Goal: Transaction & Acquisition: Purchase product/service

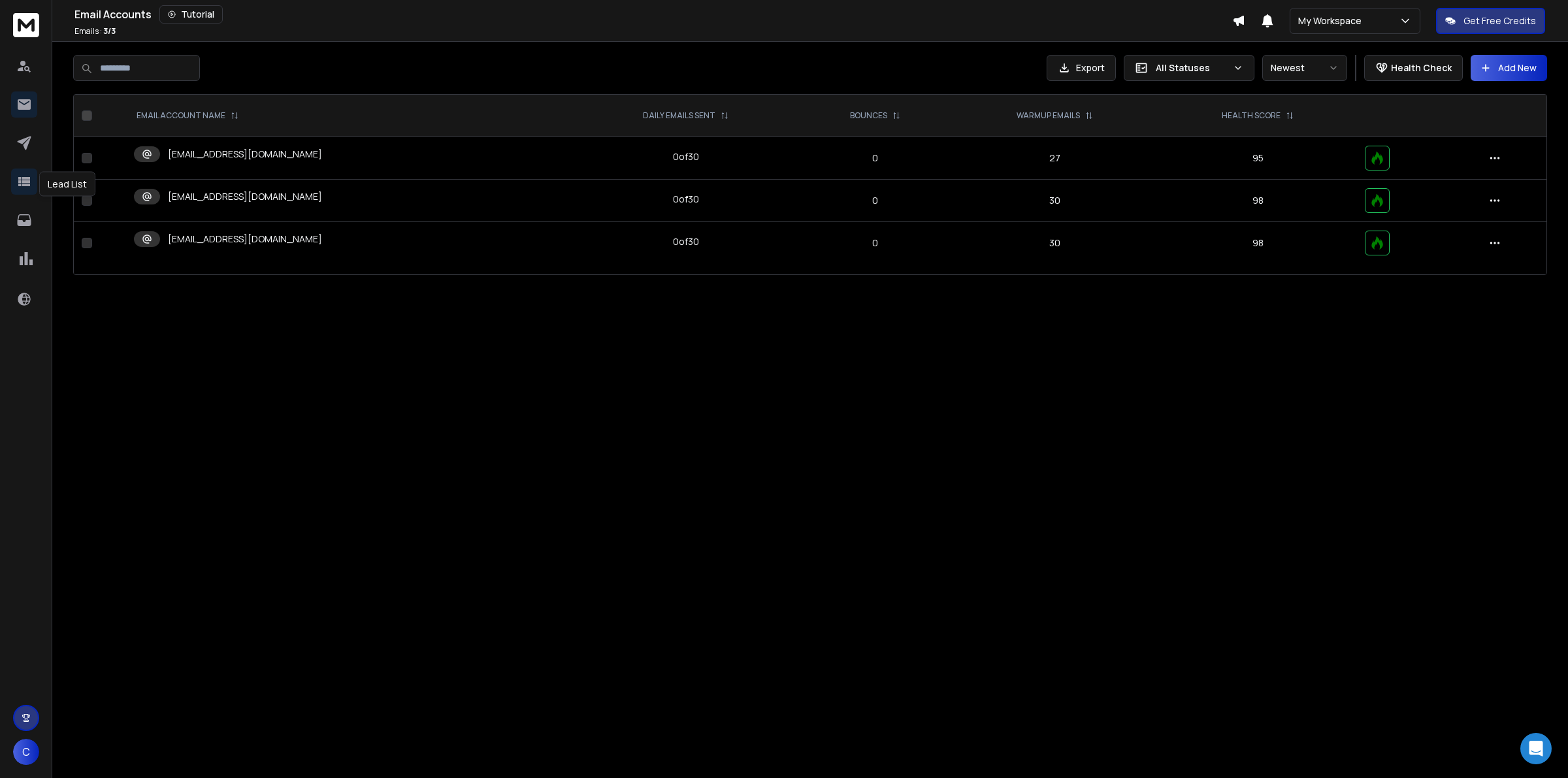
click at [27, 186] on icon at bounding box center [24, 182] width 12 height 9
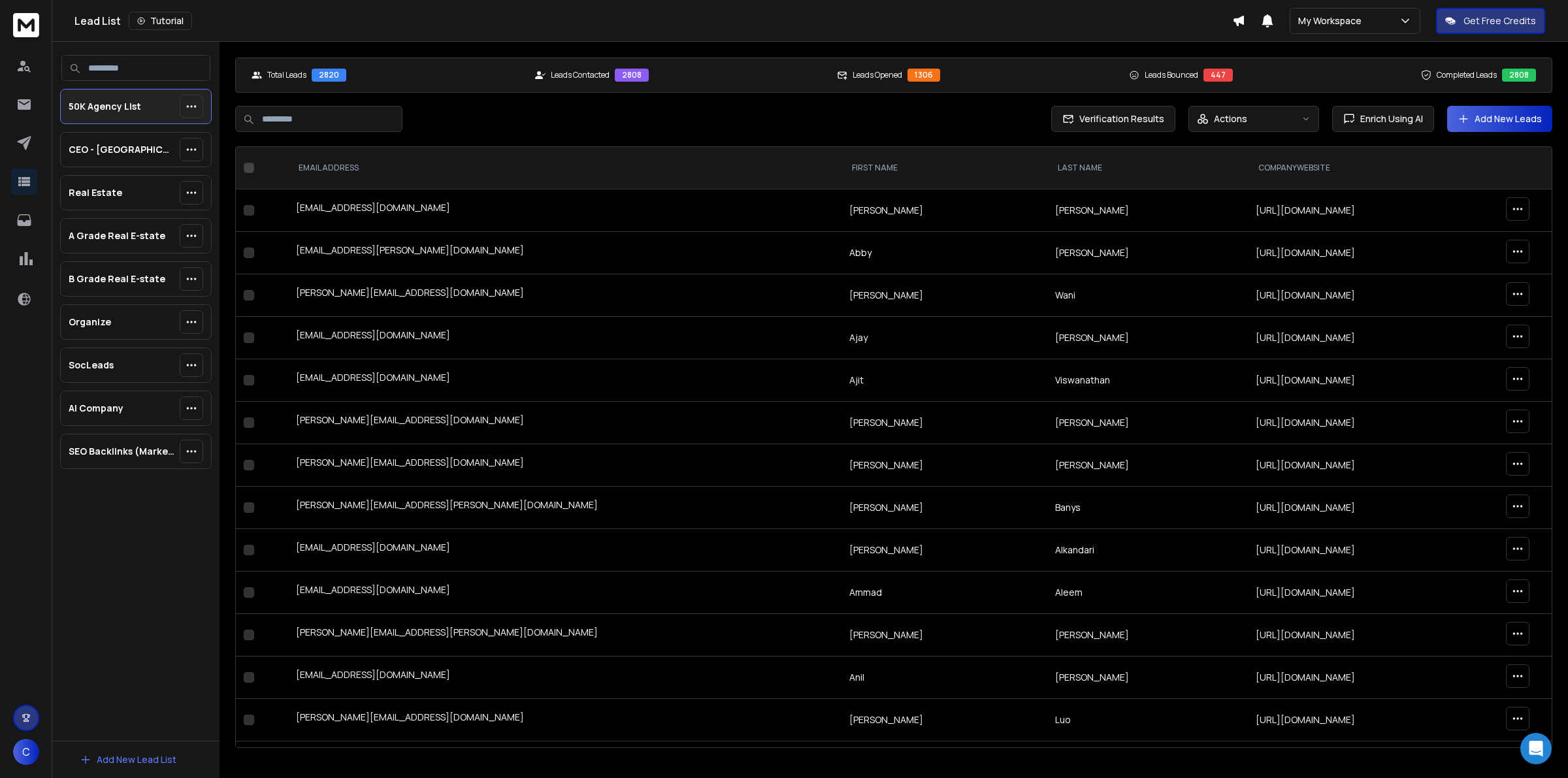
click at [190, 100] on icon "button" at bounding box center [191, 106] width 12 height 12
click at [1248, 202] on td "[URL][DOMAIN_NAME]" at bounding box center [1347, 211] width 199 height 43
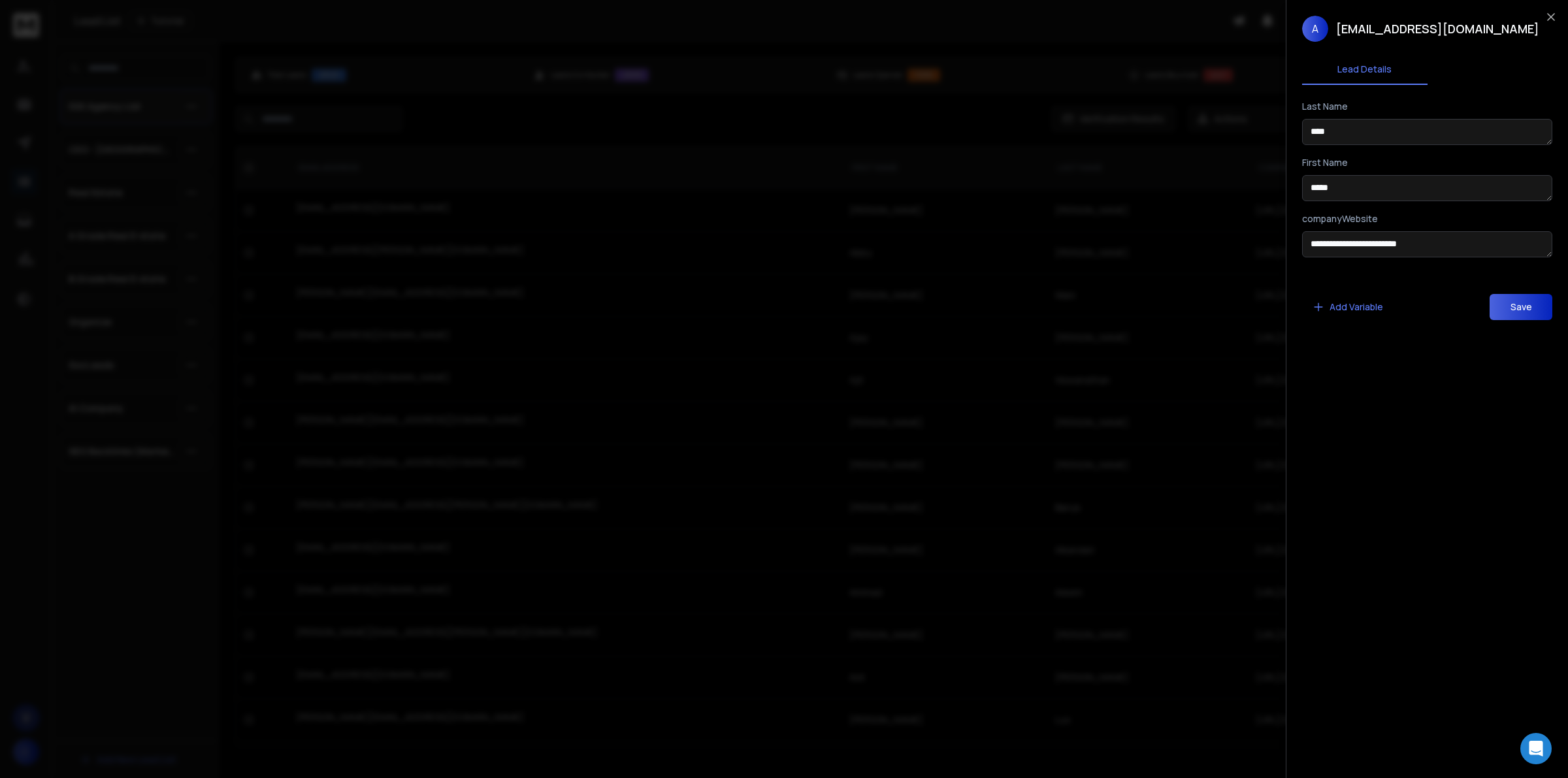
click at [1181, 207] on div at bounding box center [784, 389] width 1568 height 778
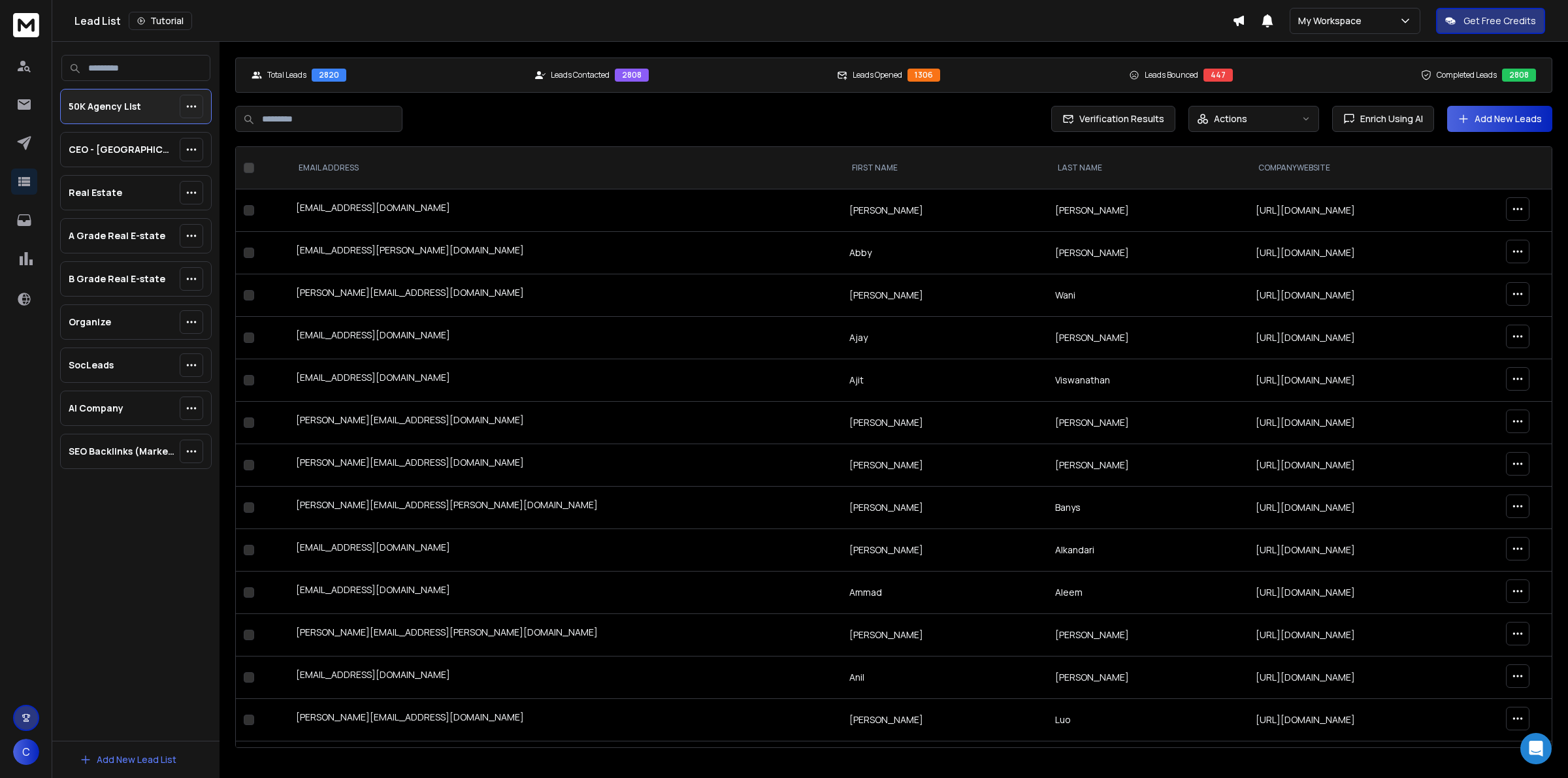
drag, startPoint x: 1099, startPoint y: 204, endPoint x: 1318, endPoint y: 223, distance: 219.8
click at [1318, 223] on tr "[EMAIL_ADDRESS][DOMAIN_NAME] [PERSON_NAME] [URL][DOMAIN_NAME]" at bounding box center [894, 211] width 1316 height 43
drag, startPoint x: 1318, startPoint y: 223, endPoint x: 1244, endPoint y: 199, distance: 77.8
click at [1248, 210] on td "[URL][DOMAIN_NAME]" at bounding box center [1347, 211] width 199 height 43
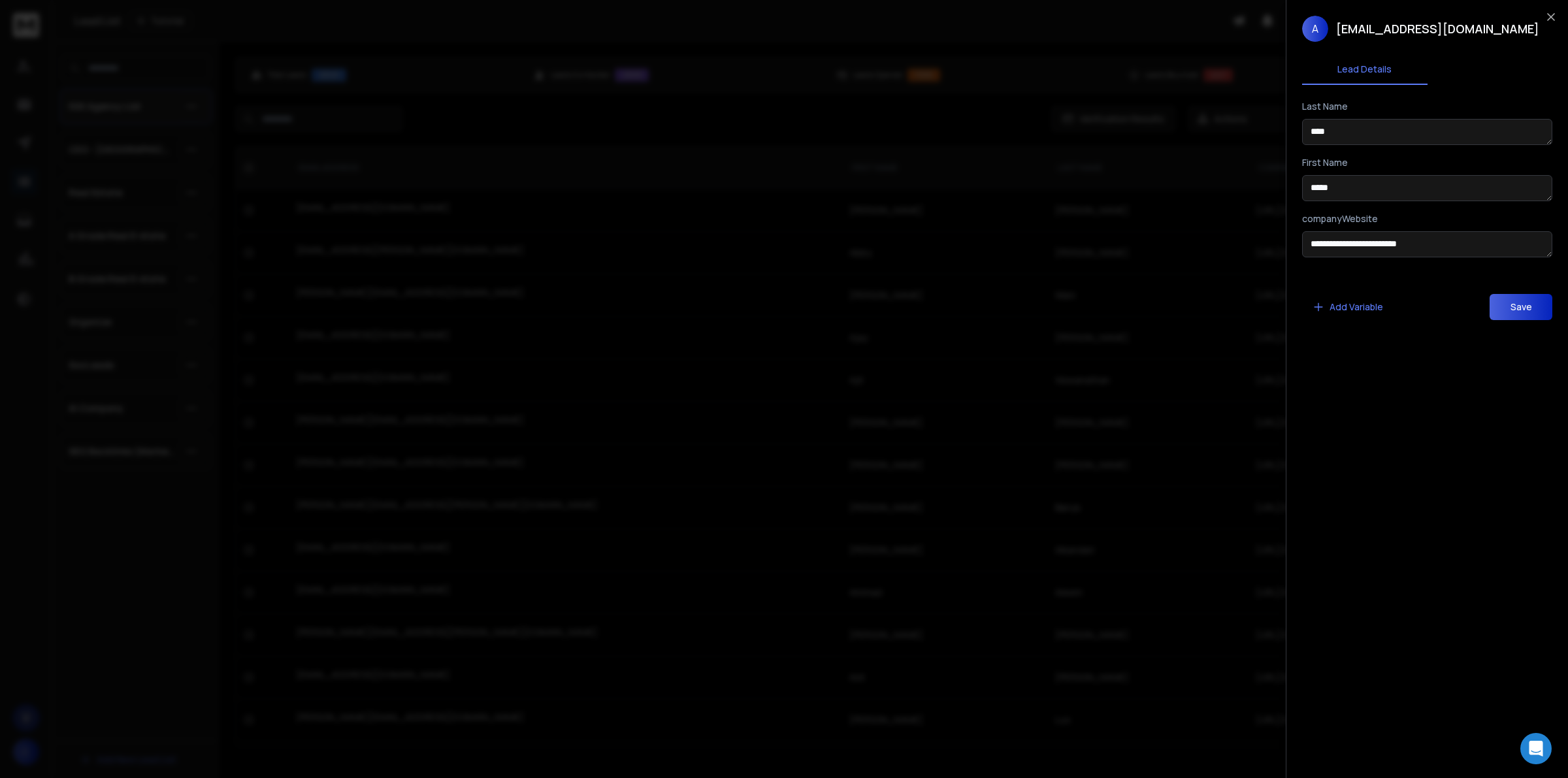
click at [1200, 210] on div at bounding box center [784, 389] width 1568 height 778
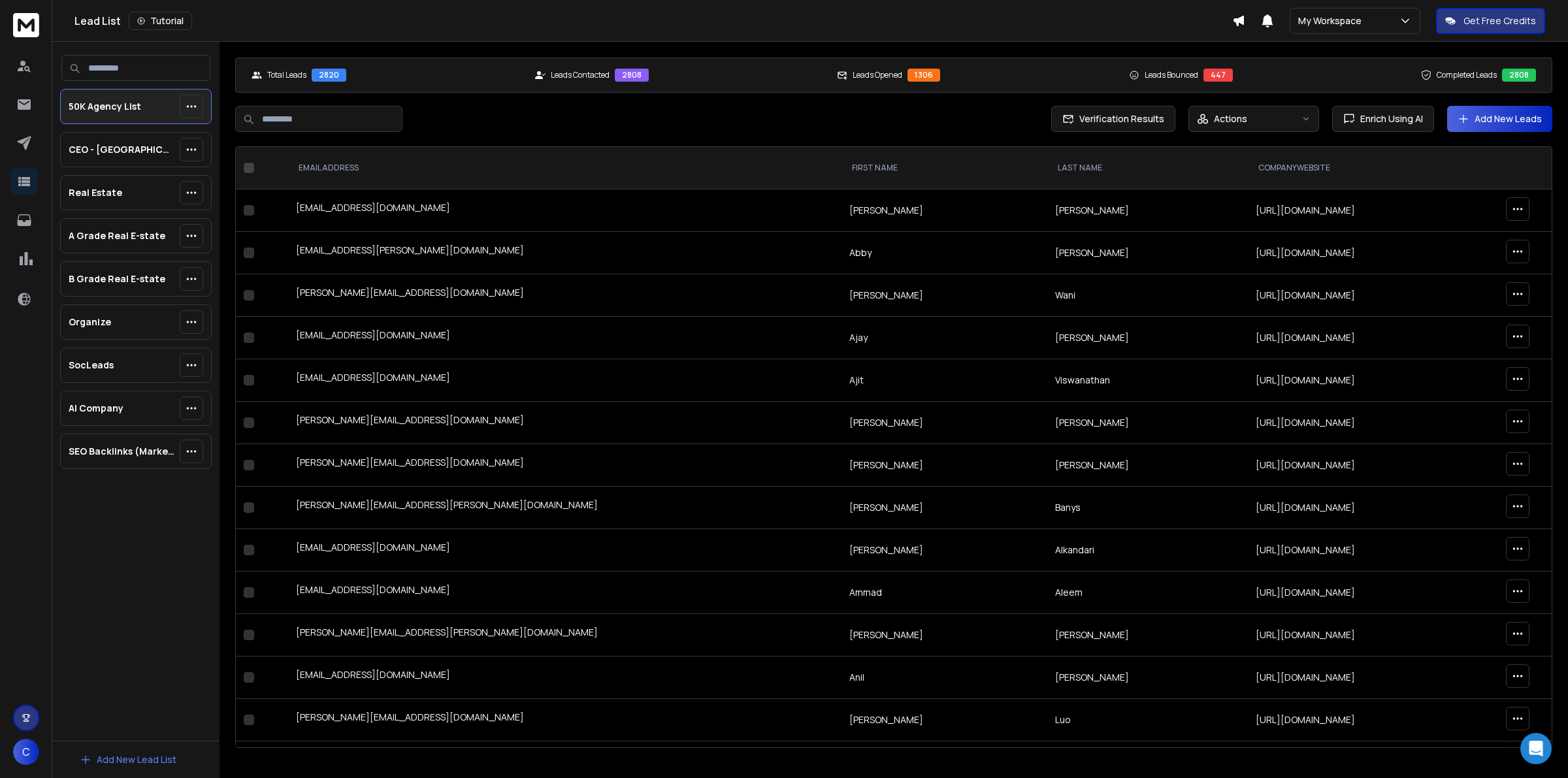
click at [1248, 229] on td "[URL][DOMAIN_NAME]" at bounding box center [1347, 211] width 199 height 43
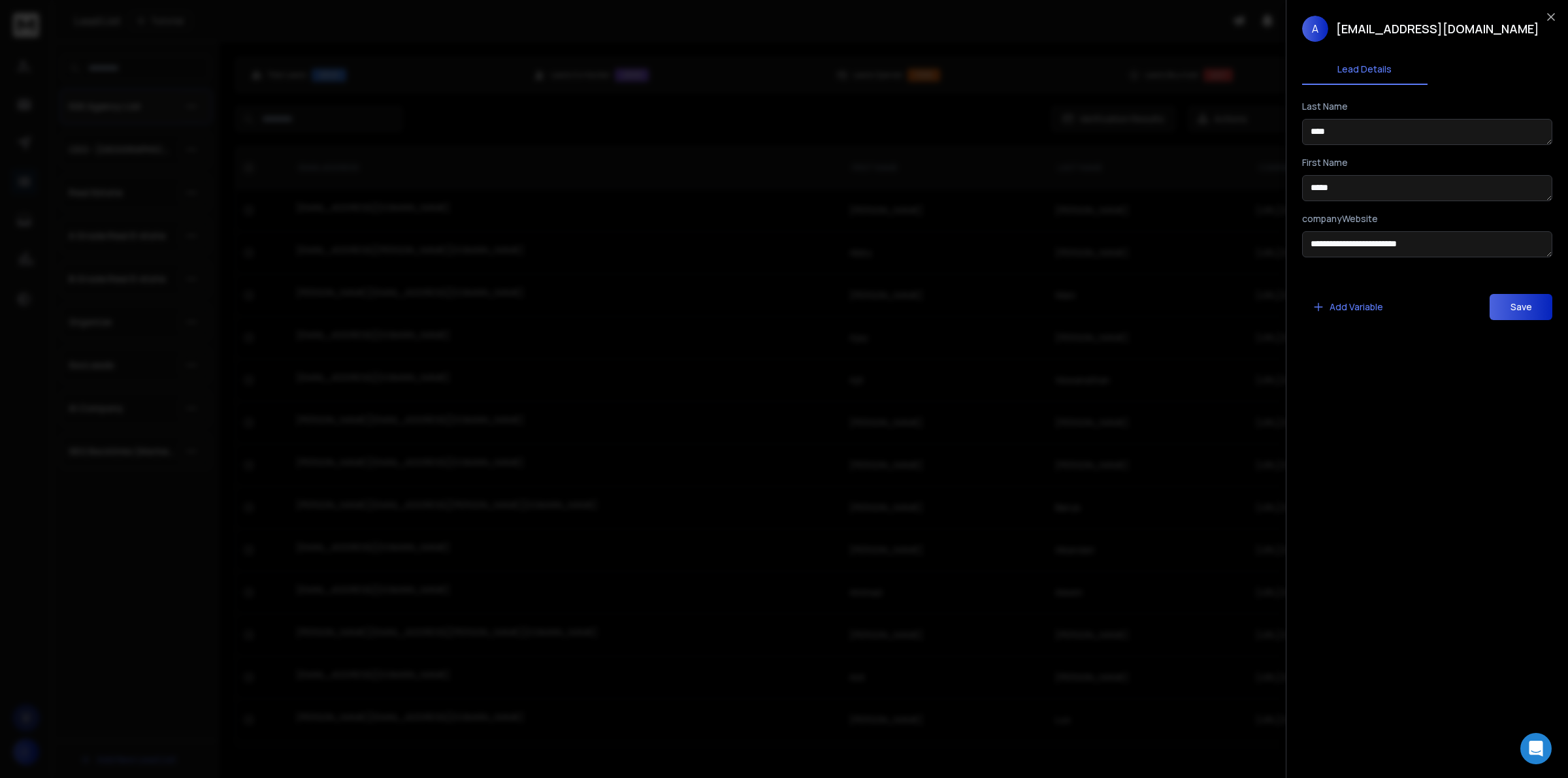
click at [1411, 247] on textarea "**********" at bounding box center [1426, 244] width 250 height 26
click at [1012, 270] on div at bounding box center [784, 389] width 1568 height 778
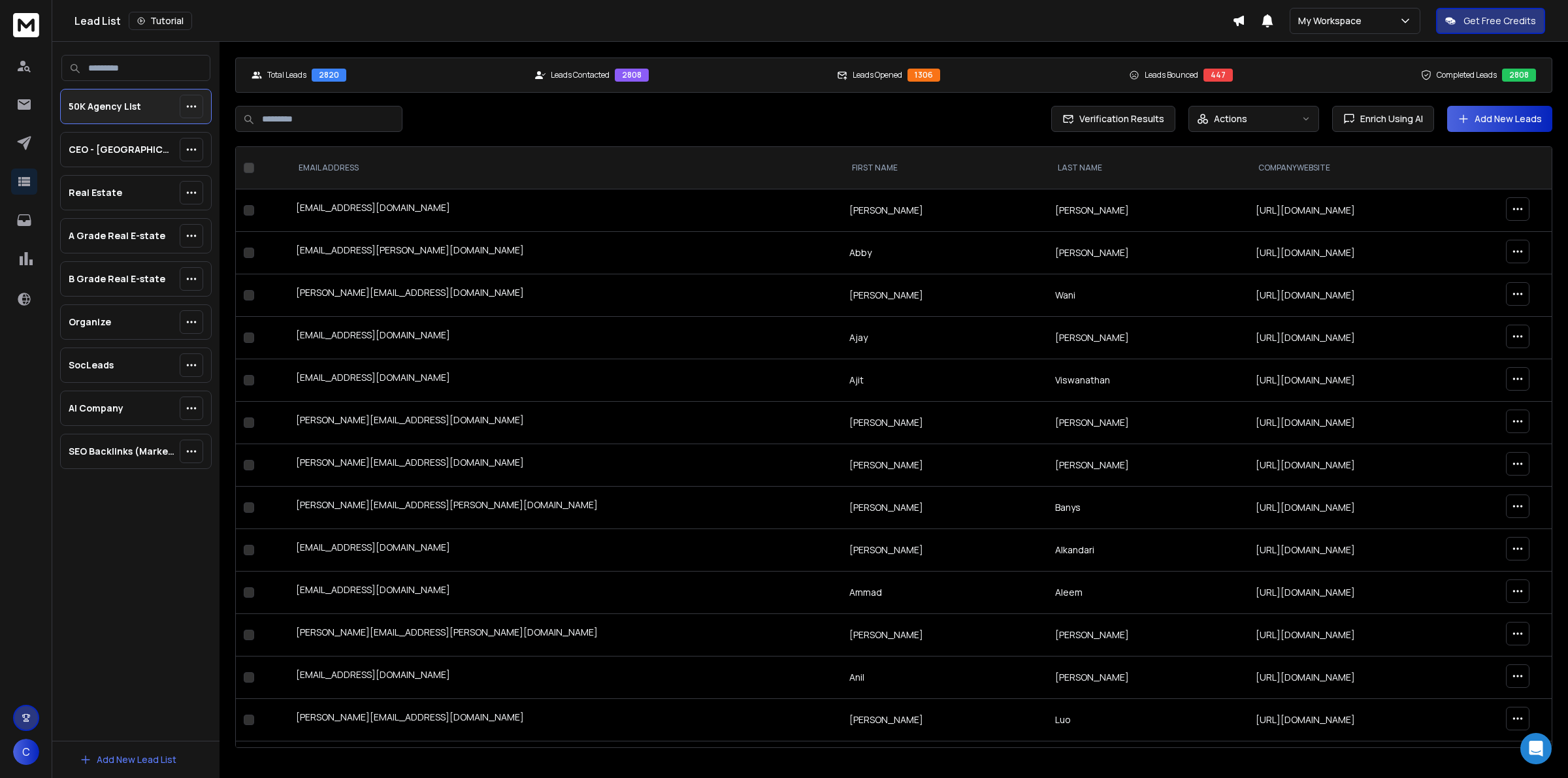
click at [1248, 304] on td "[URL][DOMAIN_NAME]" at bounding box center [1347, 296] width 199 height 43
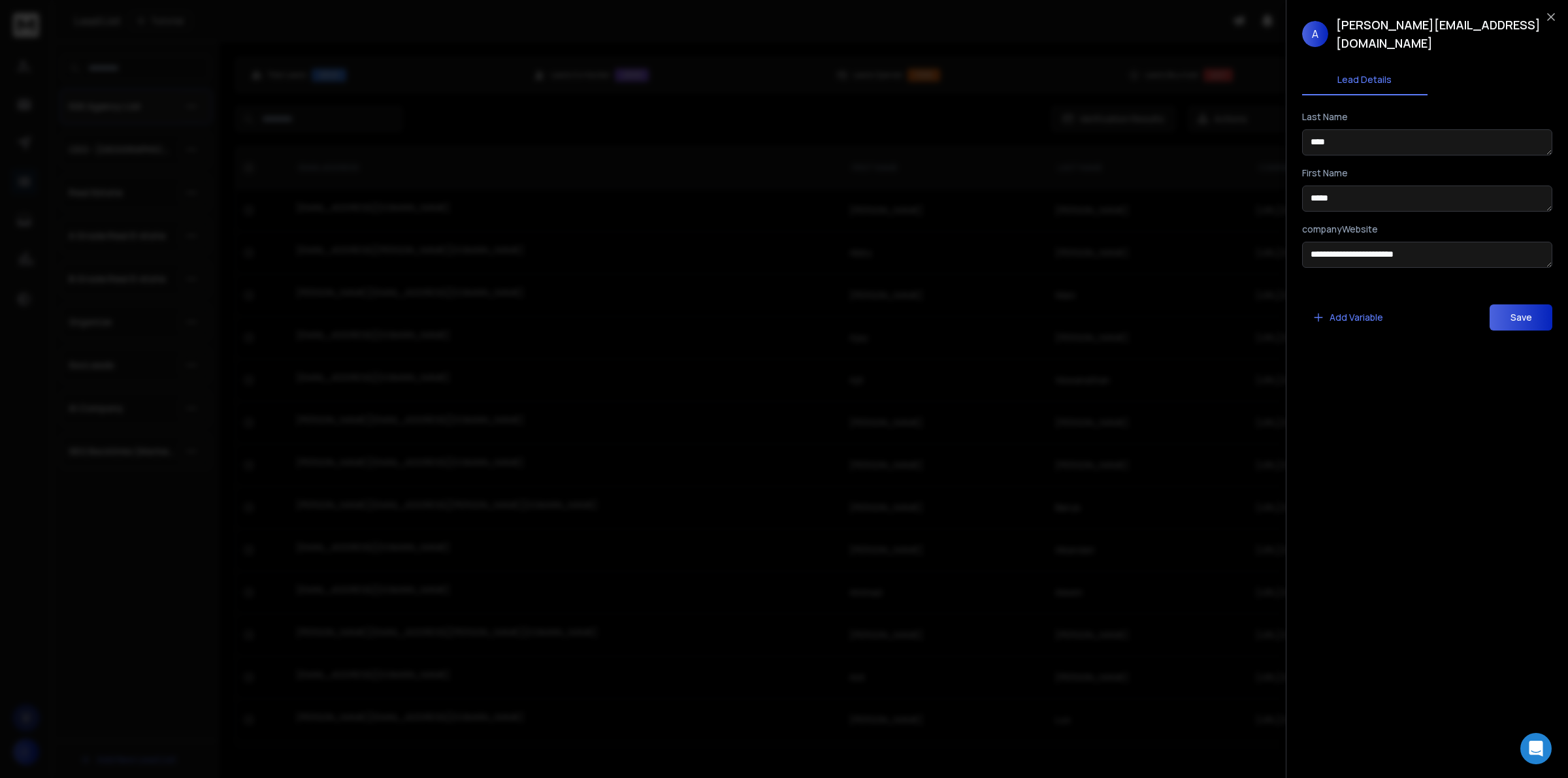
click at [1431, 242] on textarea "**********" at bounding box center [1426, 255] width 250 height 26
click at [1164, 357] on div at bounding box center [784, 389] width 1568 height 778
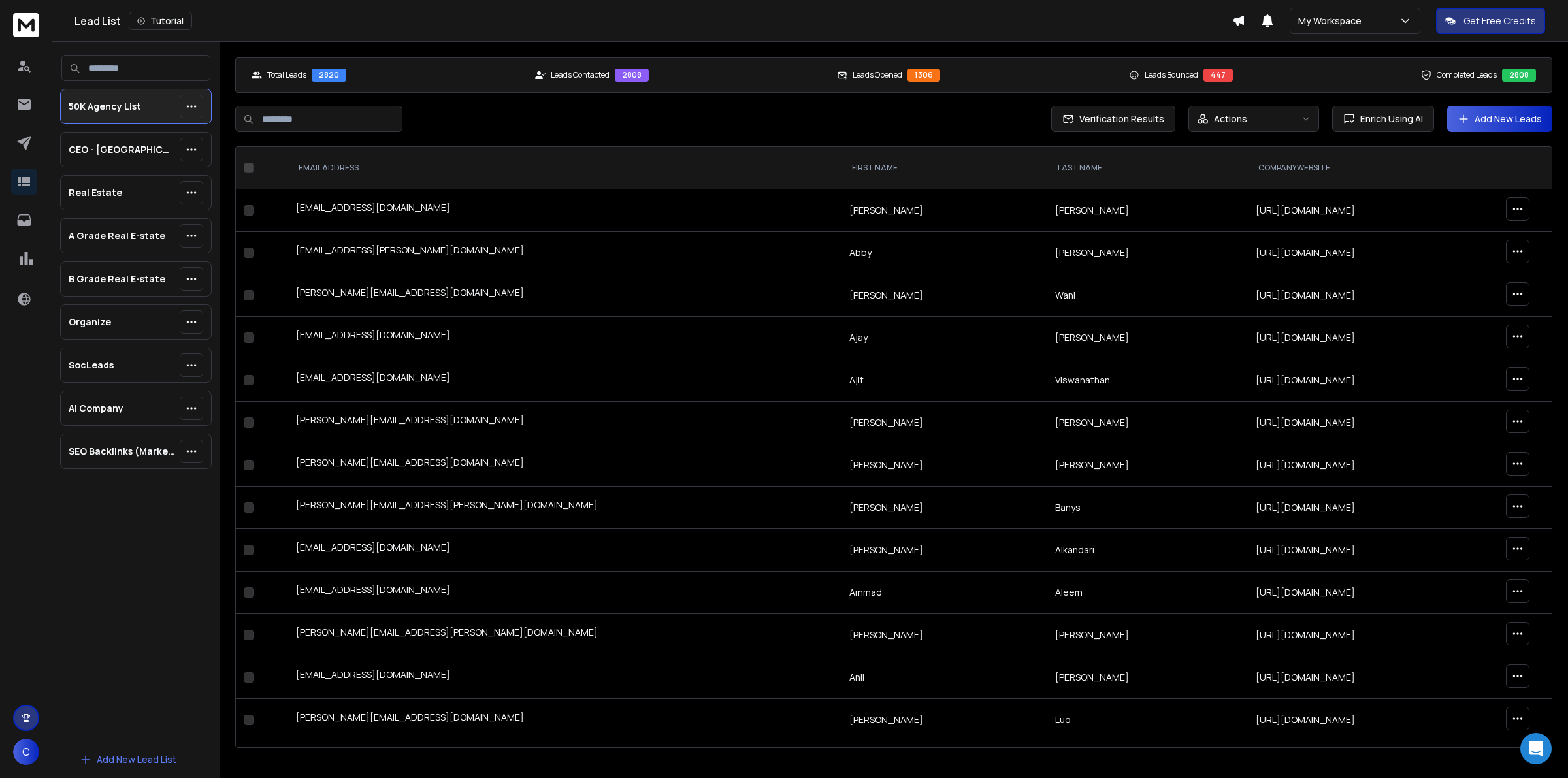
click at [1085, 508] on td "Banys" at bounding box center [1147, 509] width 201 height 43
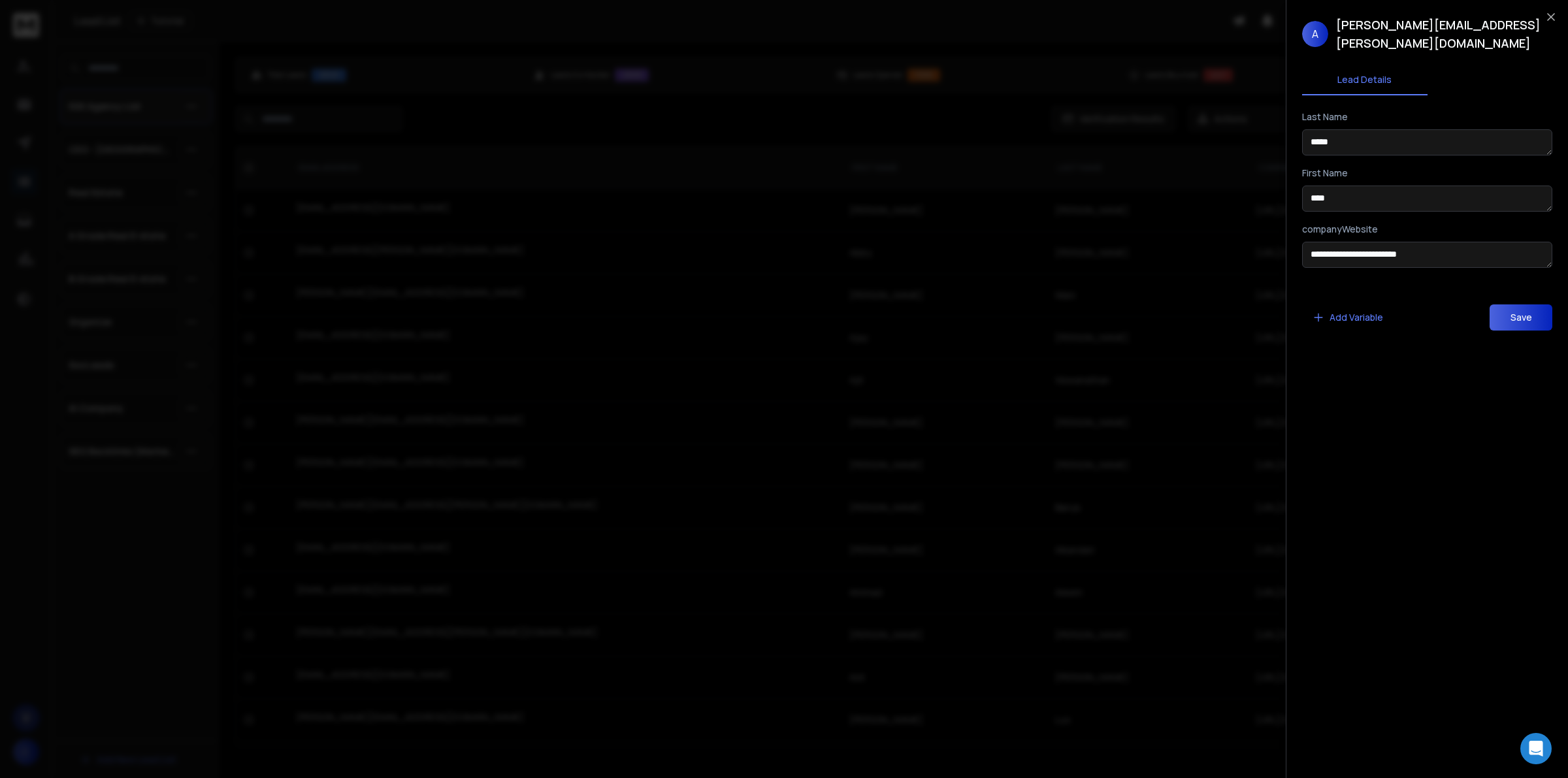
click at [1372, 242] on textarea "**********" at bounding box center [1426, 255] width 250 height 26
click at [1017, 141] on div at bounding box center [784, 389] width 1568 height 778
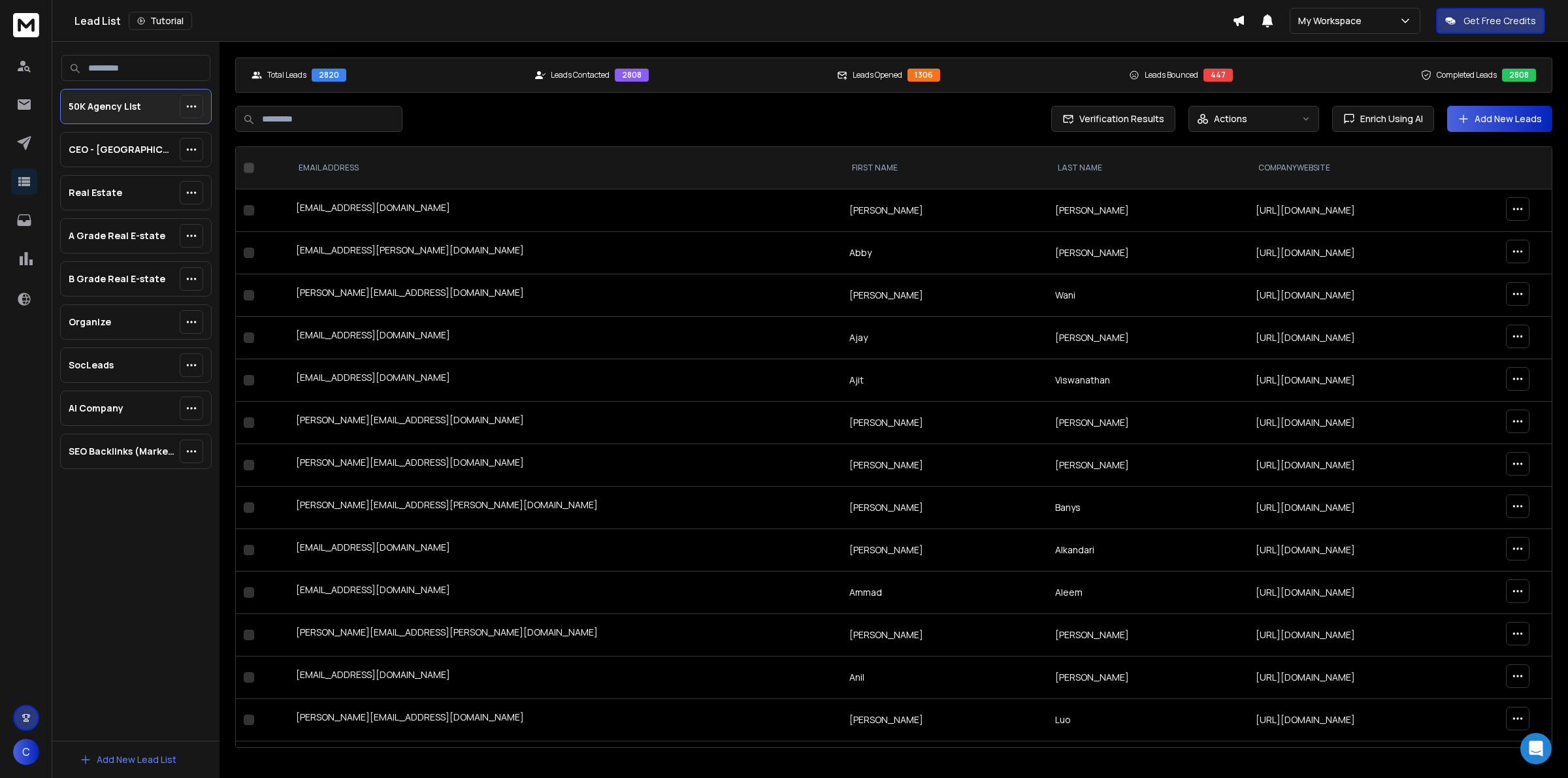
click at [190, 113] on button "button" at bounding box center [191, 106] width 24 height 24
click at [606, 108] on div "Verification Results Actions Enrich Using AI Add New Leads" at bounding box center [894, 118] width 1317 height 26
click at [1210, 119] on div "Actions" at bounding box center [1246, 119] width 100 height 13
click at [1152, 117] on span "Verification Results" at bounding box center [1119, 119] width 90 height 13
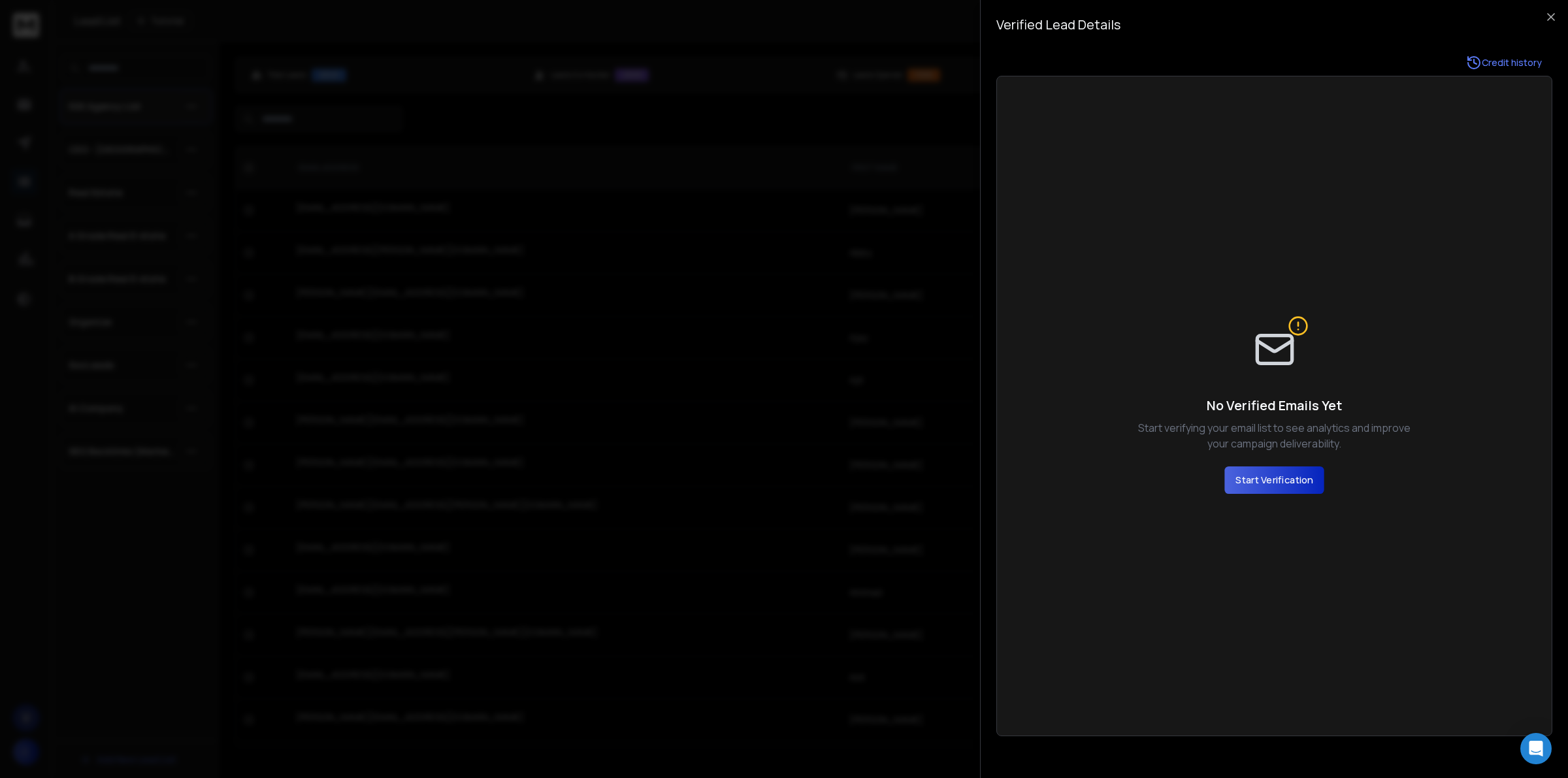
click at [1289, 487] on button "Start Verification" at bounding box center [1274, 480] width 100 height 27
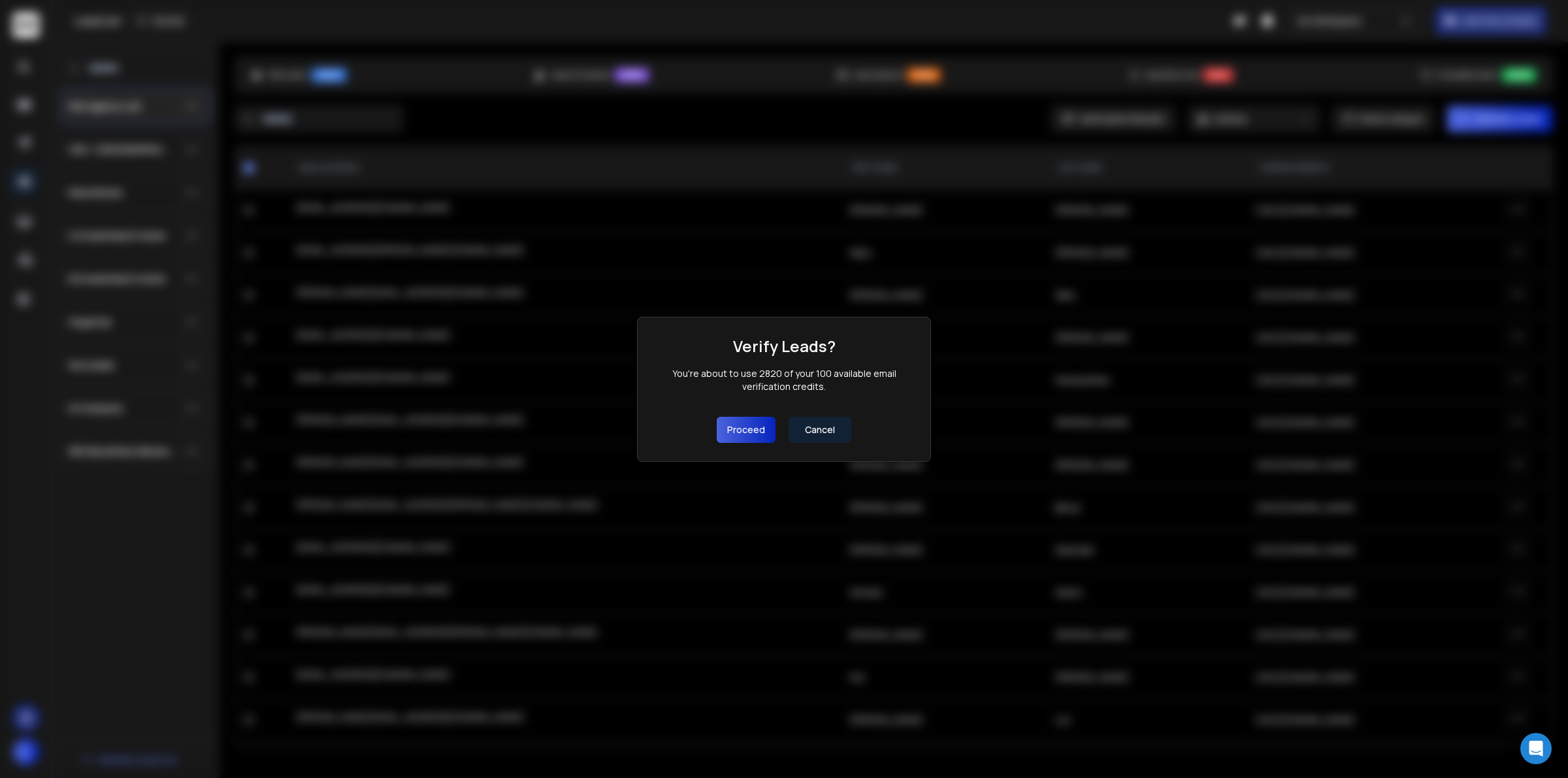
click at [818, 432] on button "Cancel" at bounding box center [819, 430] width 63 height 26
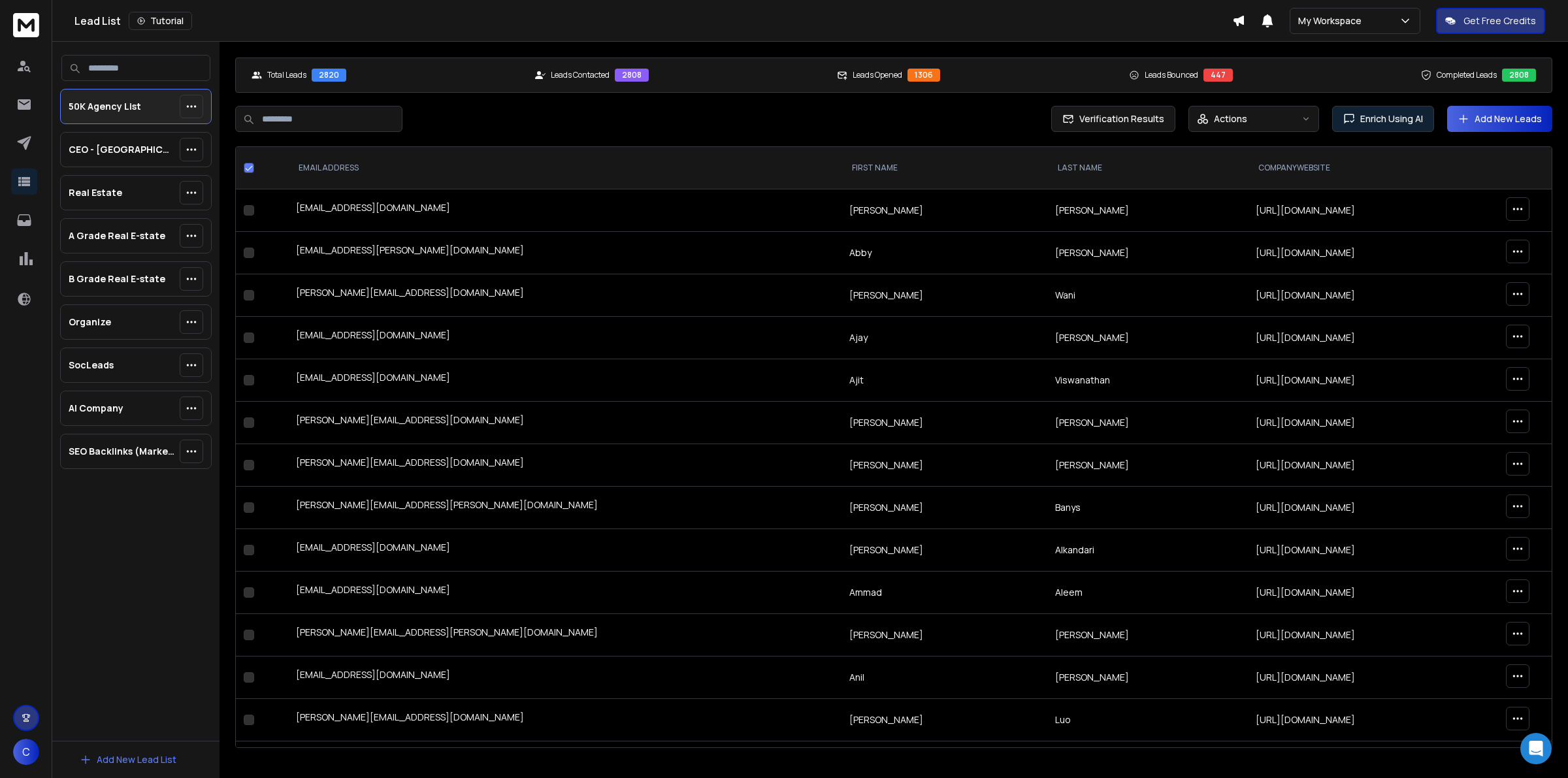
click at [1409, 124] on span "Enrich Using AI" at bounding box center [1389, 119] width 68 height 13
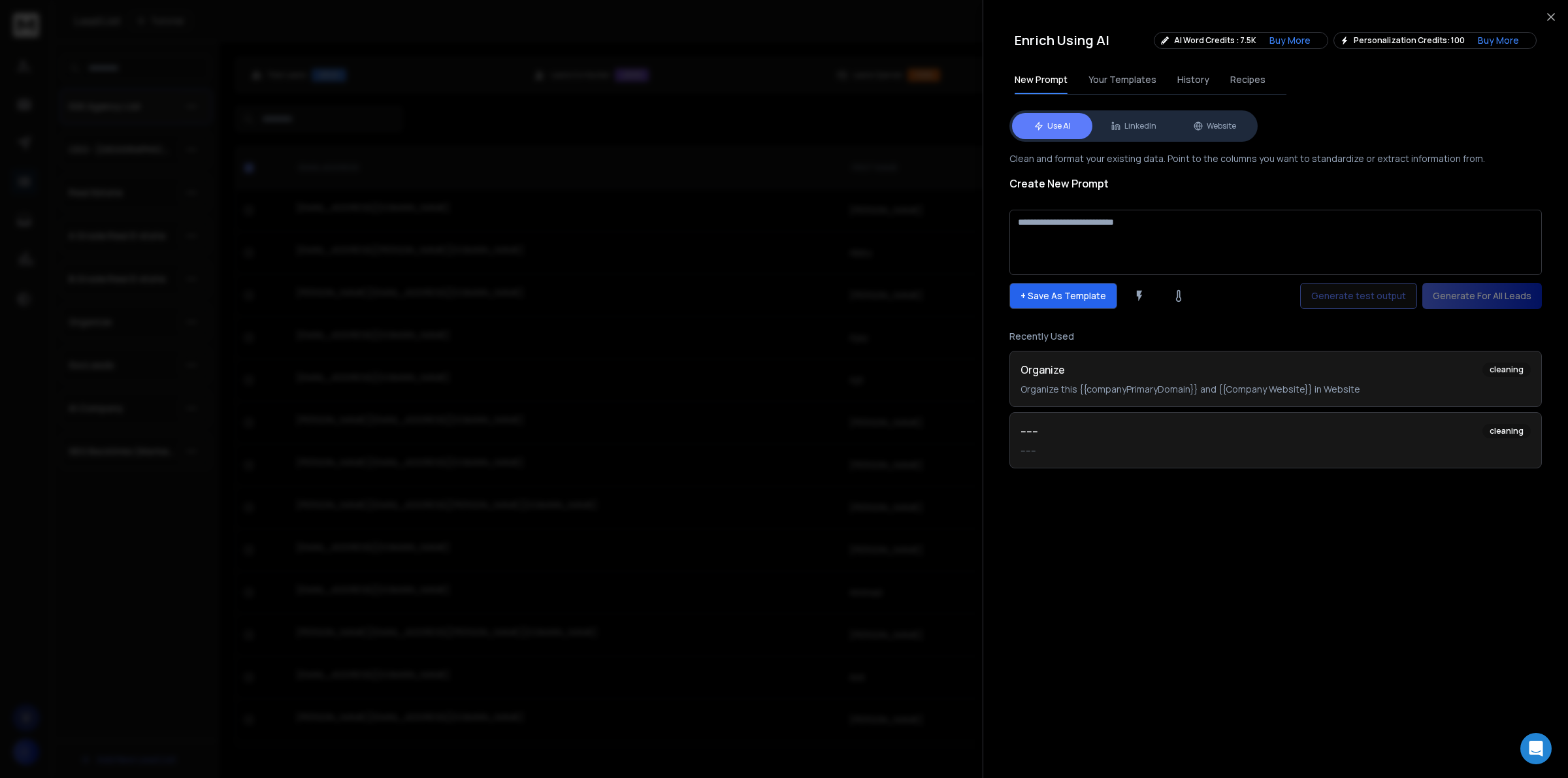
click at [1114, 78] on button "Your Templates" at bounding box center [1122, 80] width 68 height 29
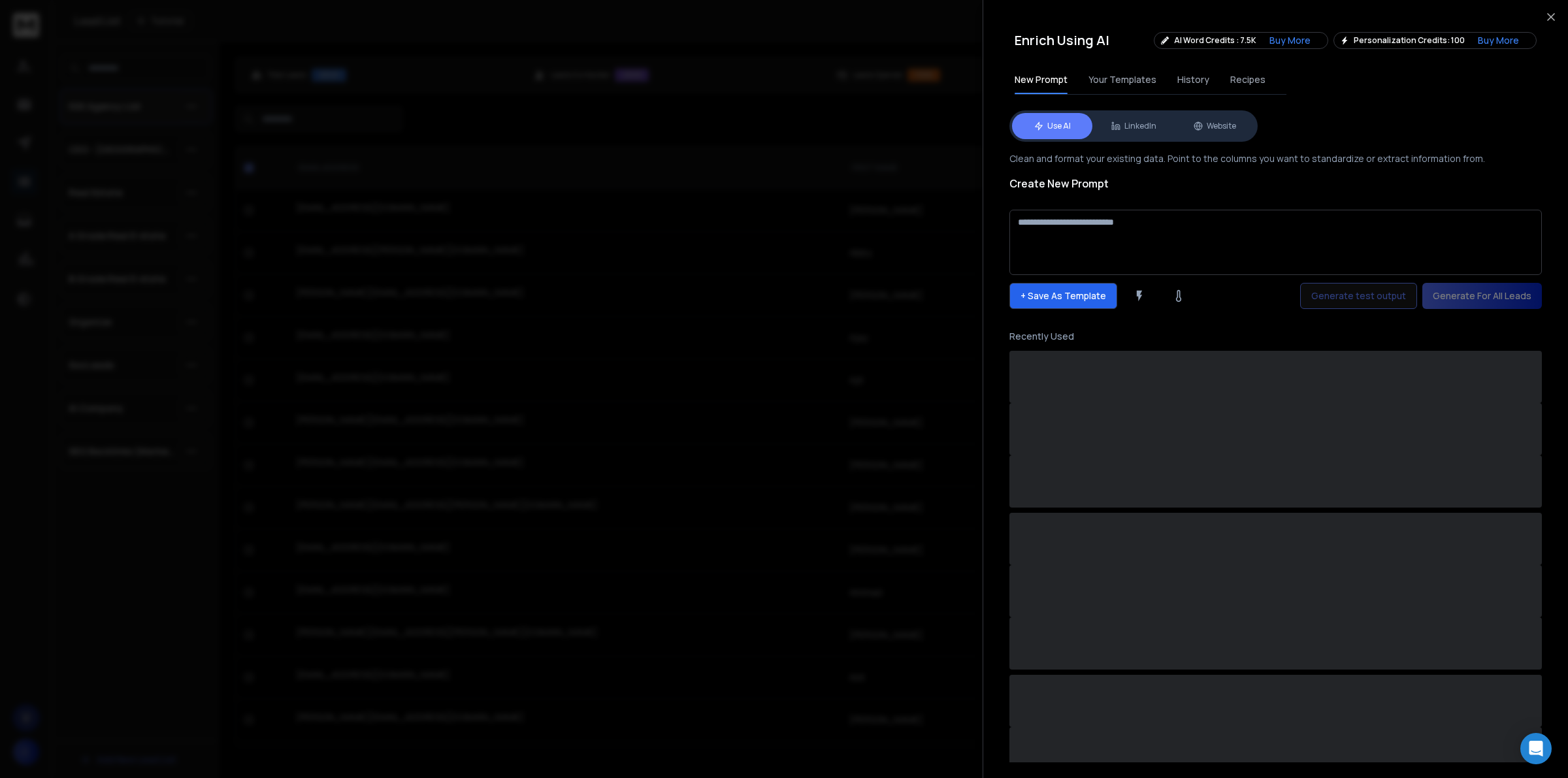
click at [1039, 83] on button "New Prompt" at bounding box center [1041, 80] width 53 height 29
click at [1140, 134] on button "LinkedIn" at bounding box center [1133, 125] width 81 height 26
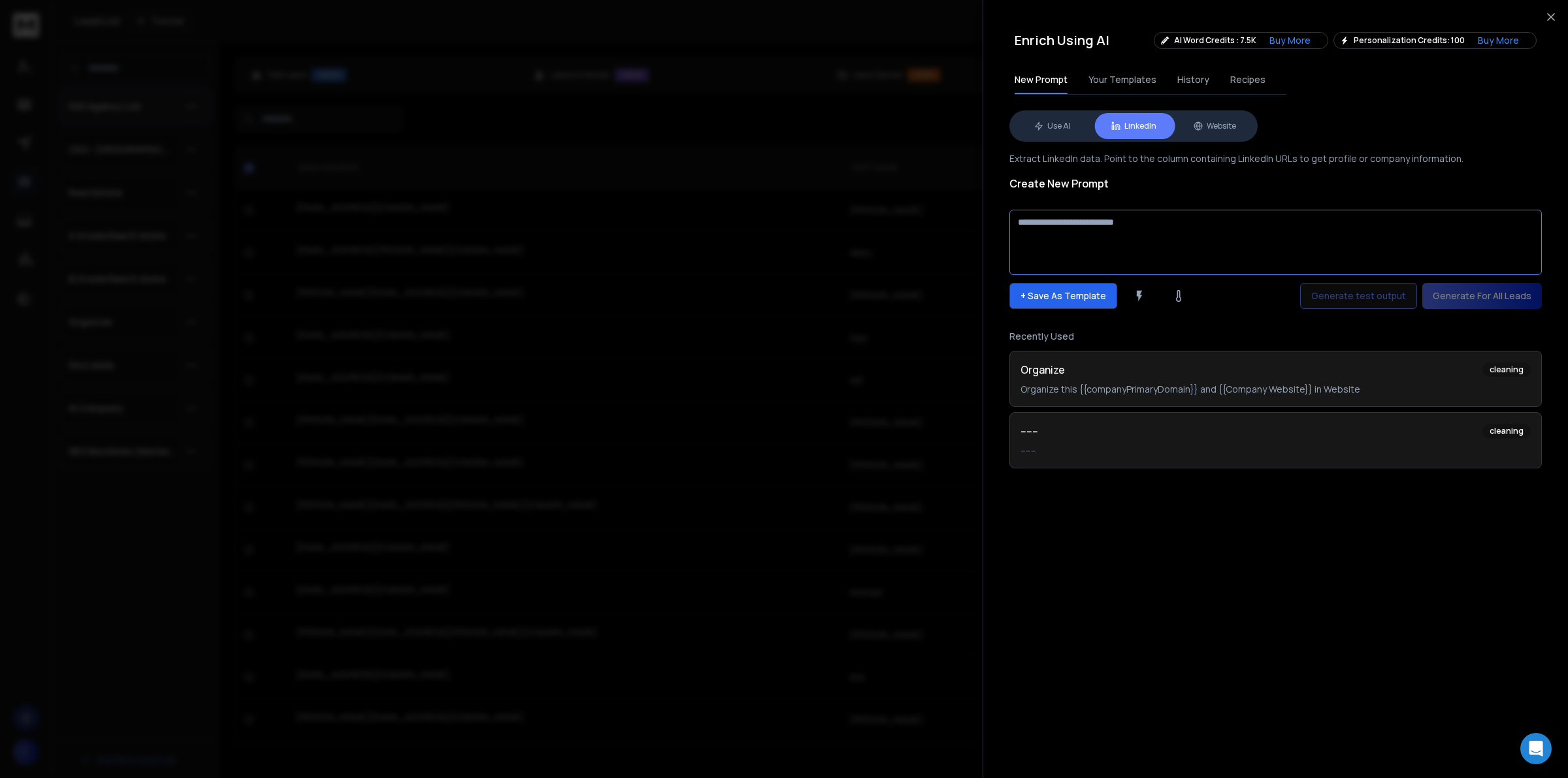
click at [1108, 230] on textarea at bounding box center [1275, 242] width 532 height 66
click at [1207, 133] on button "Website" at bounding box center [1215, 125] width 81 height 26
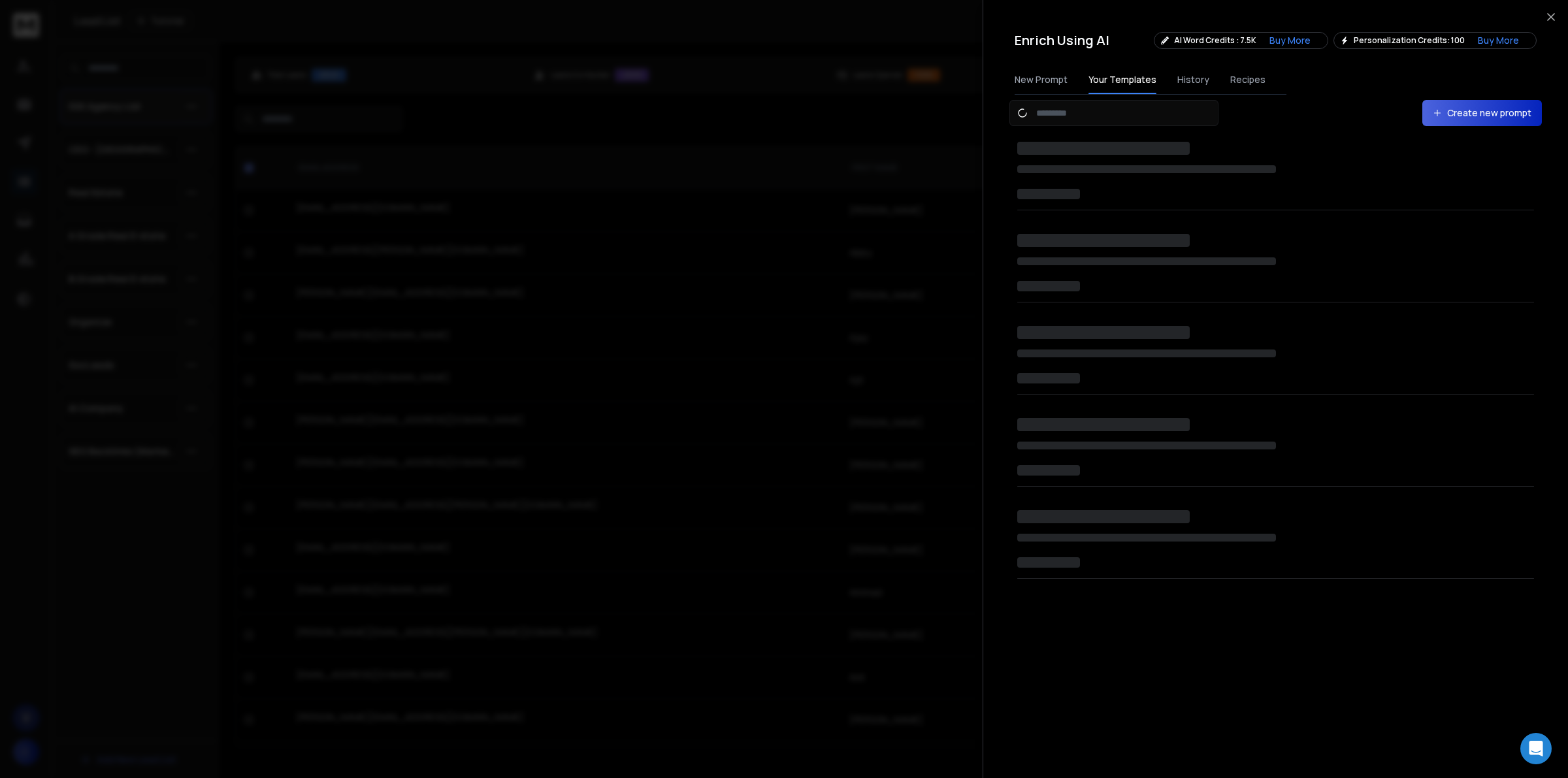
click at [1122, 82] on button "Your Templates" at bounding box center [1122, 80] width 68 height 29
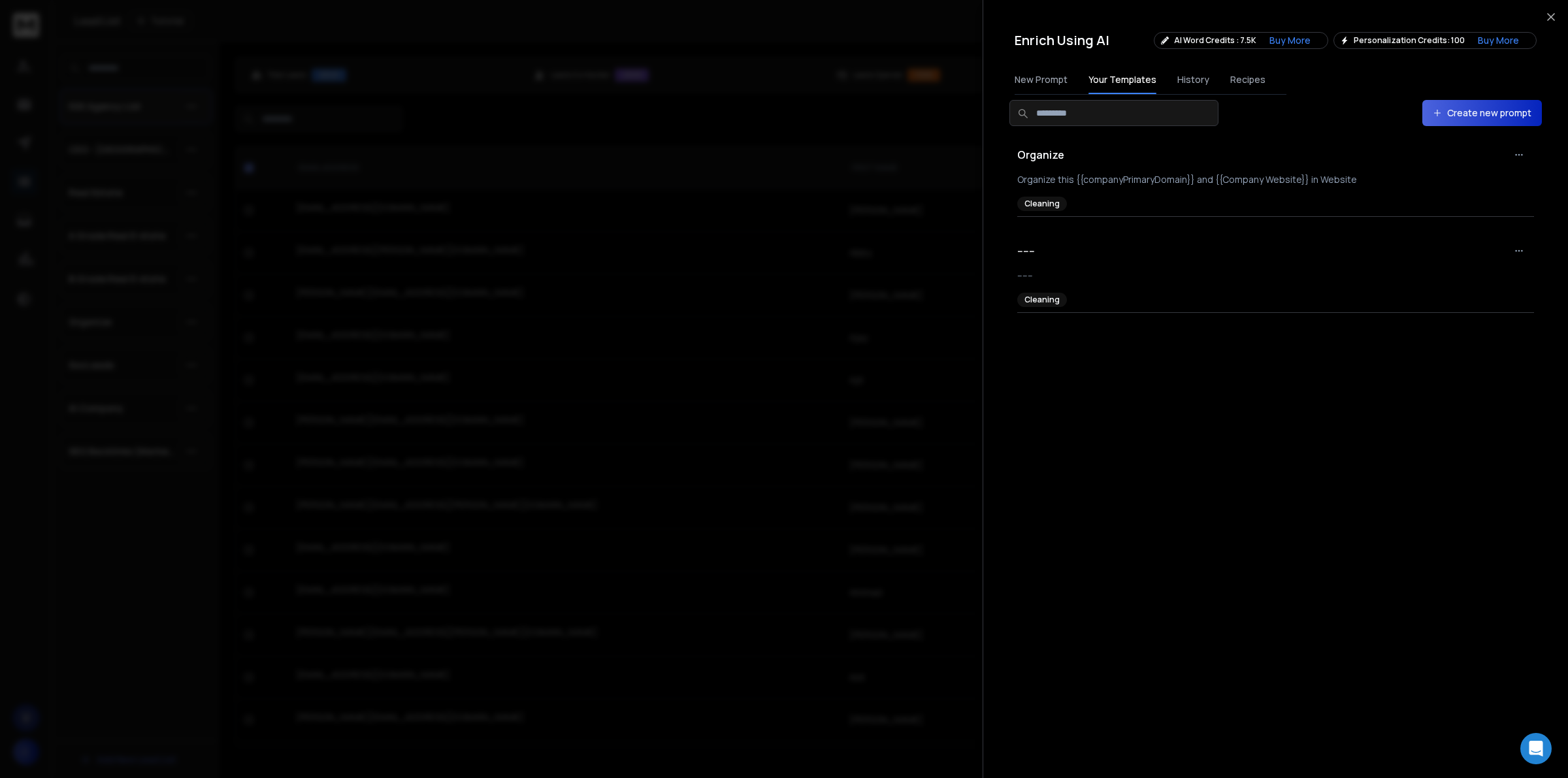
click at [1189, 80] on button "History" at bounding box center [1192, 80] width 32 height 29
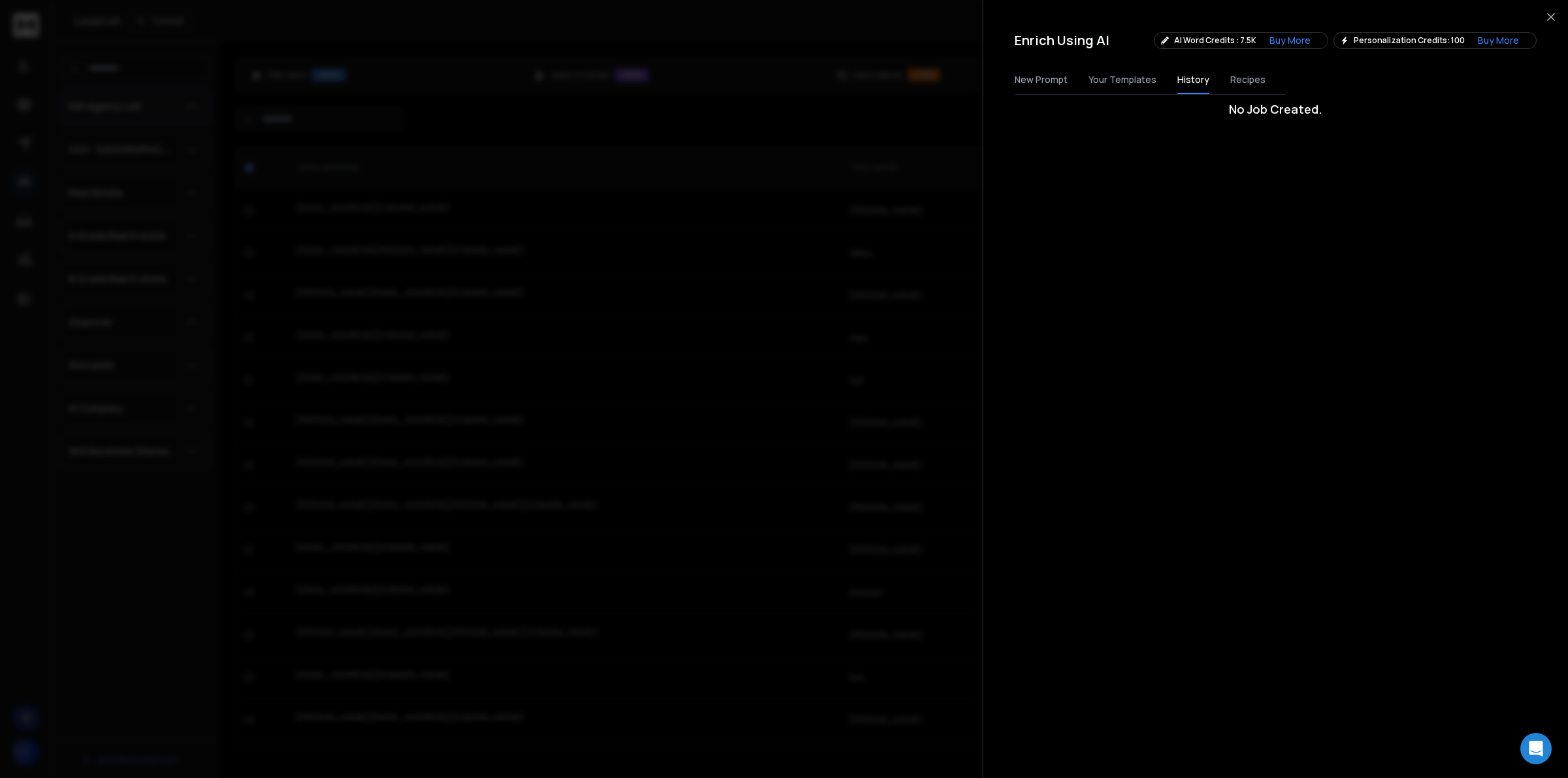
click at [1252, 86] on button "Recipes" at bounding box center [1248, 80] width 35 height 29
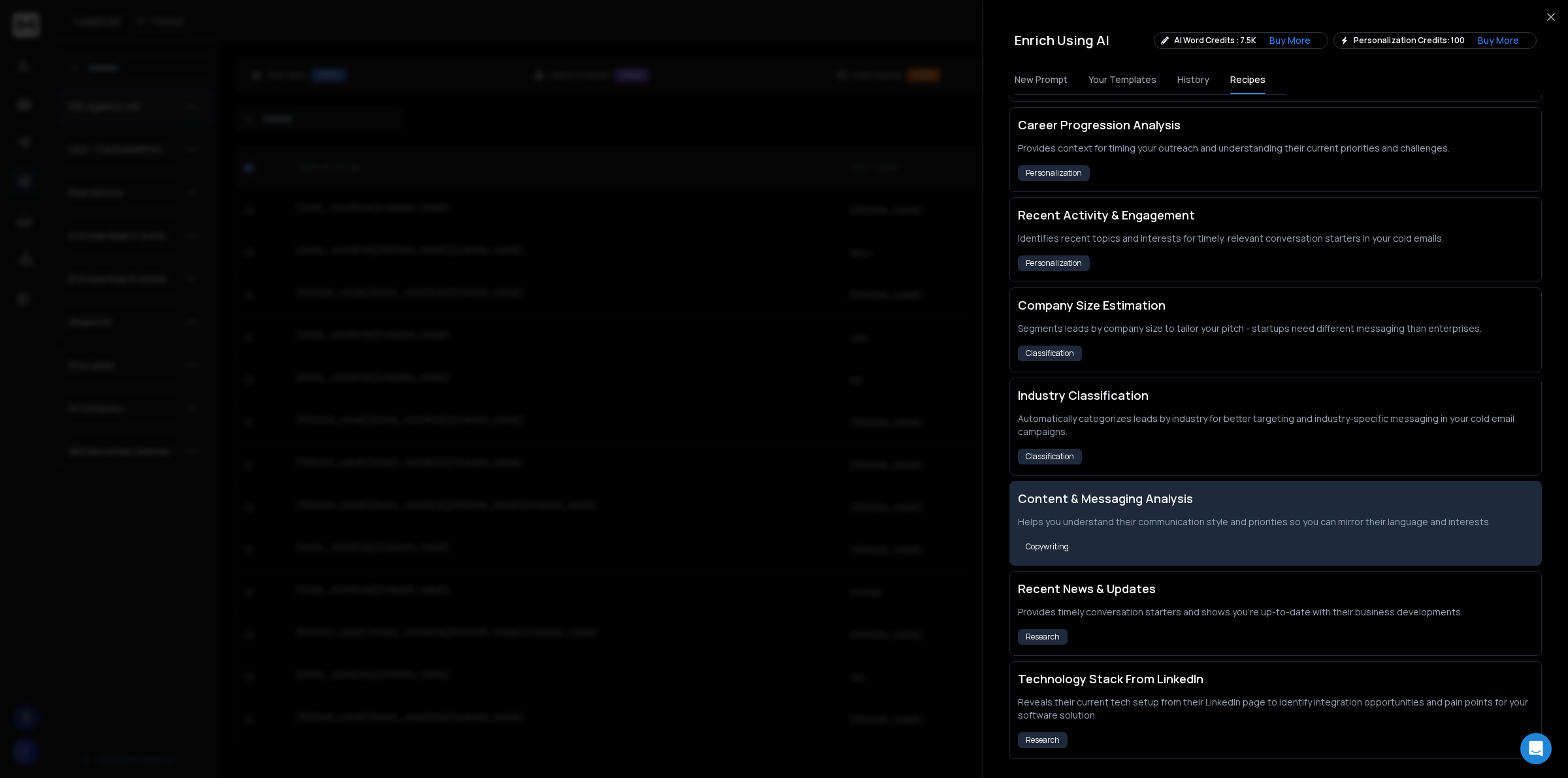
scroll to position [1143, 0]
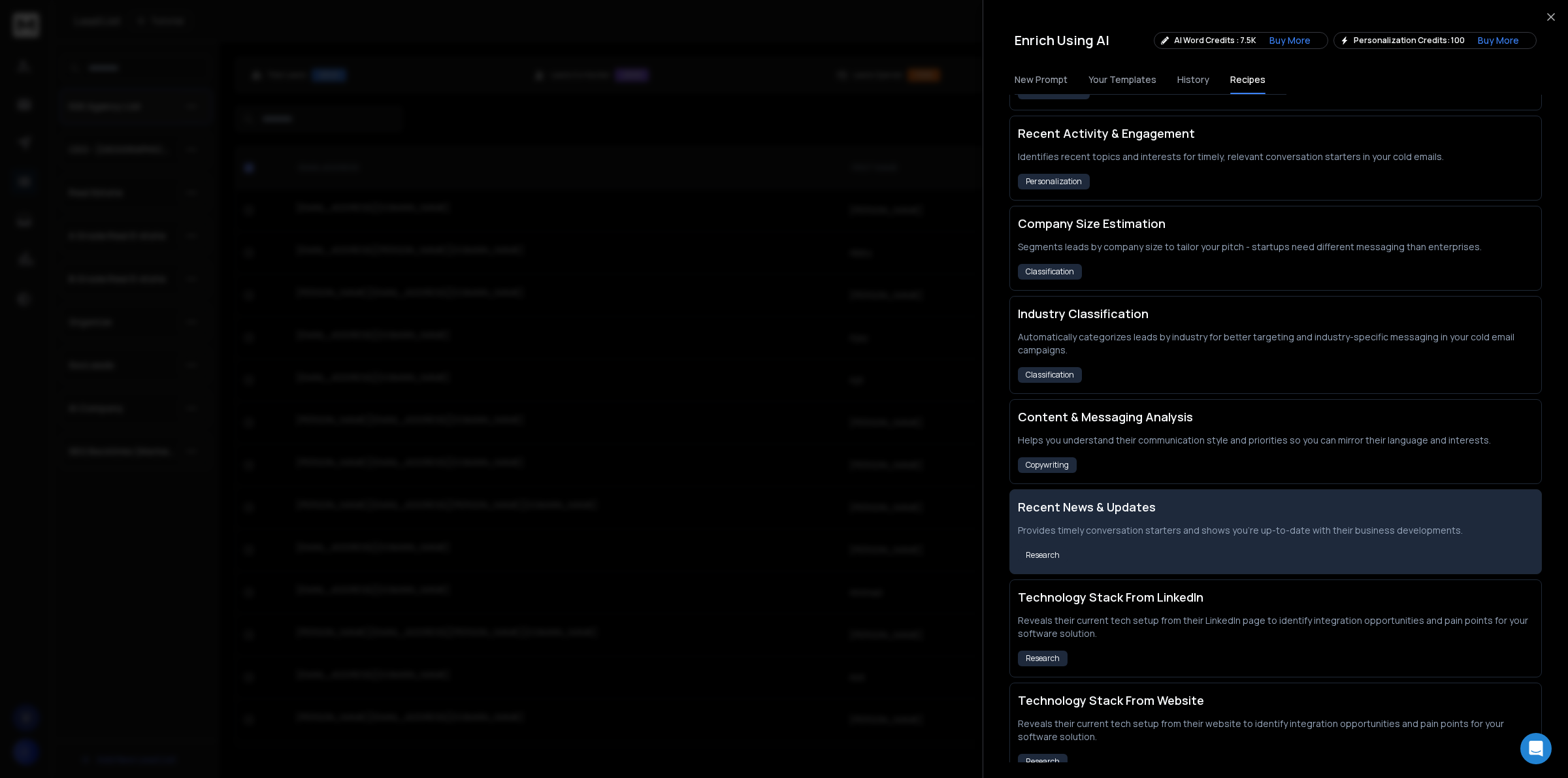
click at [1205, 548] on div "Recent News & Updates Provides timely conversation starters and shows you're up…" at bounding box center [1275, 531] width 532 height 85
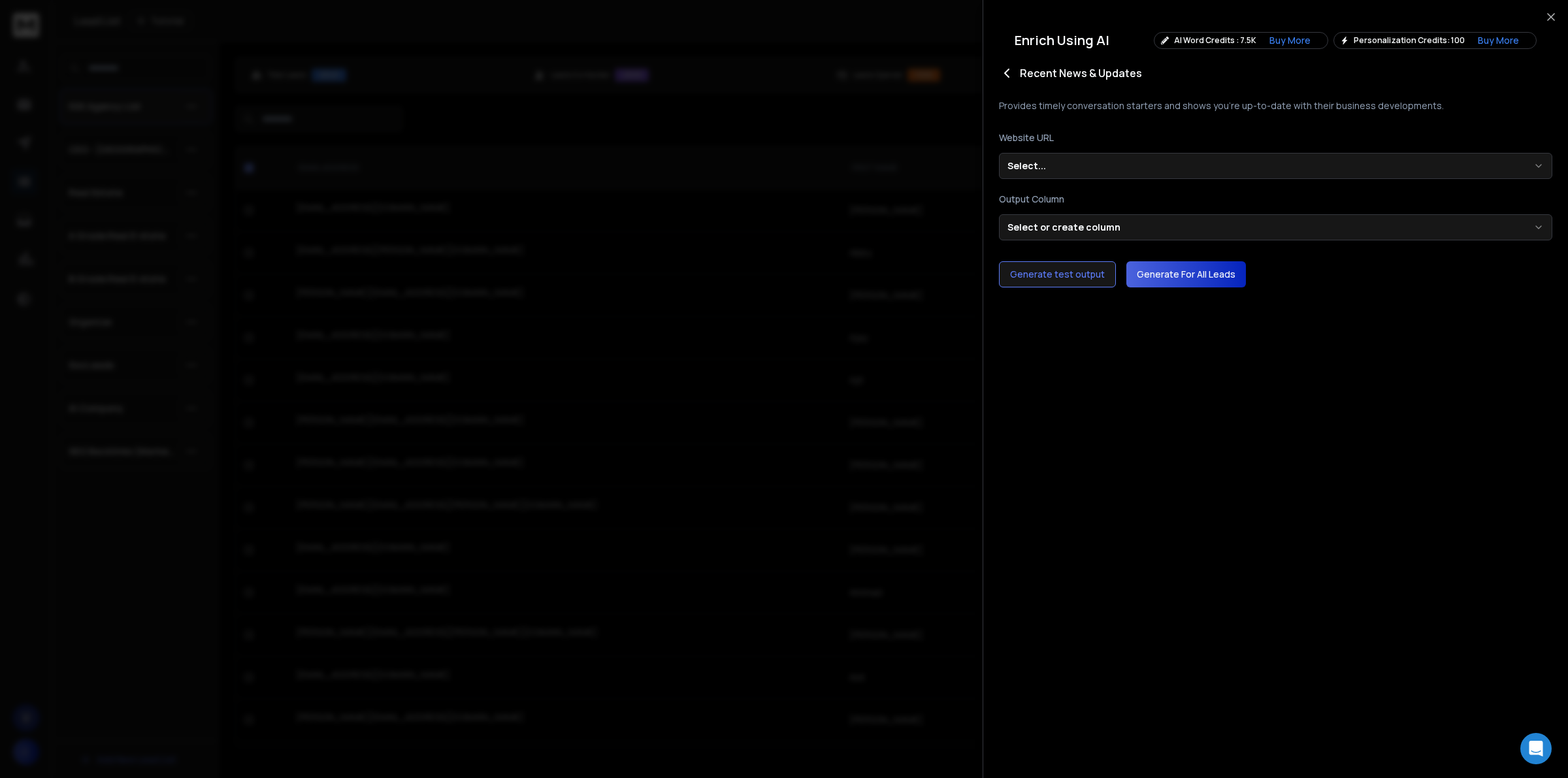
click at [1181, 238] on body "ReferralStack Unlock AI-powered affiliate growth Lifetime Deals available! Clai…" at bounding box center [784, 389] width 1568 height 778
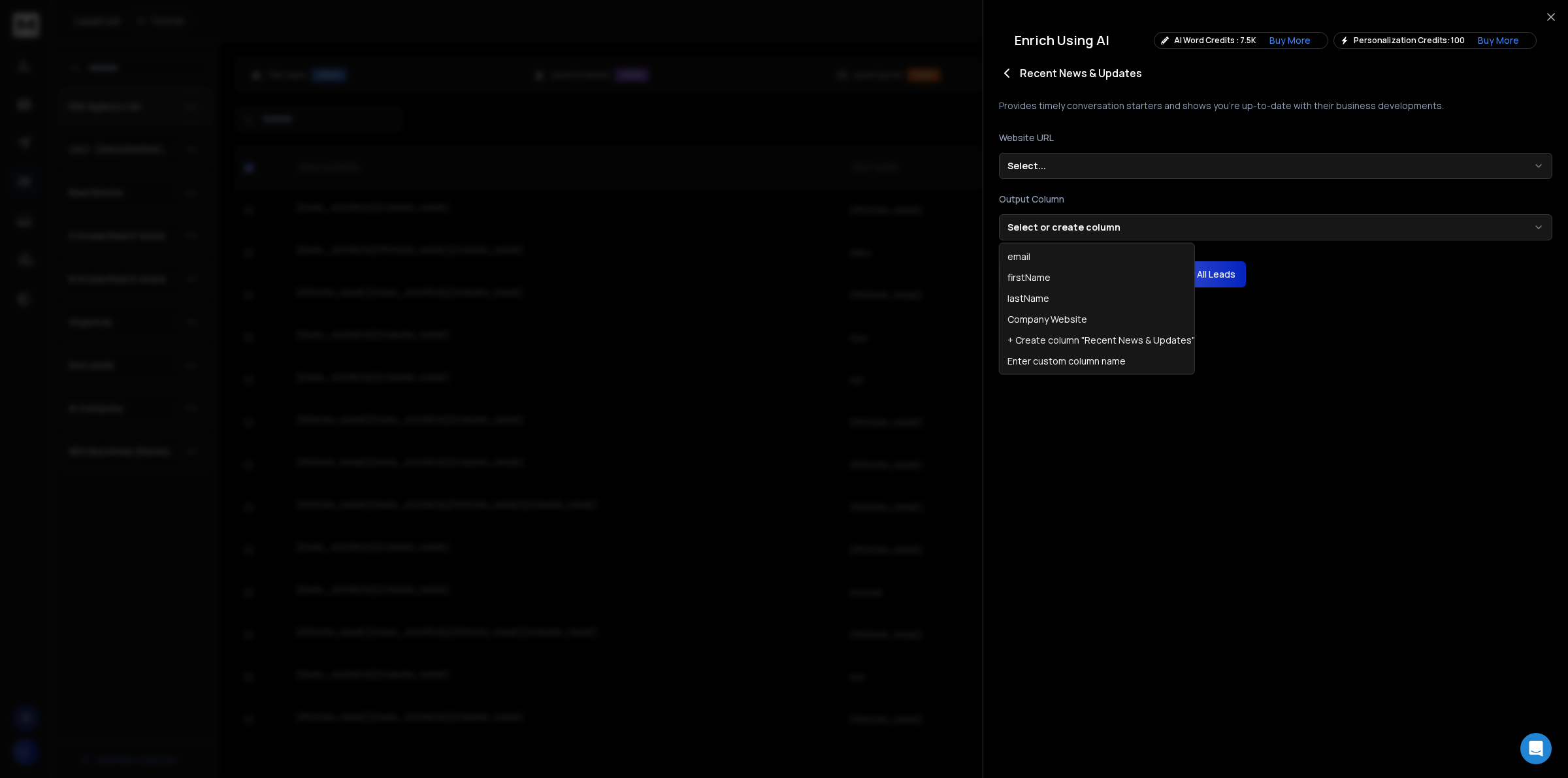
scroll to position [0, 2]
select select "*******"
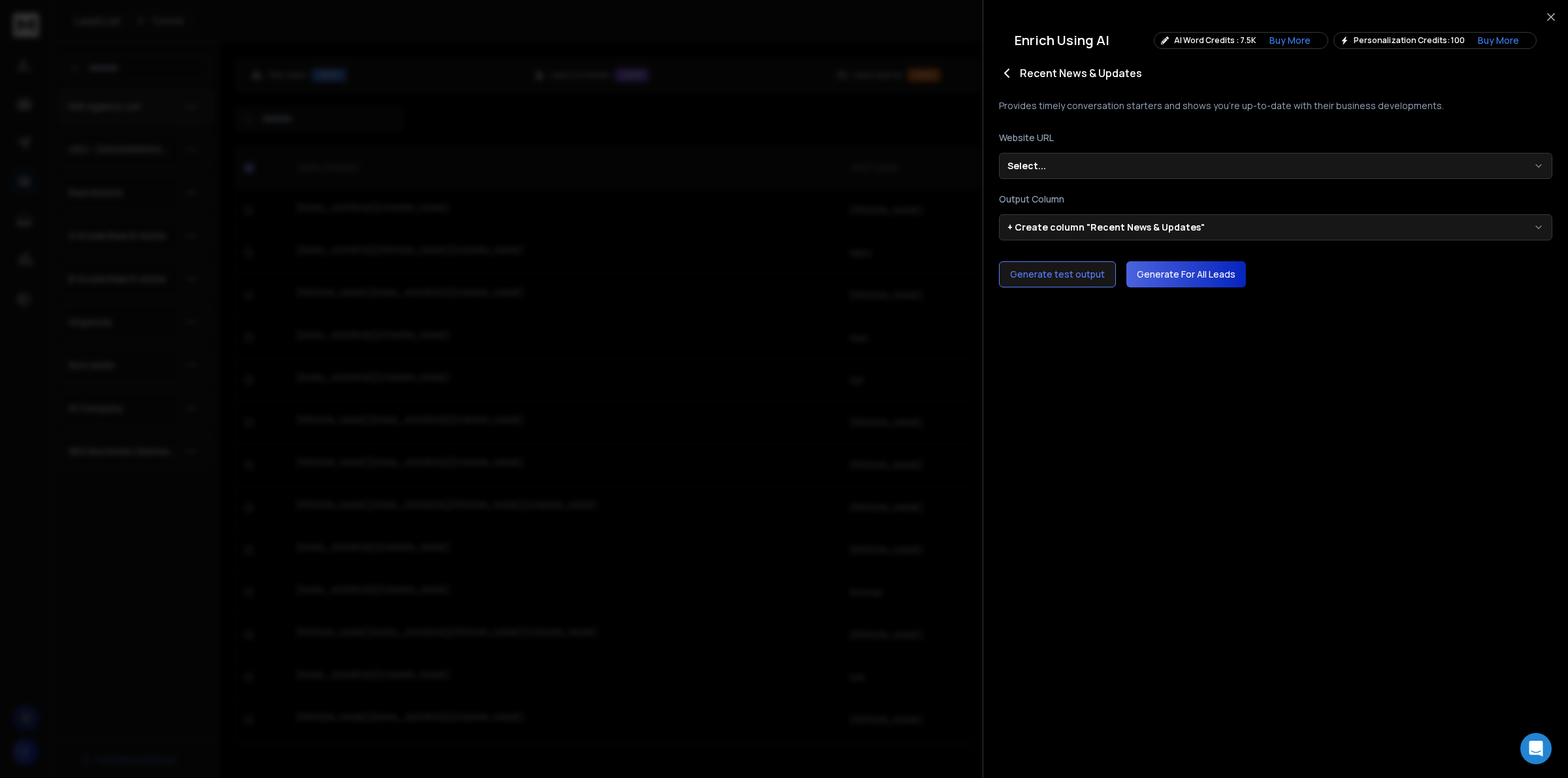
click at [1187, 279] on button "Generate For All Leads" at bounding box center [1186, 274] width 120 height 26
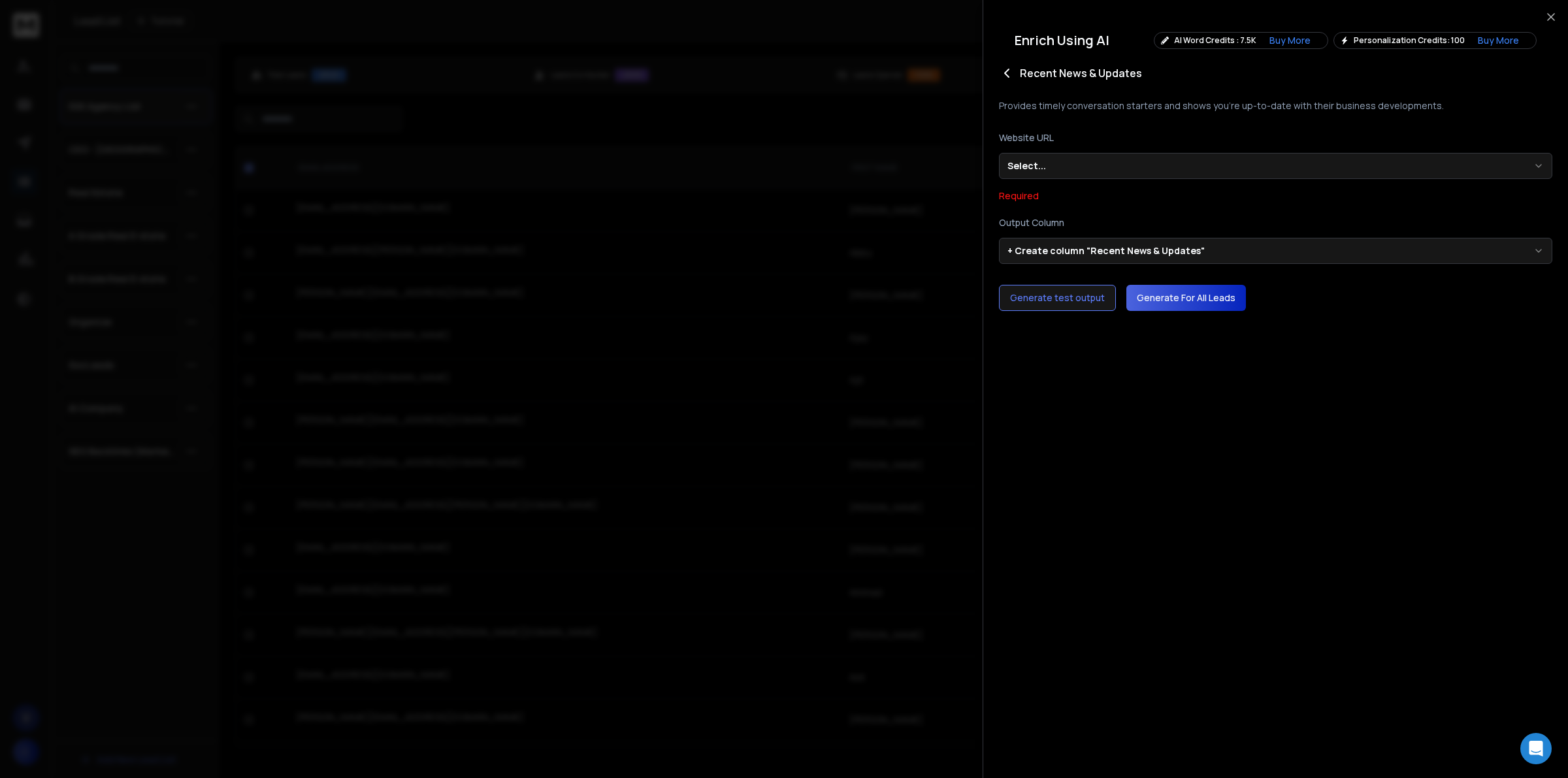
click at [1053, 156] on body "ReferralStack Unlock AI-powered affiliate growth Lifetime Deals available! Clai…" at bounding box center [784, 389] width 1568 height 778
select select "**********"
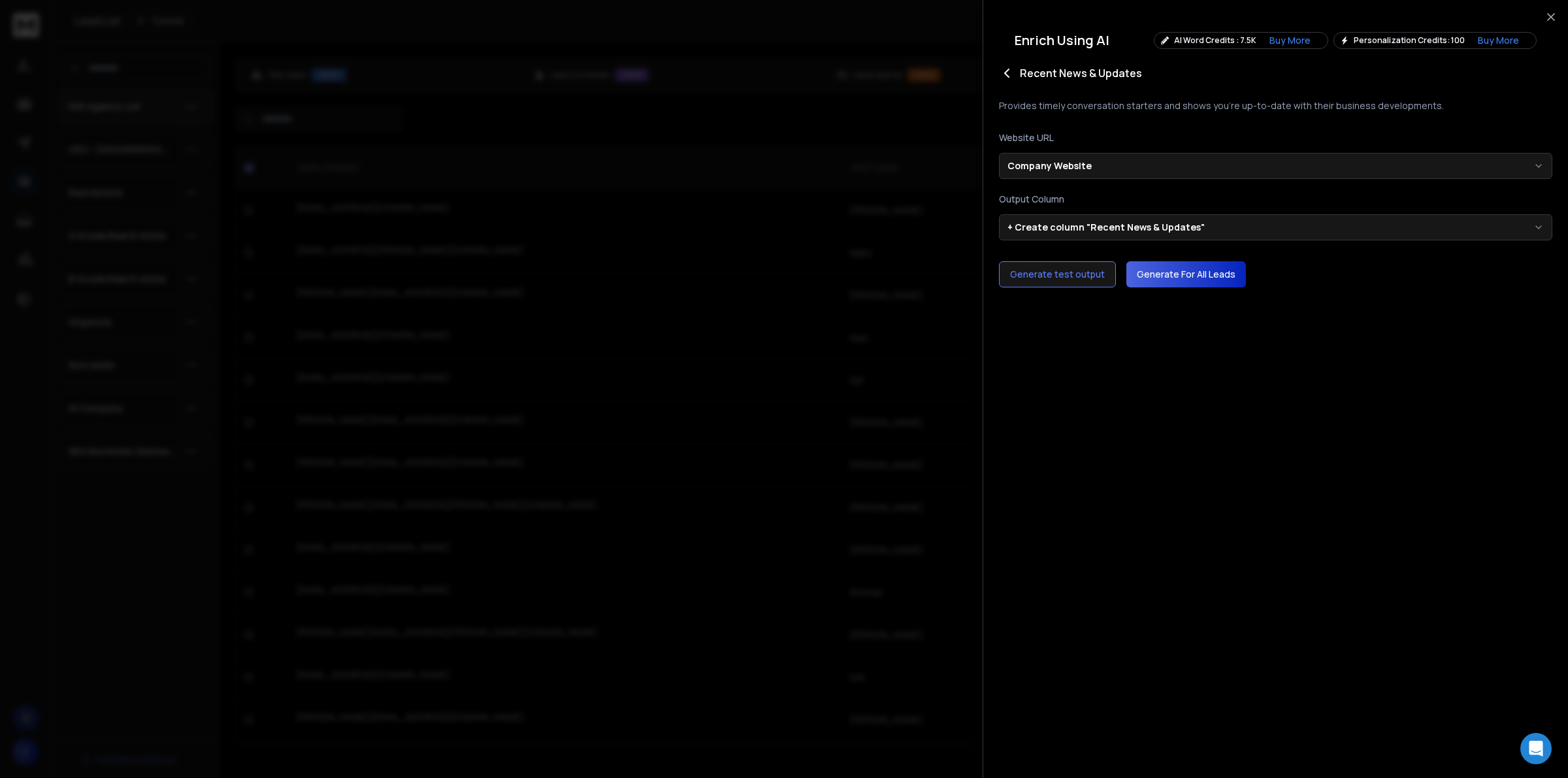
click at [1179, 275] on button "Generate For All Leads" at bounding box center [1186, 274] width 120 height 26
click at [1544, 20] on icon "button" at bounding box center [1551, 17] width 13 height 13
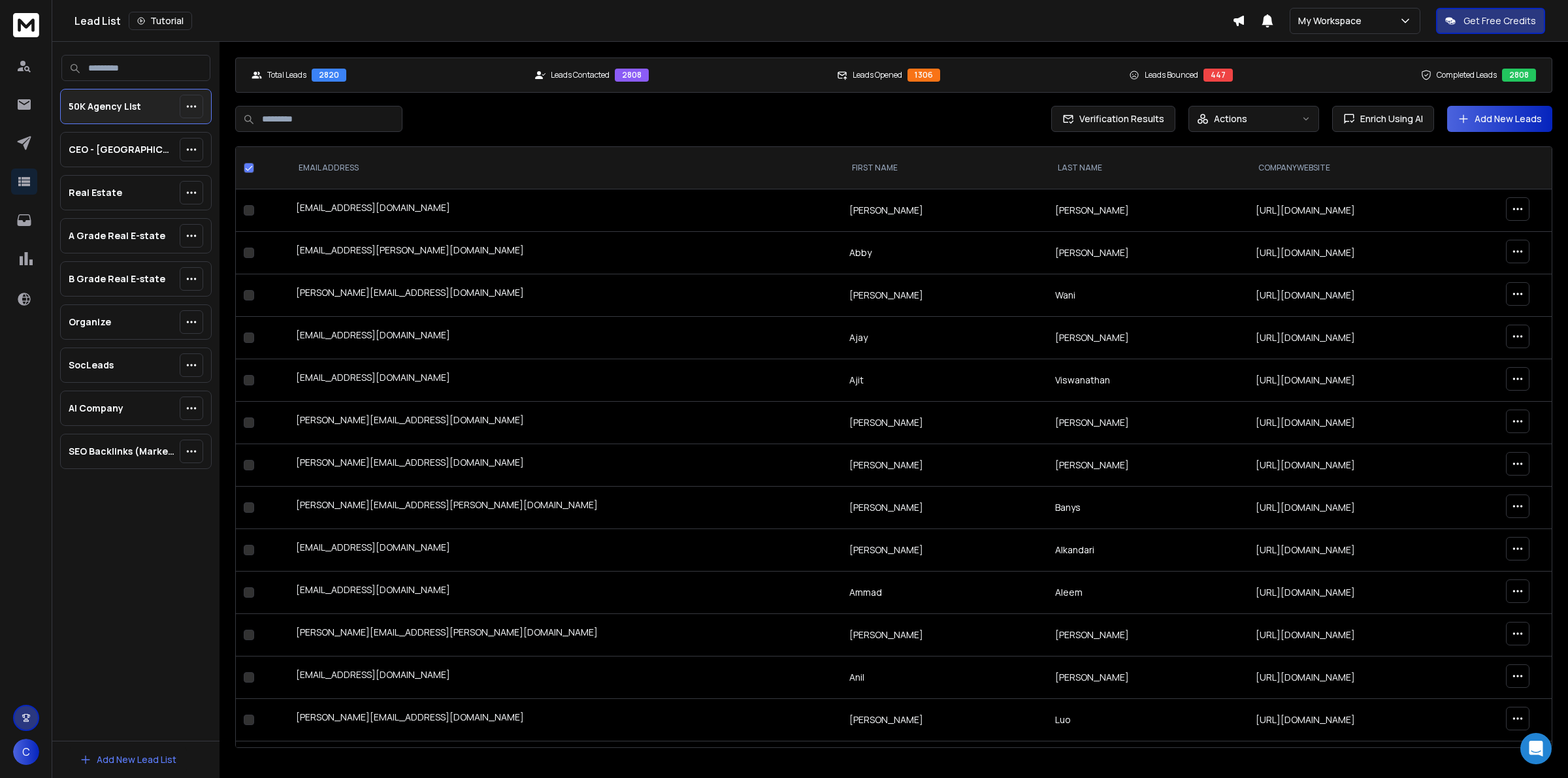
click at [151, 758] on button "Add New Lead List" at bounding box center [128, 760] width 117 height 26
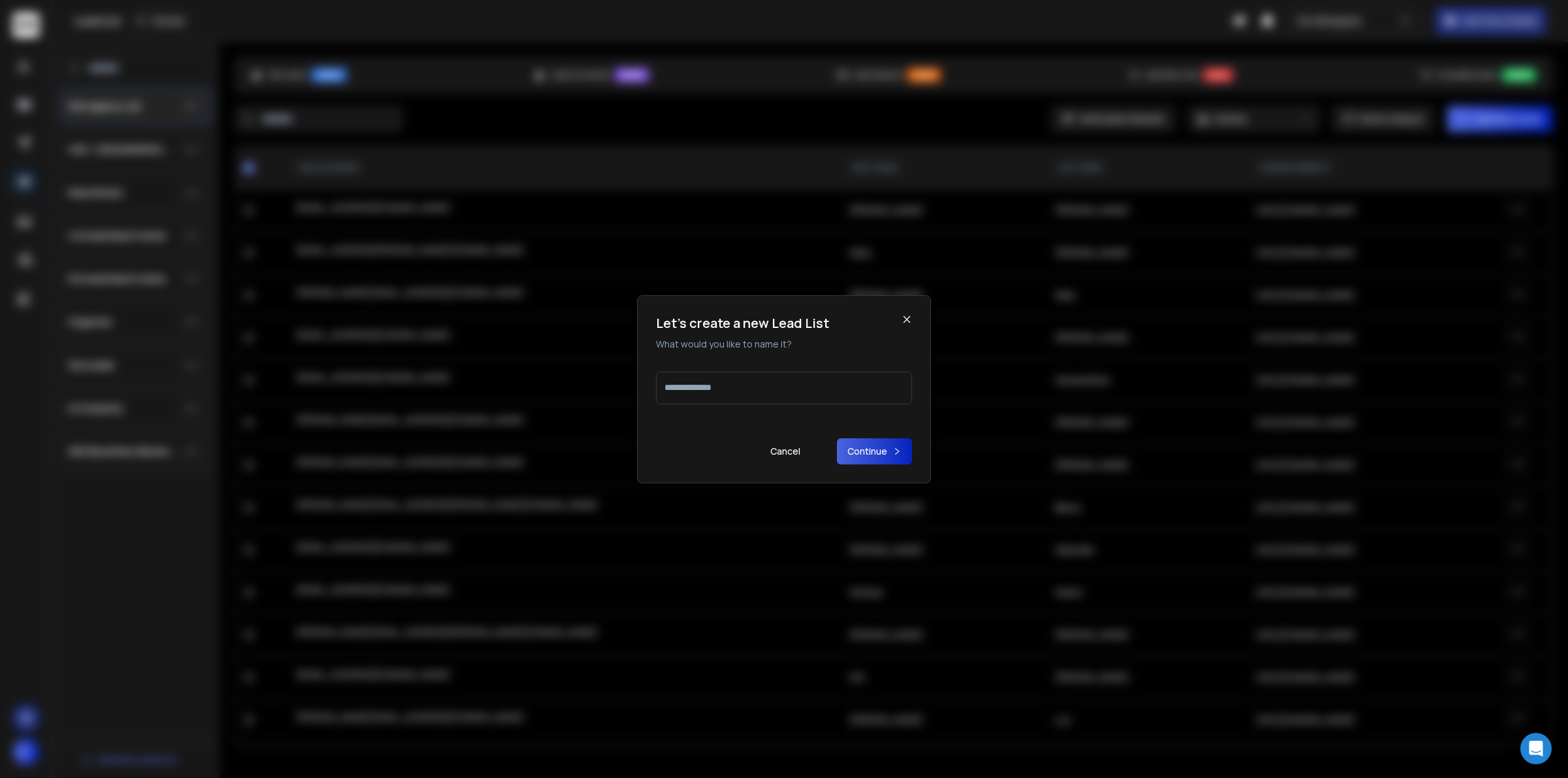
click at [742, 390] on input at bounding box center [784, 388] width 256 height 32
type input "**********"
click at [786, 393] on input "**********" at bounding box center [784, 388] width 256 height 32
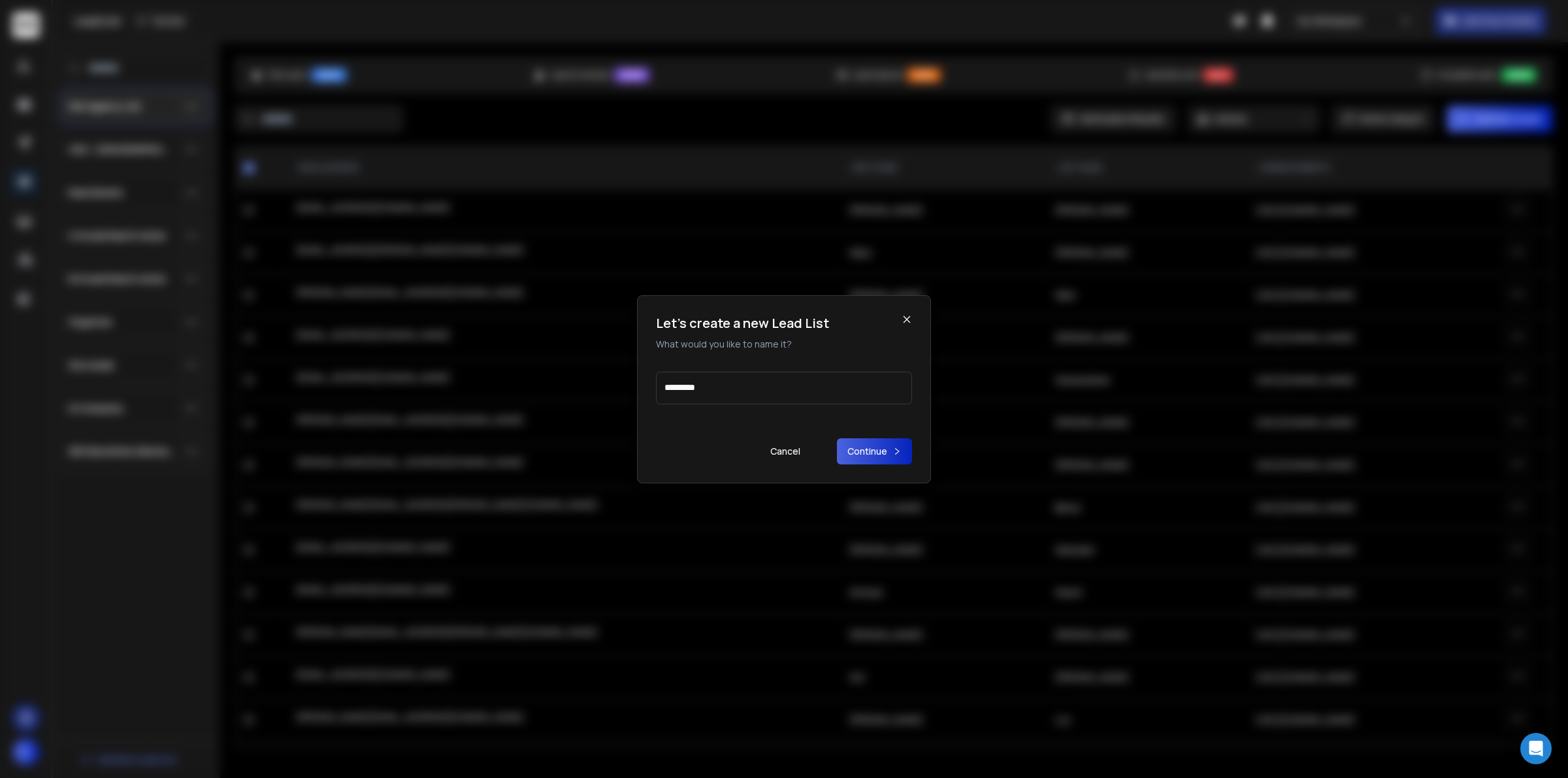
type input "**********"
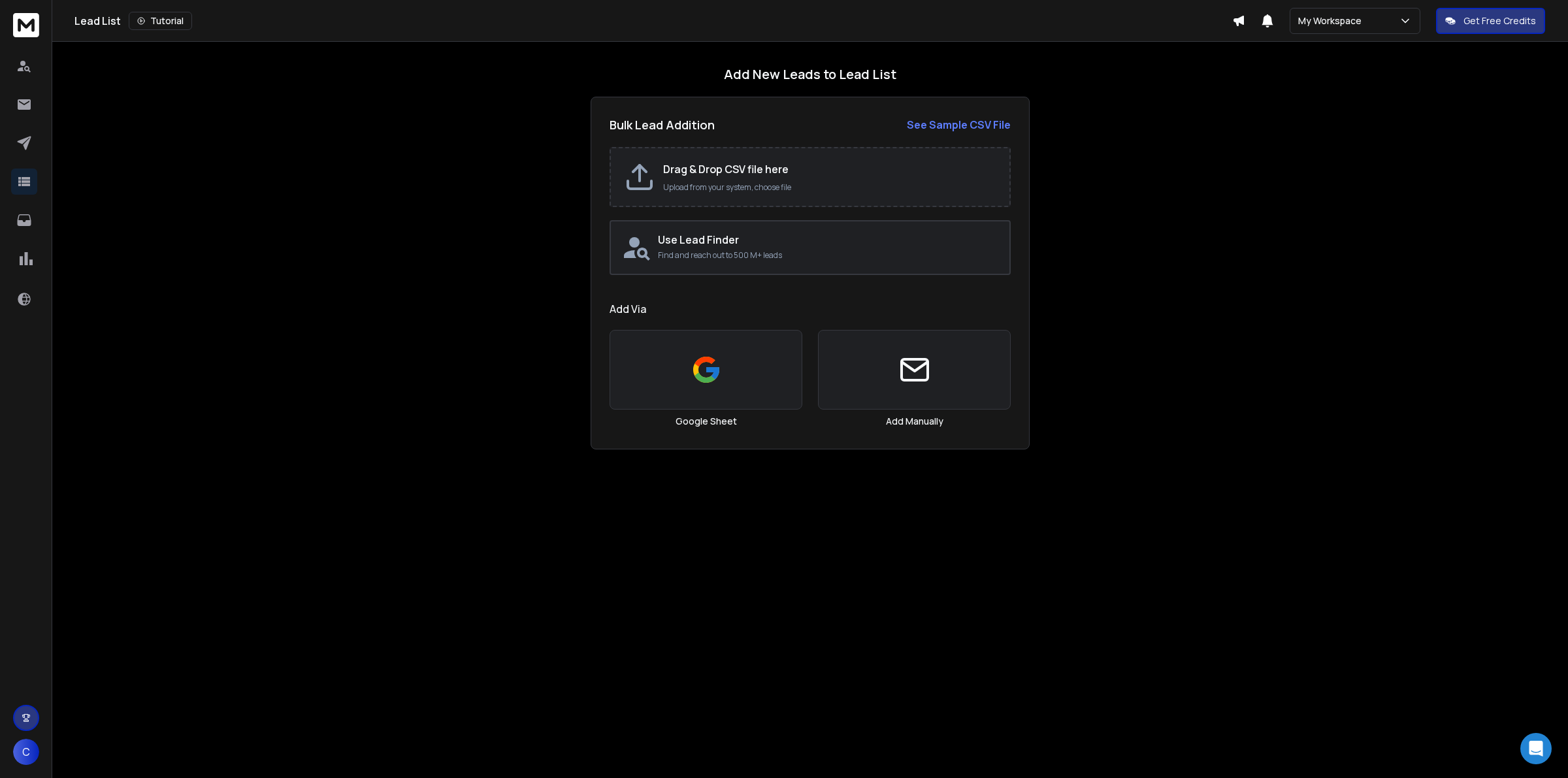
click at [743, 185] on p "Upload from your system, choose file" at bounding box center [829, 187] width 333 height 10
type input "**********"
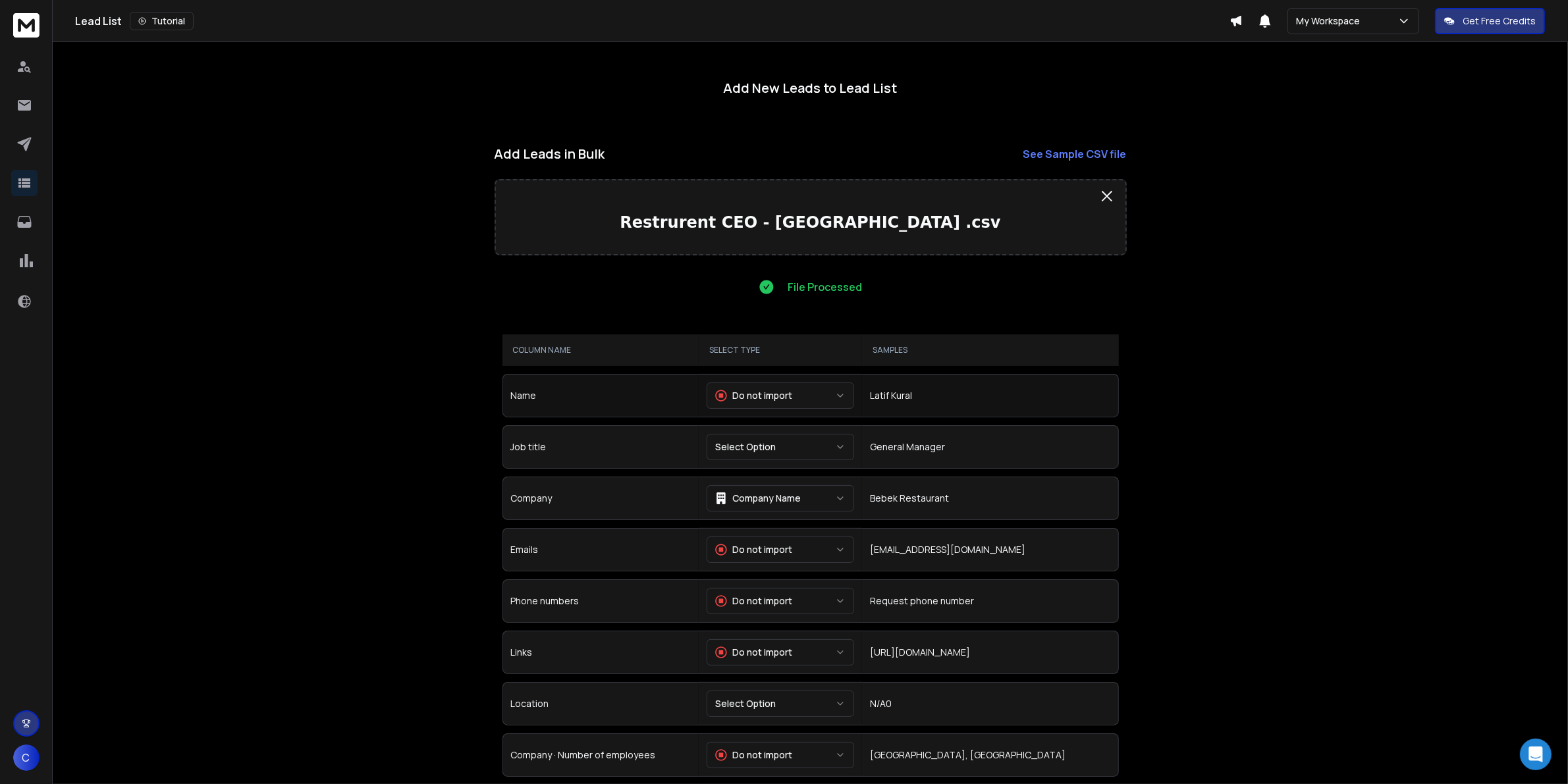
click at [774, 395] on div "Do not import" at bounding box center [754, 396] width 77 height 13
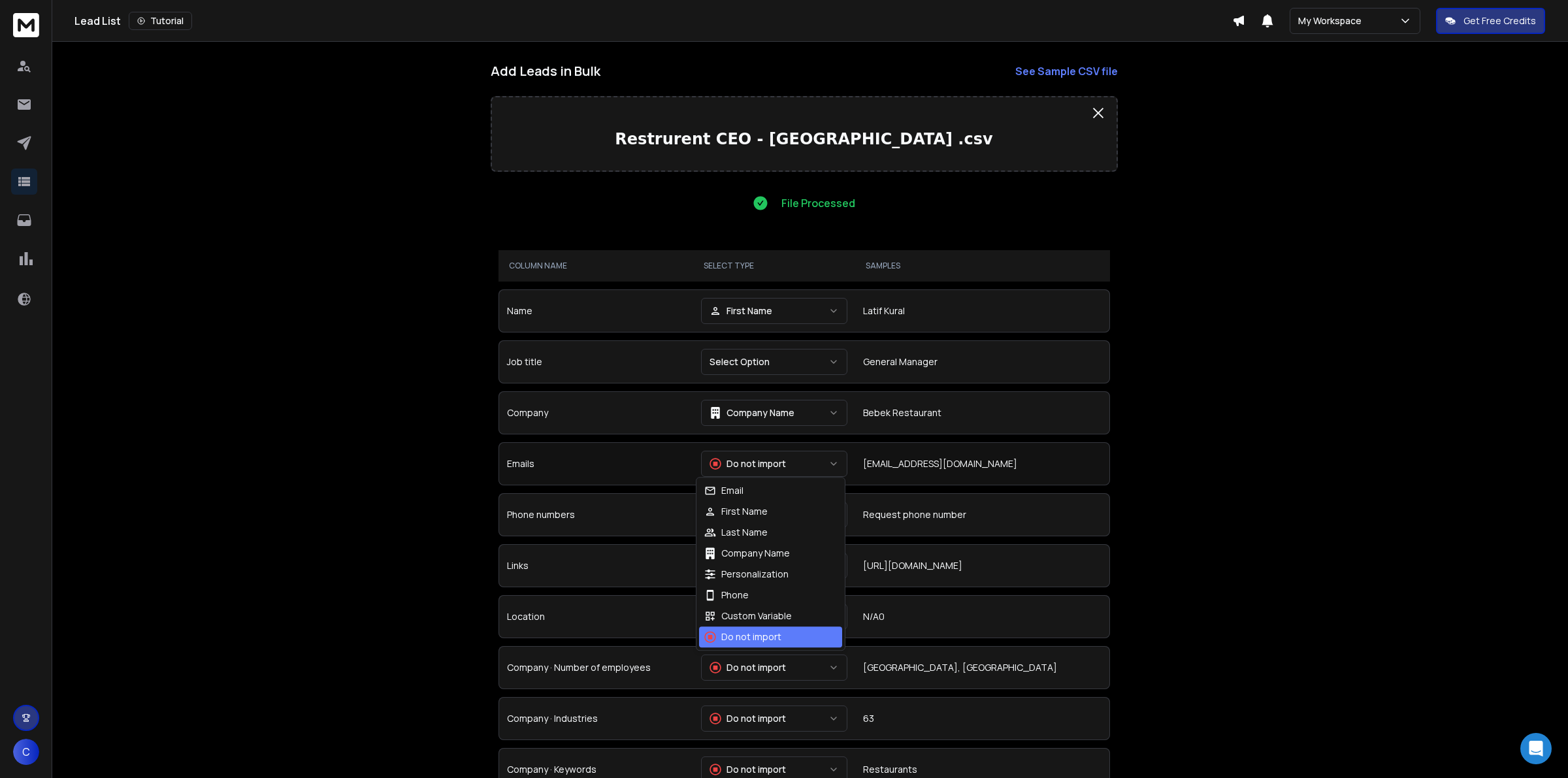
click at [756, 475] on body "ReferralStack Unlock AI-powered affiliate growth Lifetime Deals available! Clai…" at bounding box center [778, 307] width 1555 height 778
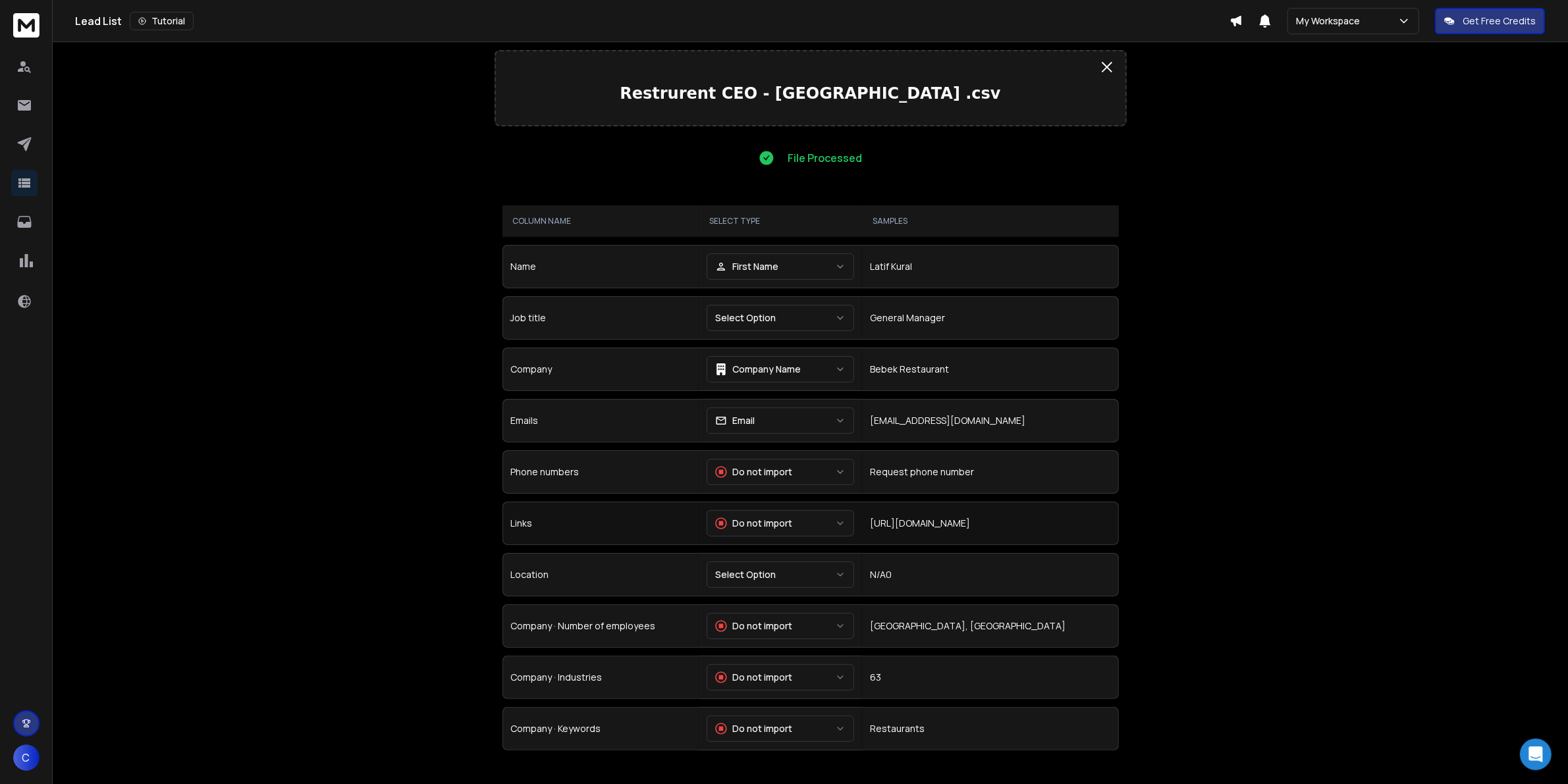
scroll to position [247, 0]
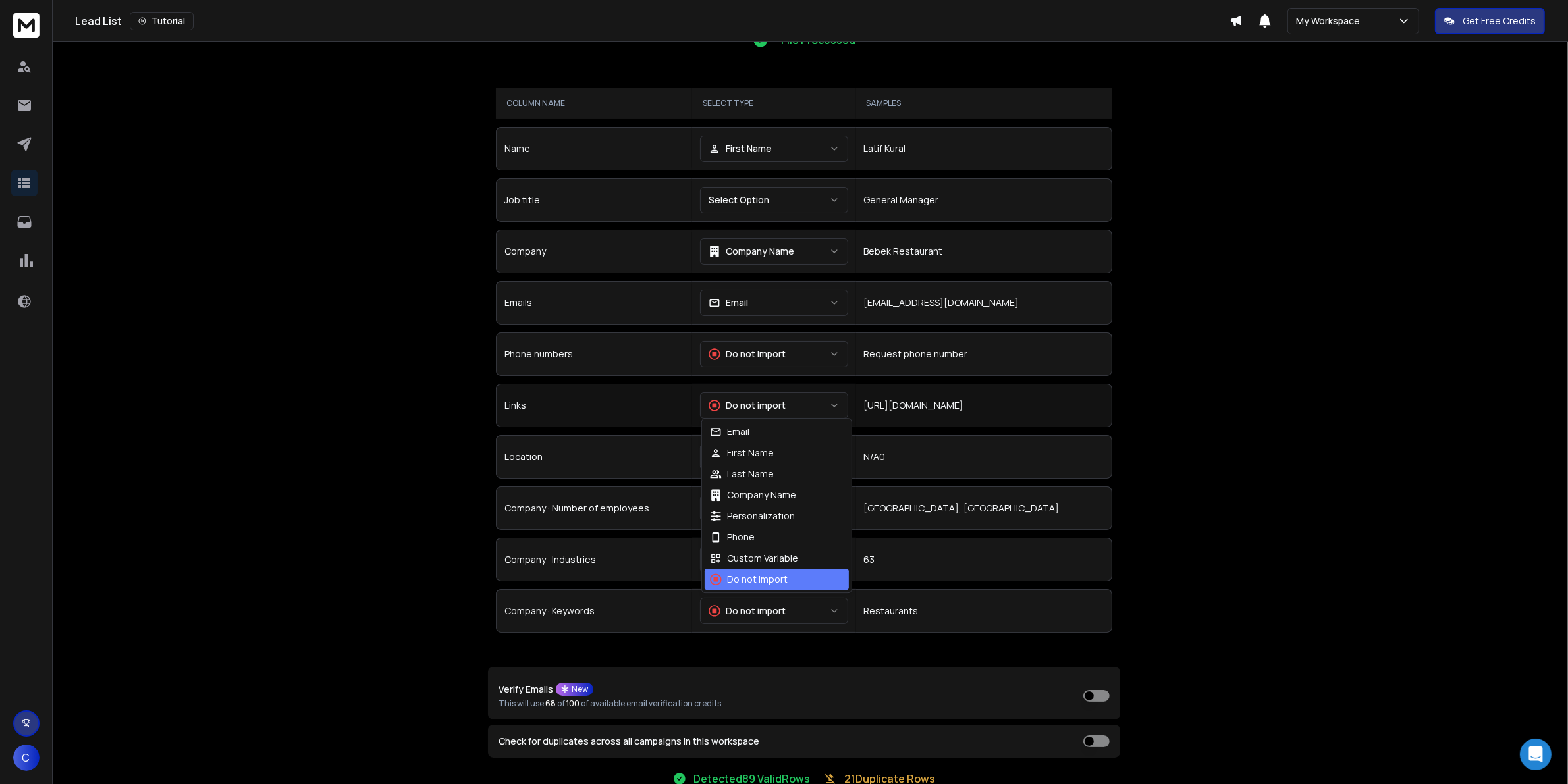
click at [767, 411] on button "Do not import" at bounding box center [774, 405] width 147 height 26
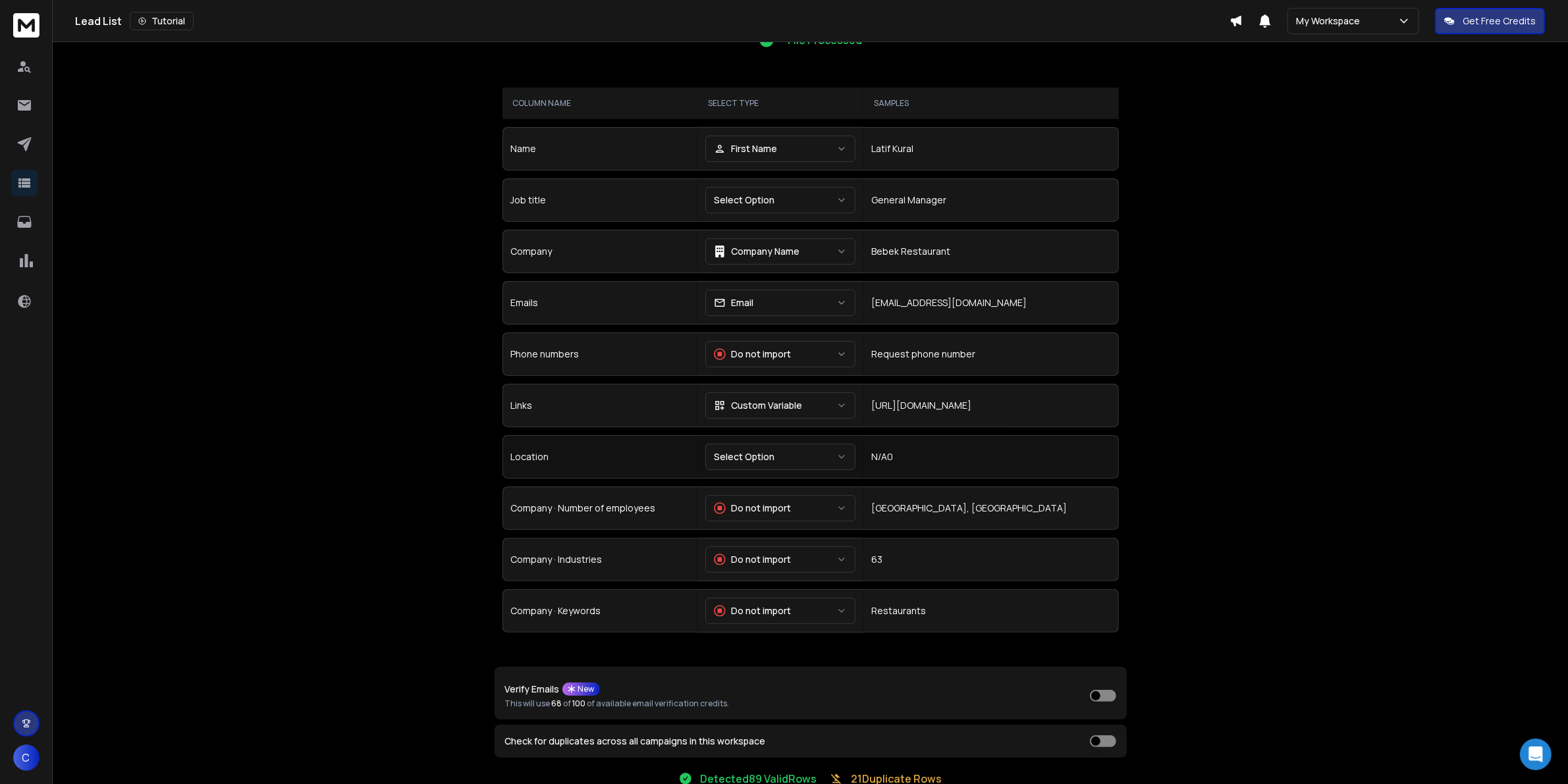
click at [765, 466] on button "Select Option" at bounding box center [780, 457] width 150 height 26
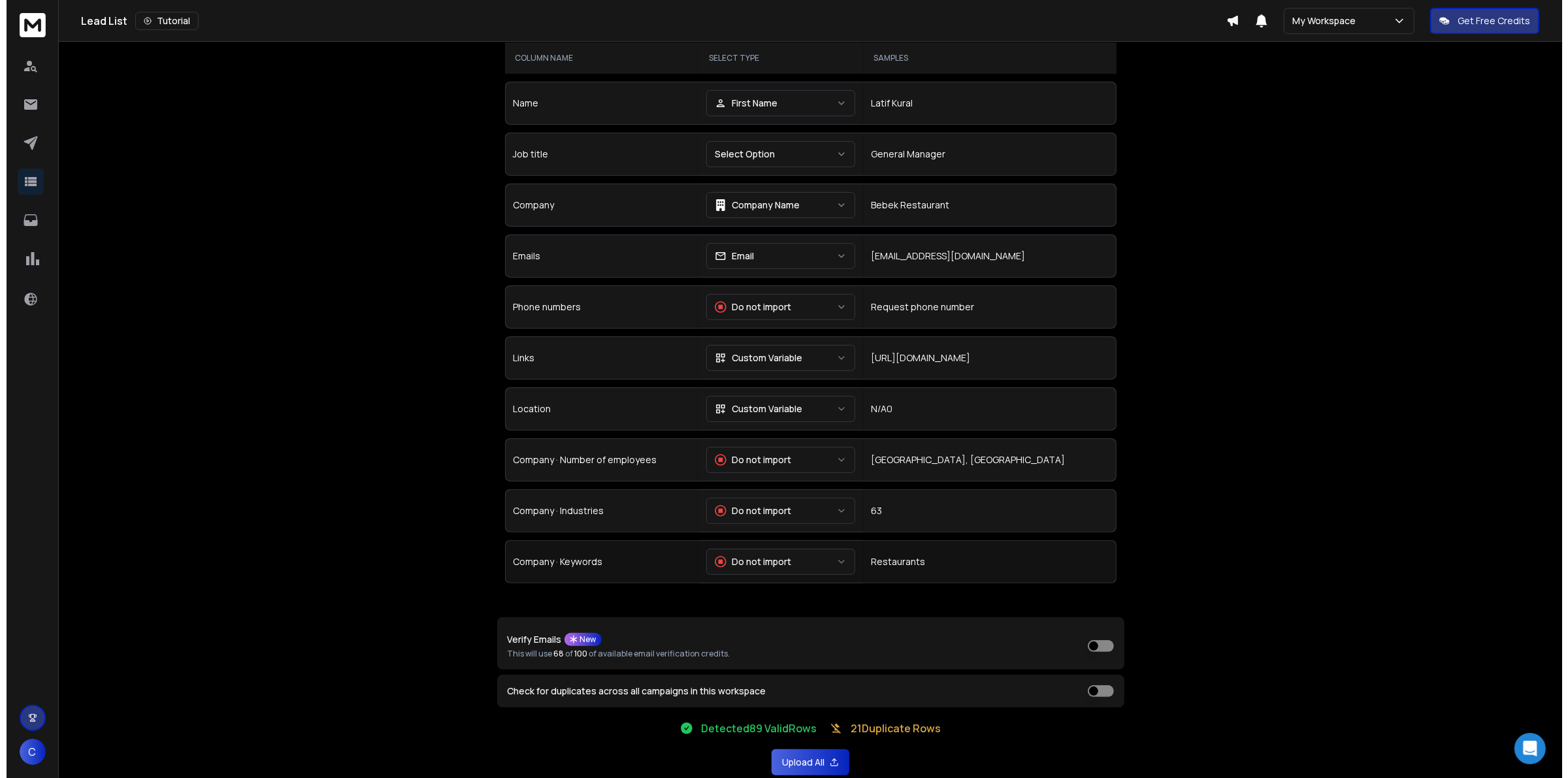
scroll to position [325, 0]
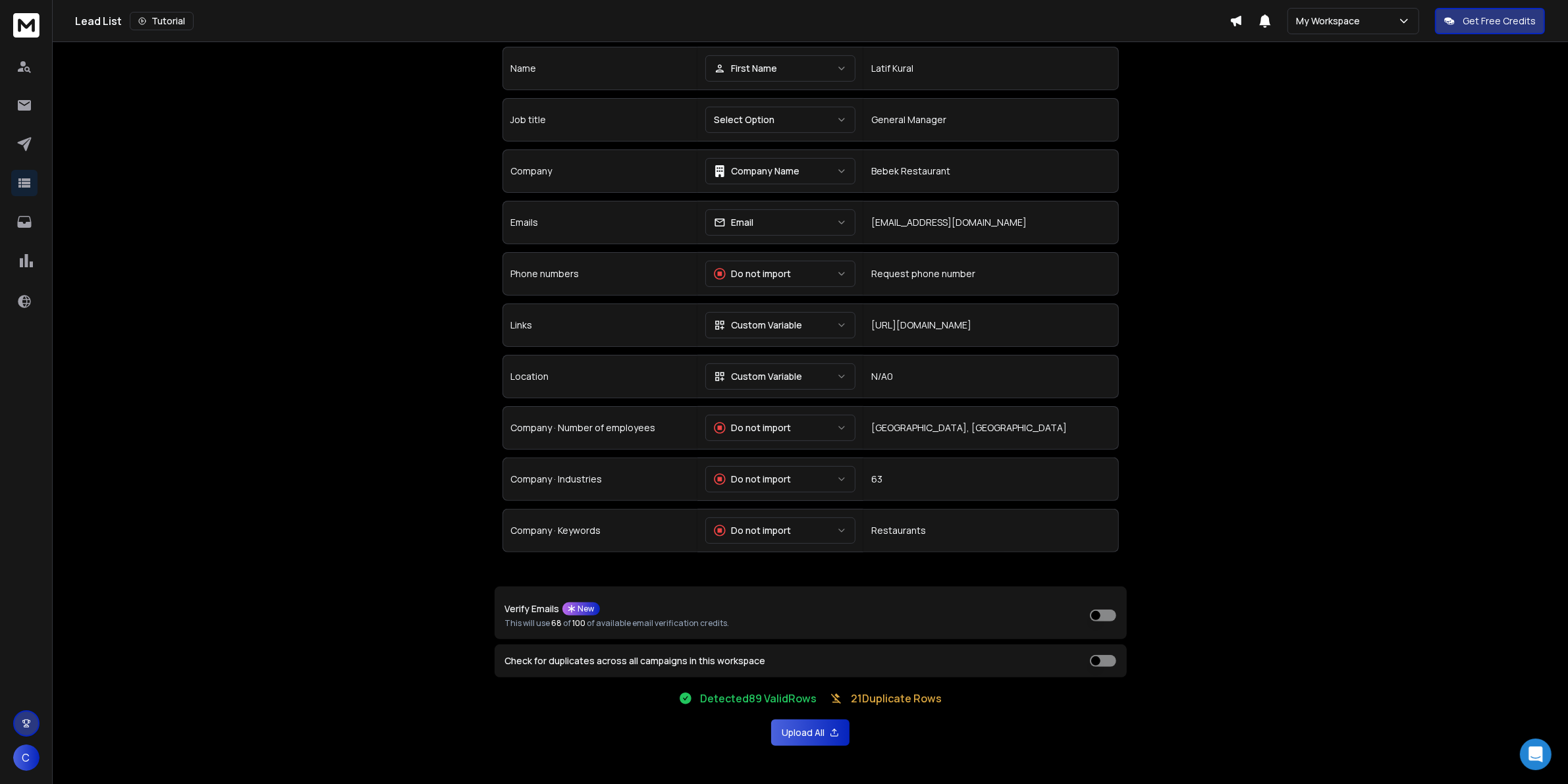
click at [1105, 656] on button "Check for duplicates across all campaigns in this workspace" at bounding box center [1102, 661] width 26 height 12
click at [1103, 603] on div "Verify Emails New This will use 68 of 100 of available email verification credi…" at bounding box center [811, 615] width 611 height 26
click at [1101, 616] on button "Verify Emails New This will use 68 of 100 of available email verification credi…" at bounding box center [1102, 616] width 26 height 12
click at [817, 735] on button "Upload All" at bounding box center [810, 733] width 78 height 26
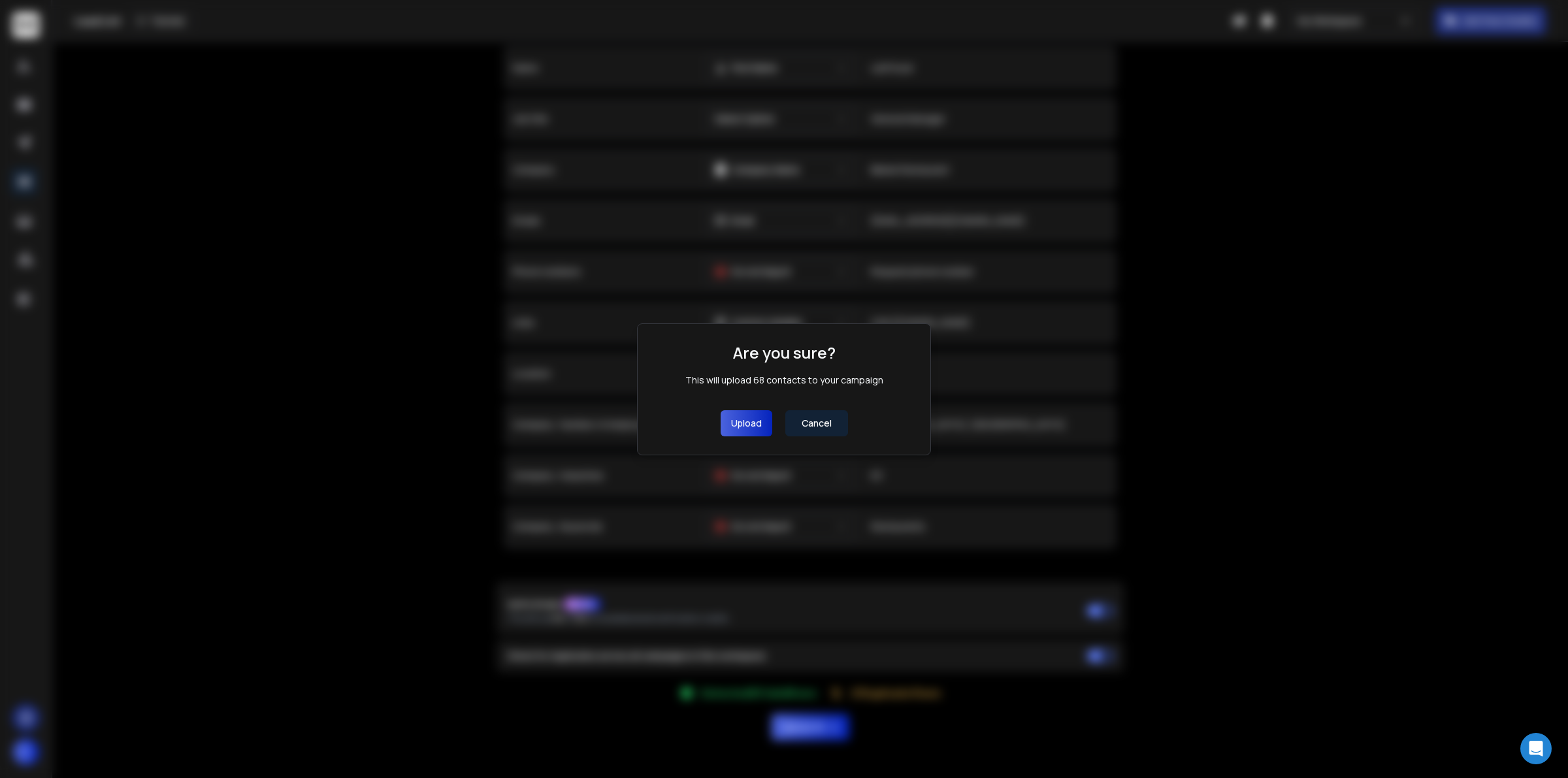
click at [748, 422] on button "Upload" at bounding box center [746, 423] width 52 height 26
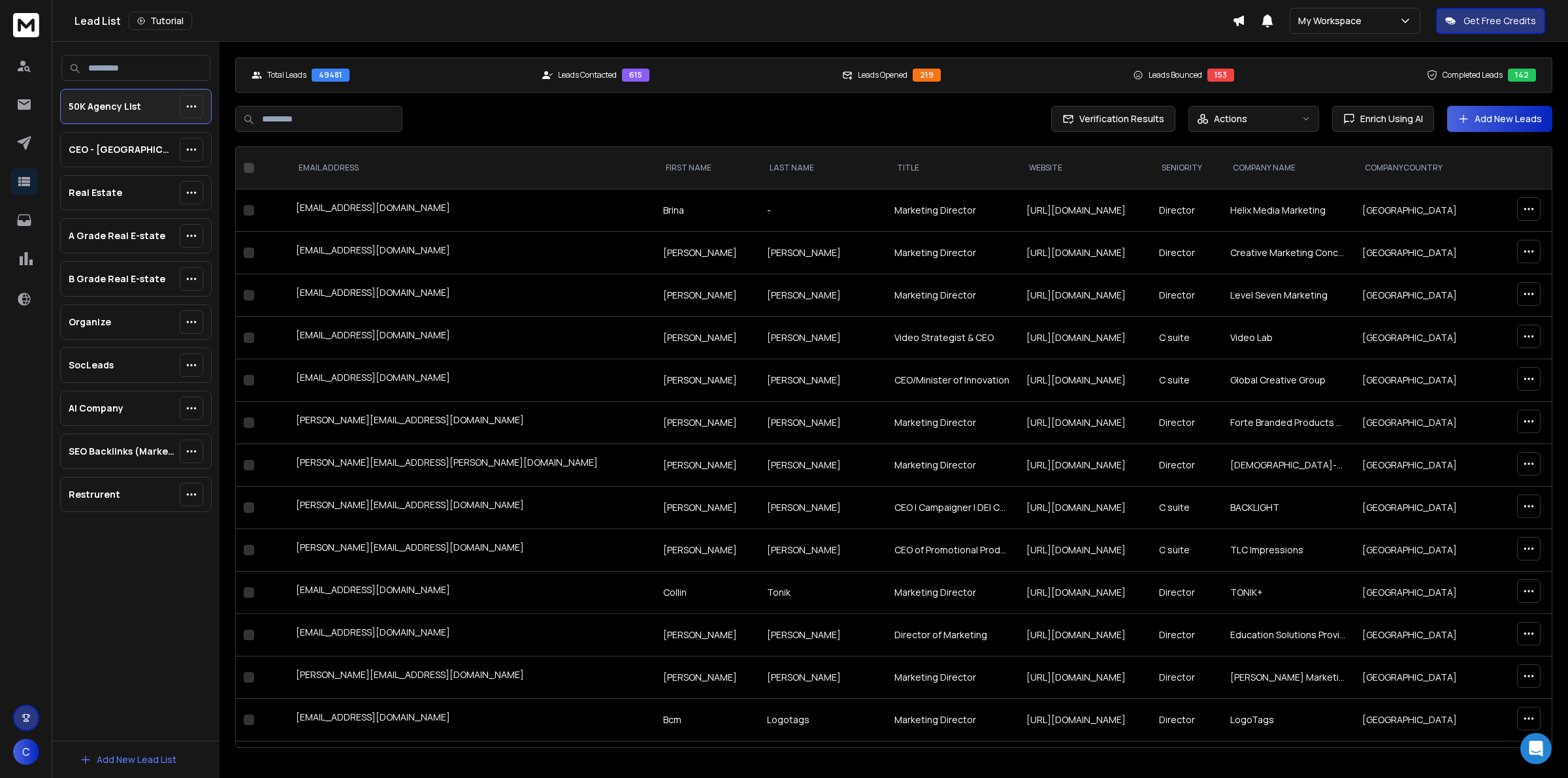
click at [185, 500] on icon "button" at bounding box center [191, 495] width 12 height 12
click at [159, 528] on p "Edit List Name" at bounding box center [158, 529] width 62 height 13
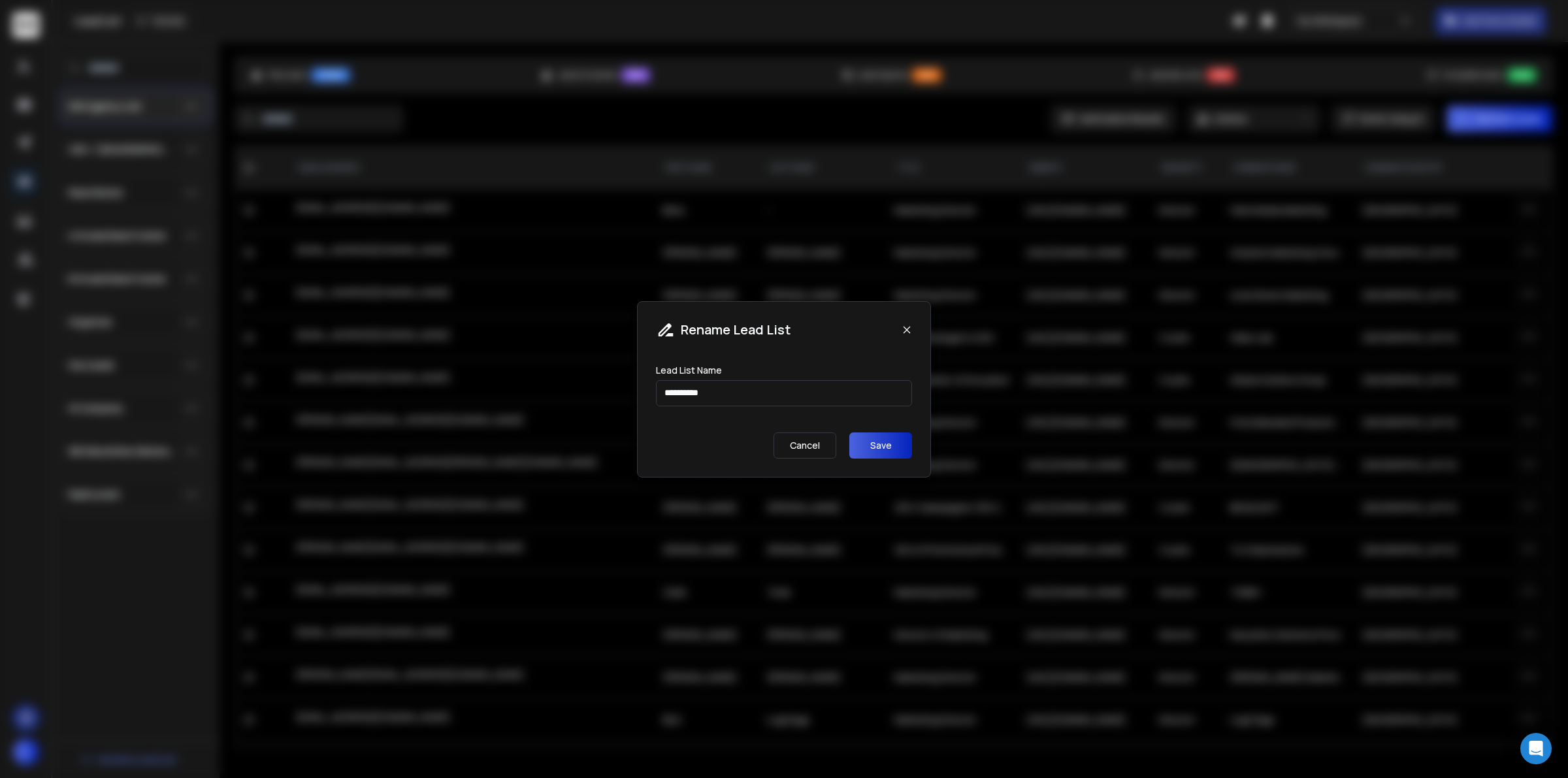
click at [729, 400] on input "**********" at bounding box center [784, 393] width 256 height 26
paste input "**********"
type input "**********"
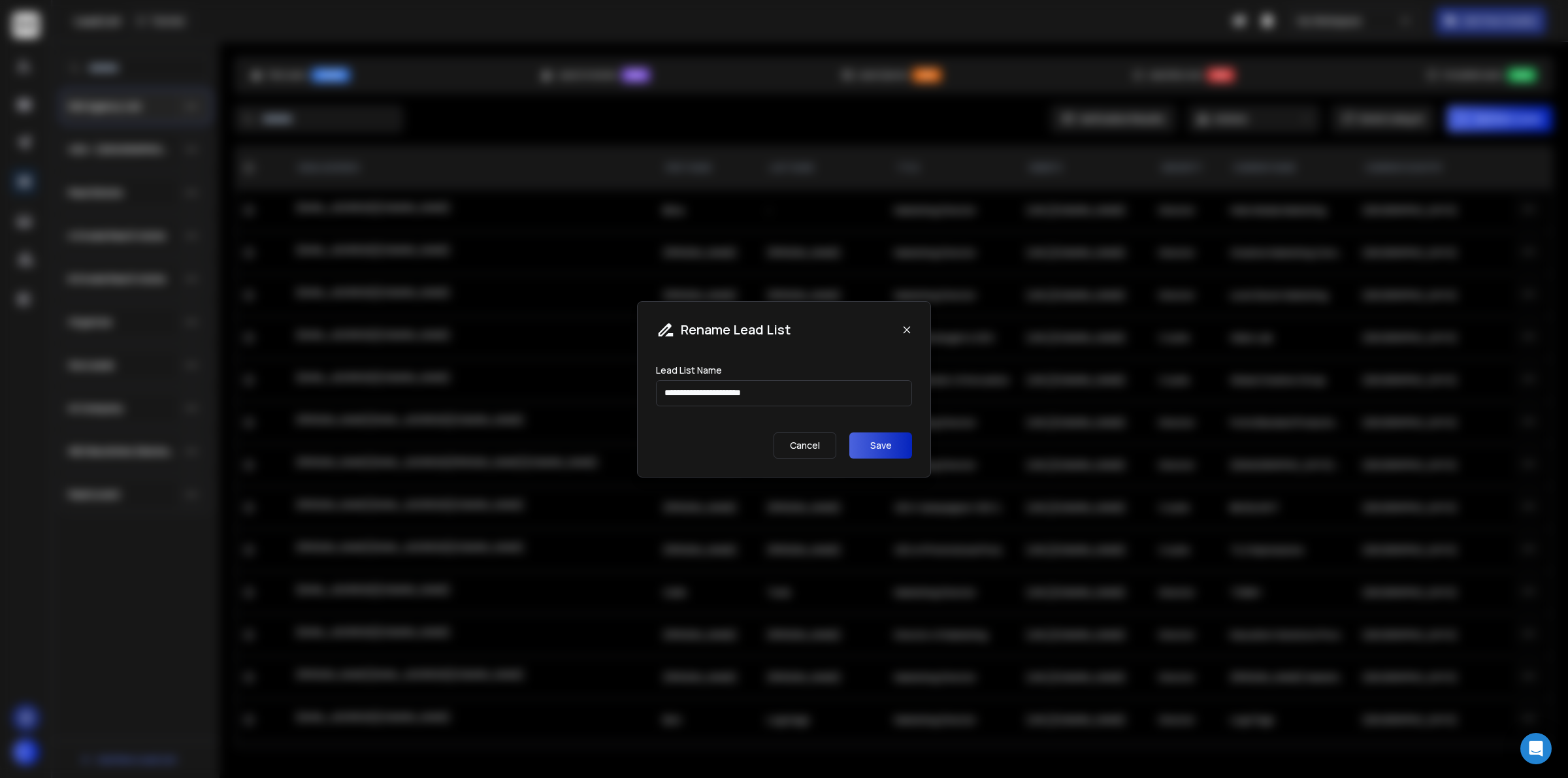
click at [886, 443] on button "Save" at bounding box center [880, 445] width 63 height 26
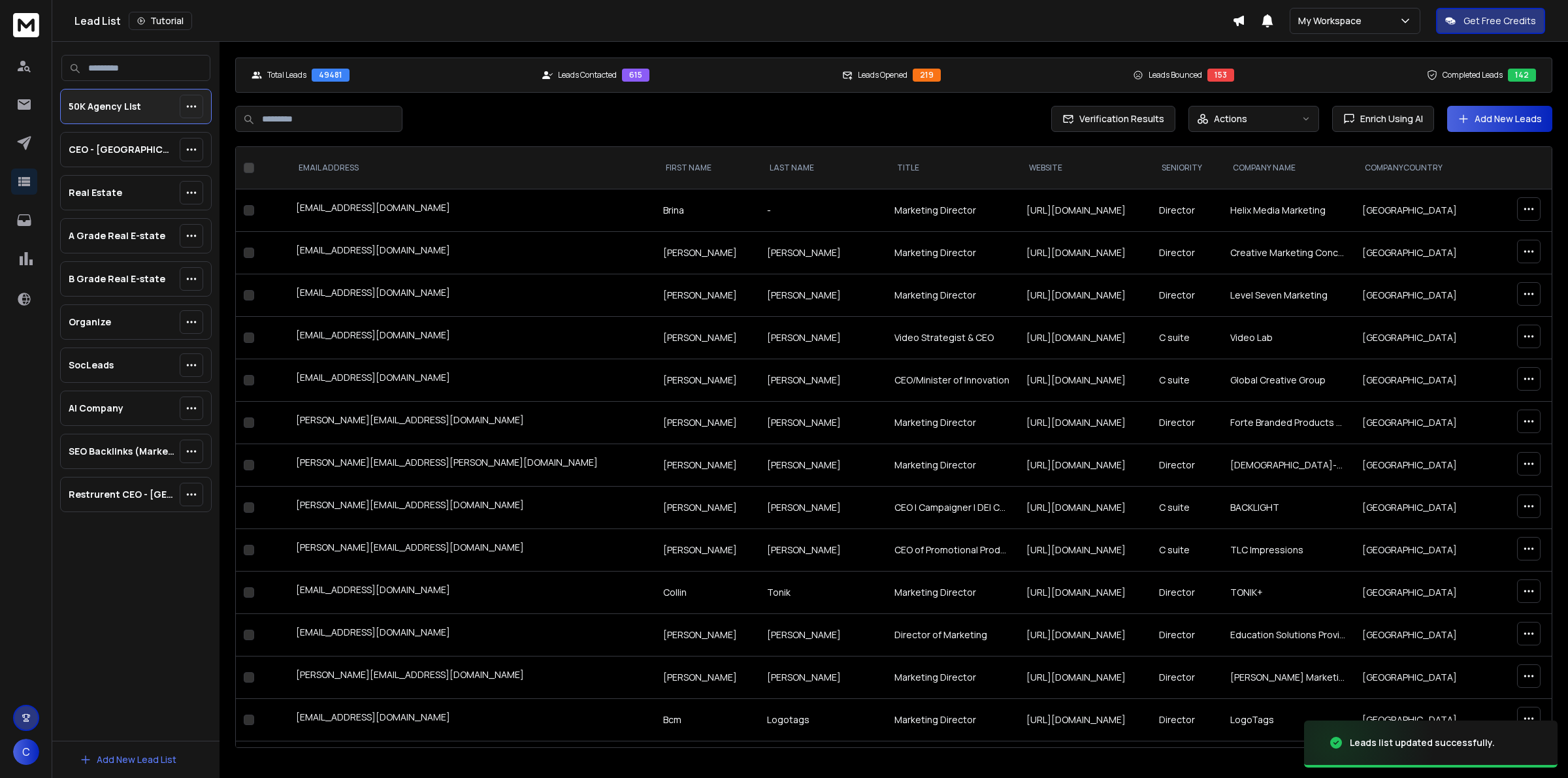
click at [124, 458] on p "SEO Backlinks (Marketing Websites)" at bounding box center [121, 452] width 106 height 13
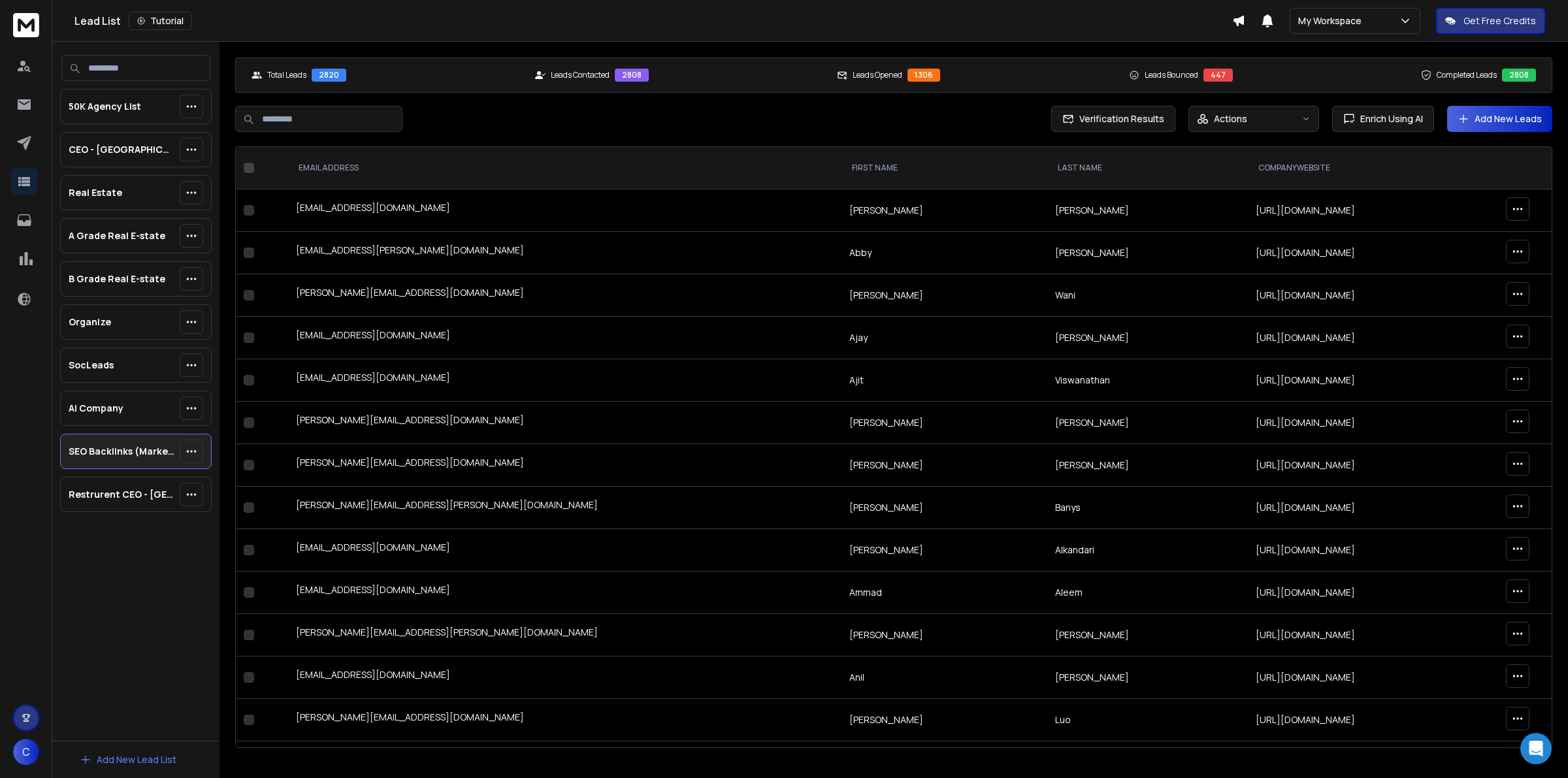
click at [1248, 218] on td "[URL][DOMAIN_NAME]" at bounding box center [1347, 211] width 199 height 43
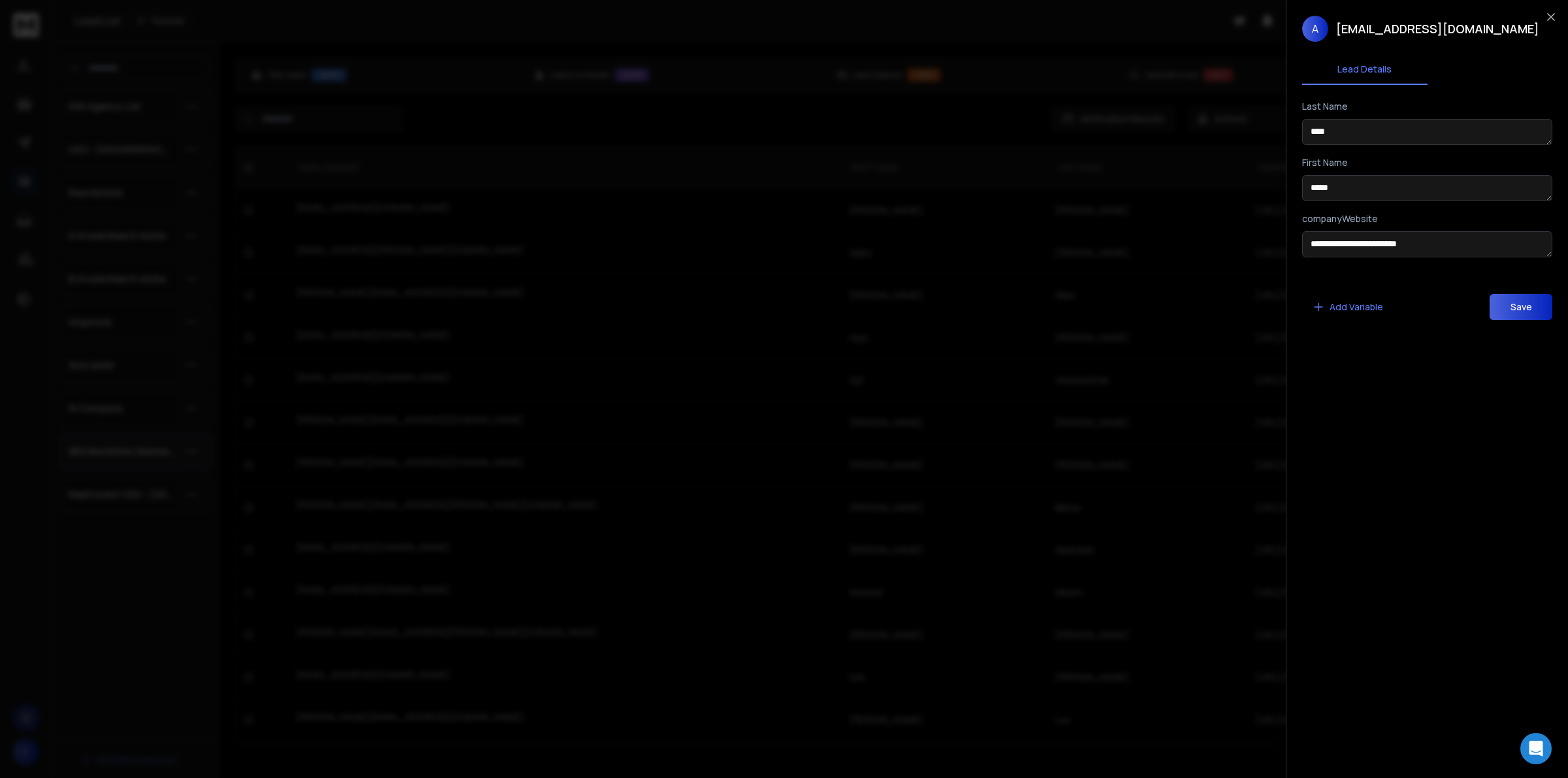
click at [1382, 247] on textarea "**********" at bounding box center [1426, 244] width 250 height 26
click at [1381, 247] on textarea "**********" at bounding box center [1426, 244] width 250 height 26
click at [1555, 23] on icon "button" at bounding box center [1551, 17] width 13 height 13
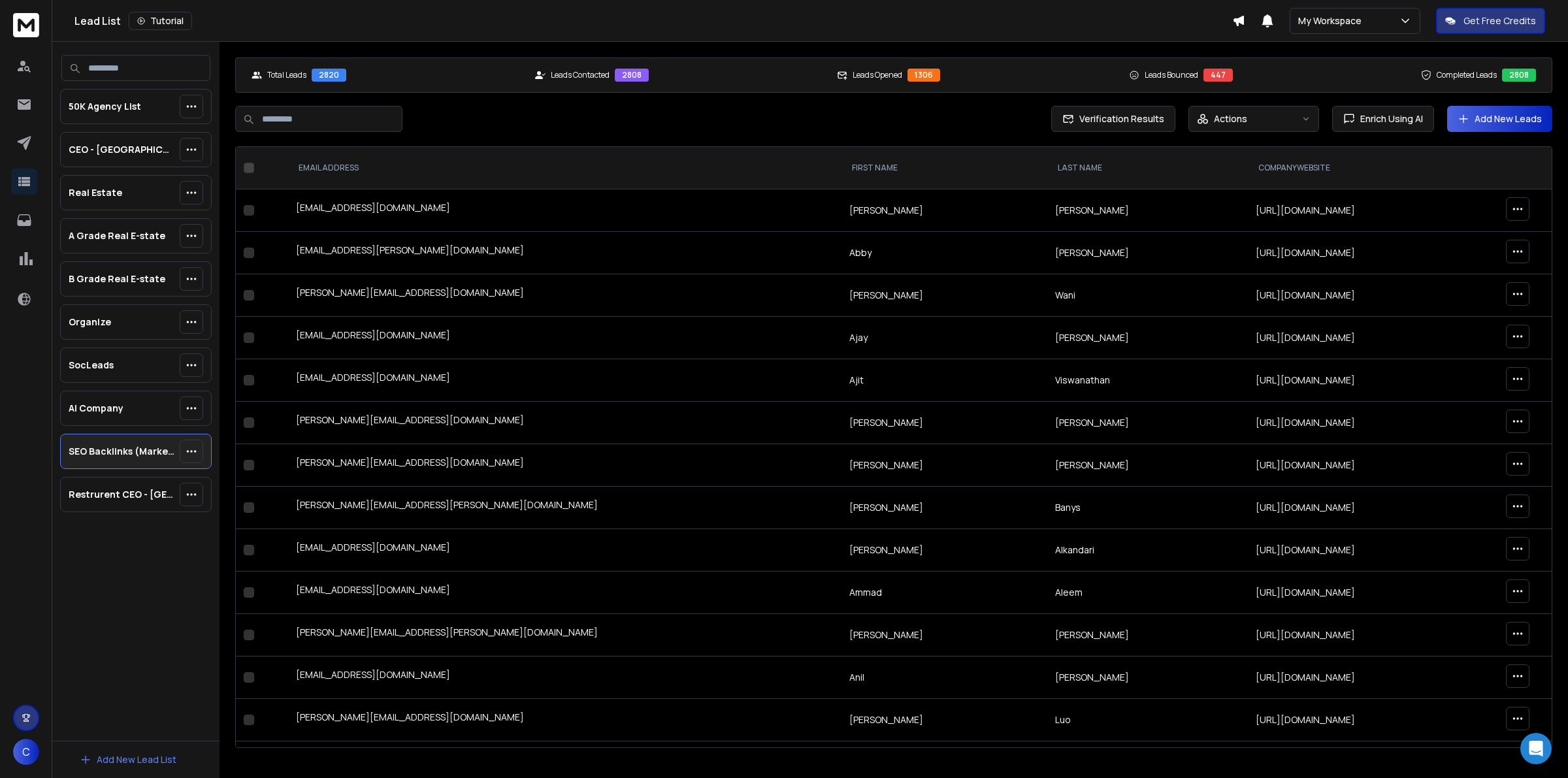
click at [121, 512] on div "Restrurent CEO - [GEOGRAPHIC_DATA]" at bounding box center [135, 495] width 151 height 35
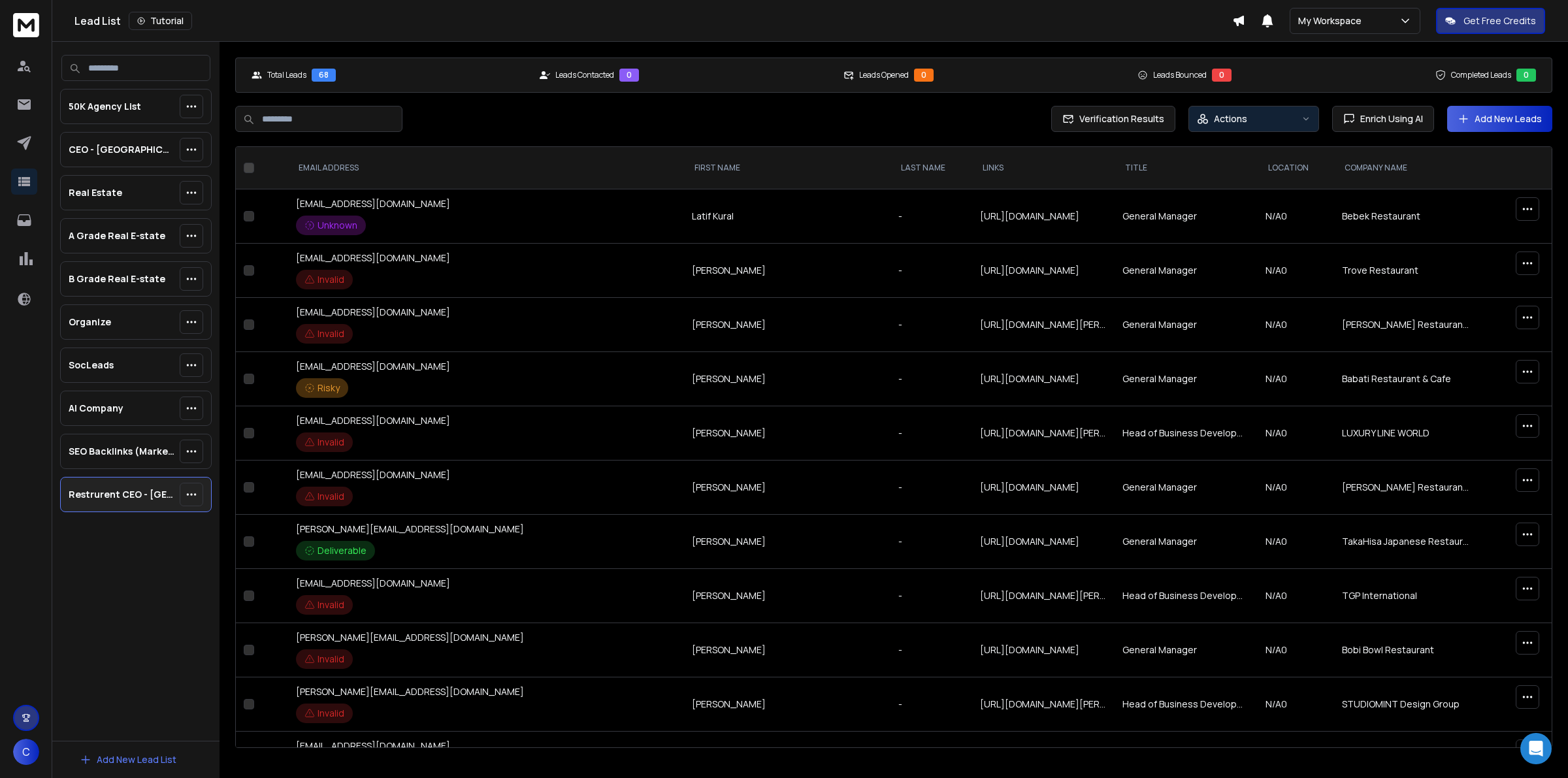
click at [1220, 125] on p "Actions" at bounding box center [1230, 119] width 33 height 13
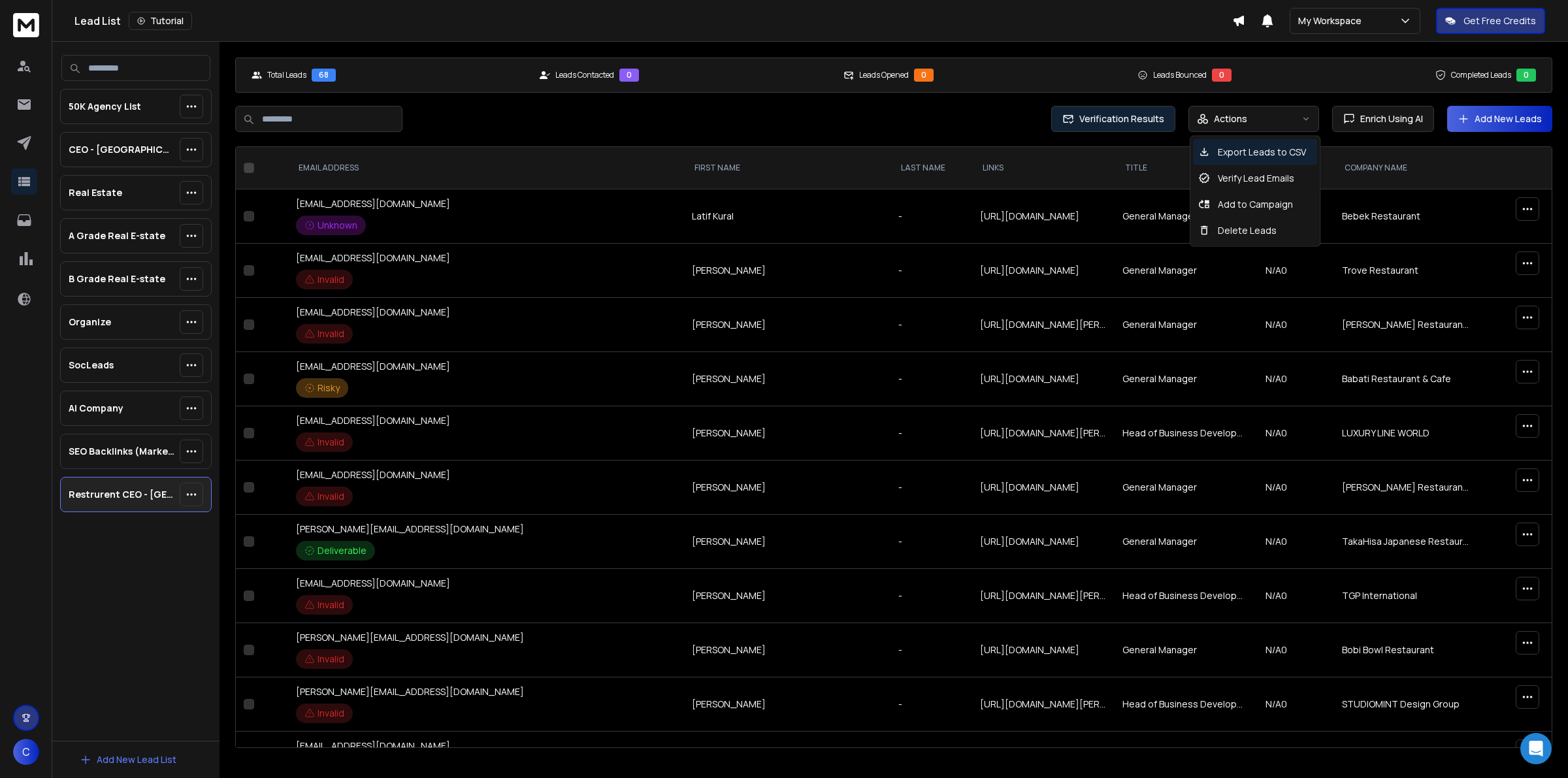
click at [1142, 128] on button "Verification Results" at bounding box center [1113, 118] width 124 height 26
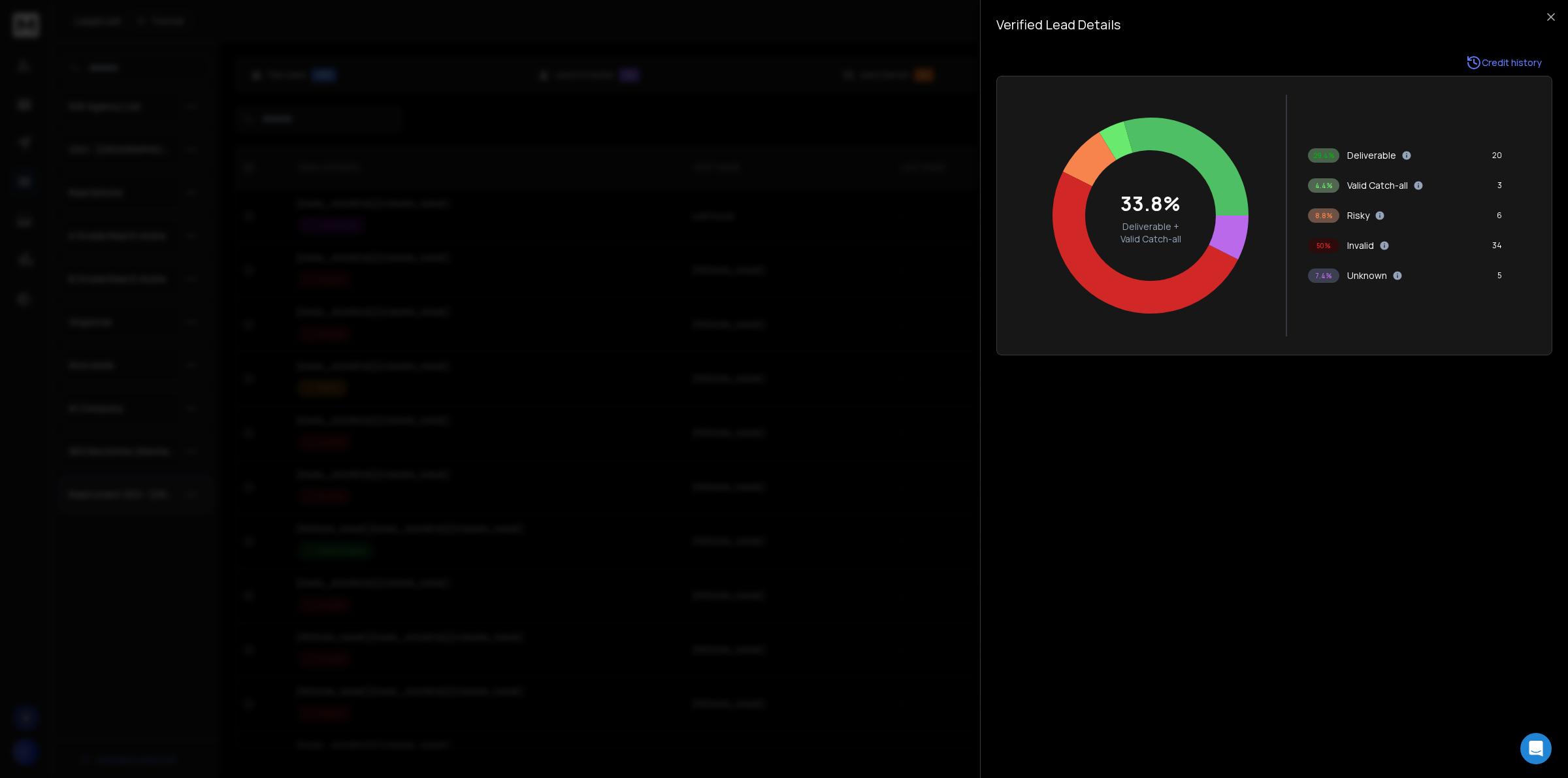
click at [1558, 14] on div "Sheet Title Verified Lead Details Credit history 33.8 % Deliverable + Valid Cat…" at bounding box center [1274, 389] width 588 height 778
click at [1537, 24] on h3 "Verified Lead Details" at bounding box center [1274, 24] width 556 height 18
click at [1543, 14] on div "Sheet Title Verified Lead Details Credit history 33.8 % Deliverable + Valid Cat…" at bounding box center [1274, 389] width 588 height 778
click at [1550, 14] on icon "button" at bounding box center [1551, 17] width 13 height 13
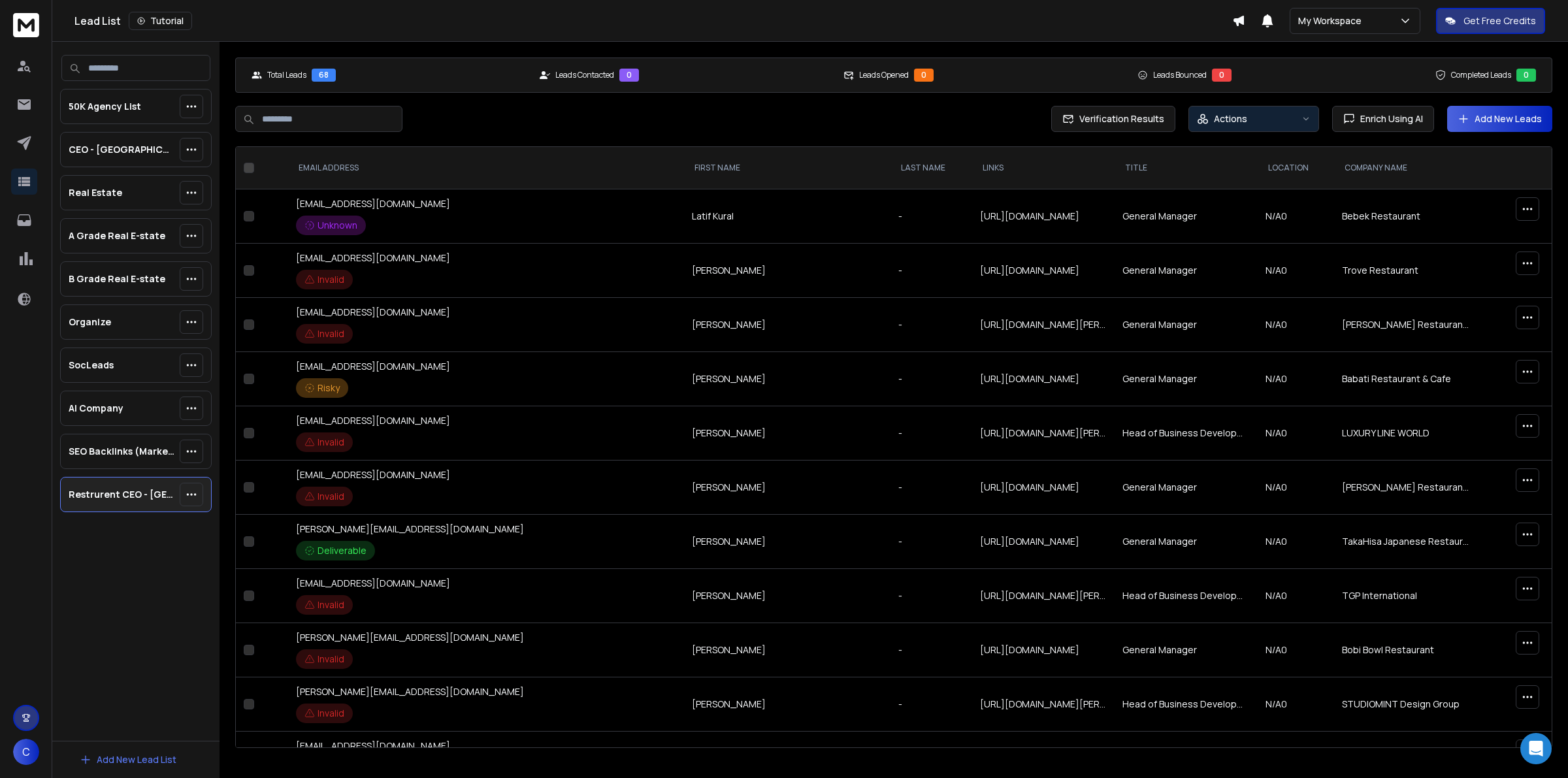
click at [1281, 119] on div "Actions" at bounding box center [1246, 119] width 100 height 13
click at [1386, 147] on th "Company Name" at bounding box center [1405, 168] width 142 height 43
click at [252, 168] on button "Select this Page" at bounding box center [249, 168] width 10 height 10
click at [1142, 117] on icon at bounding box center [1140, 119] width 10 height 10
click at [1118, 118] on span "Verification Results" at bounding box center [1119, 119] width 90 height 13
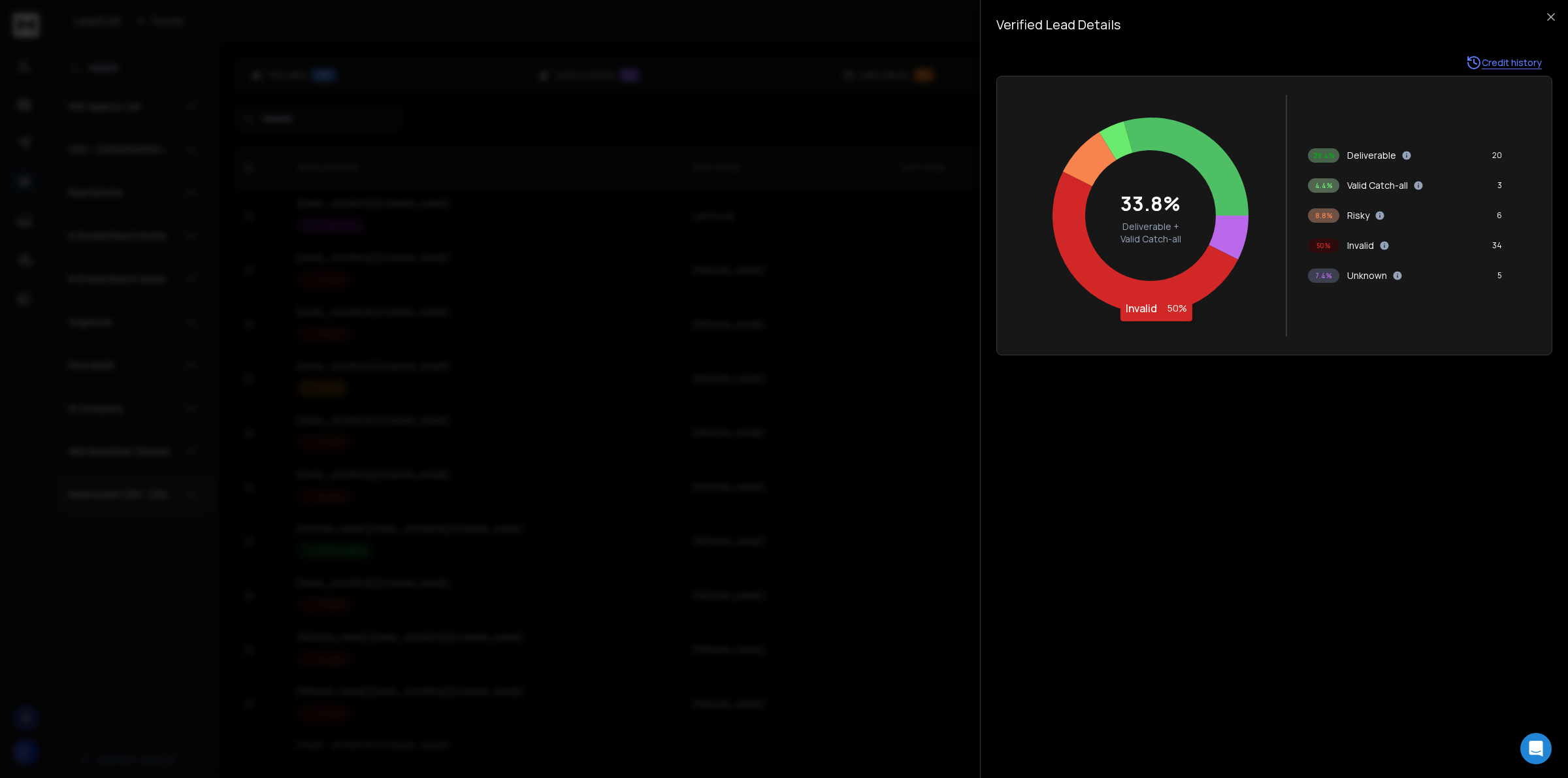
click at [1490, 54] on link "Credit history" at bounding box center [1503, 62] width 97 height 26
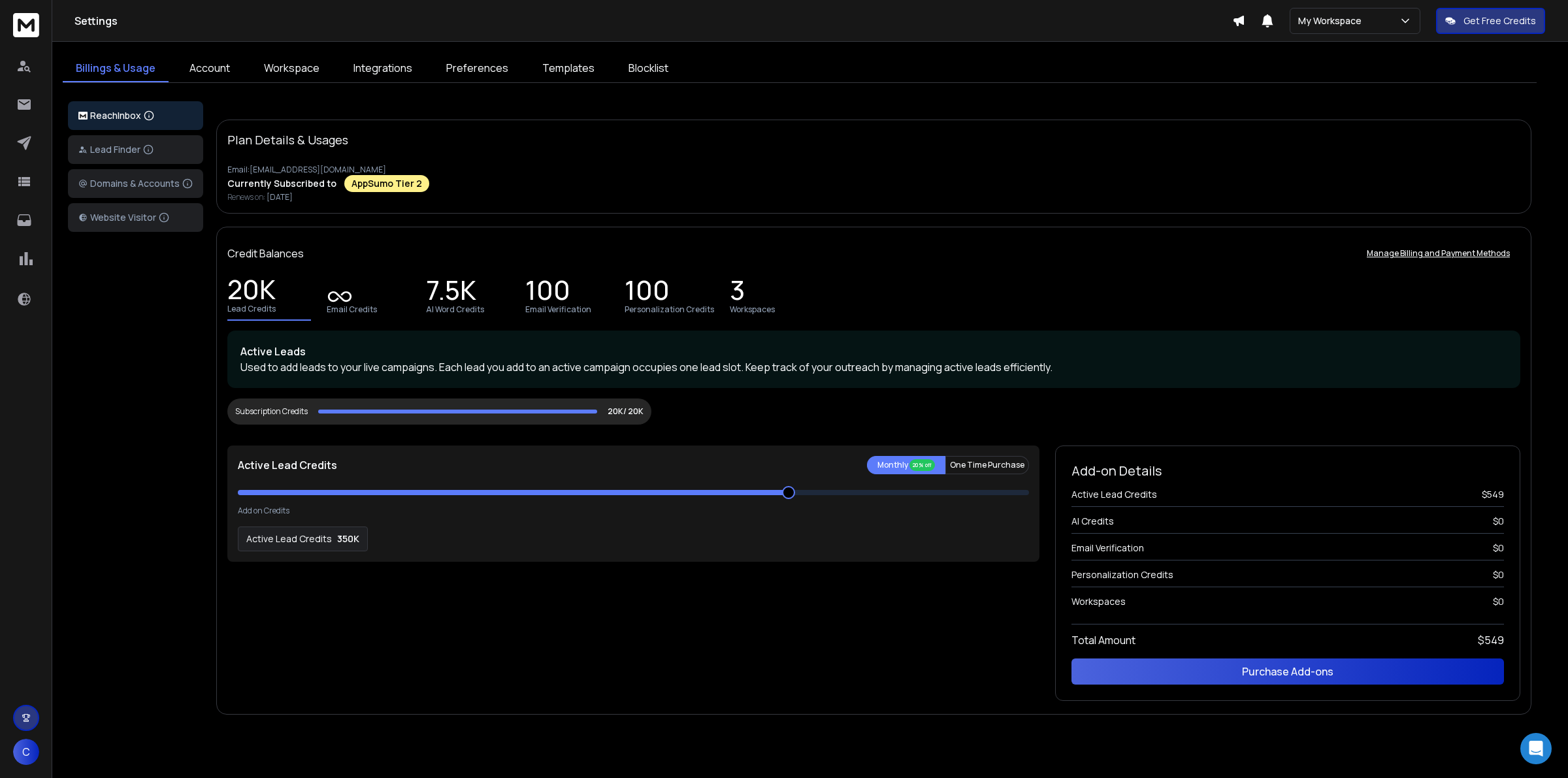
click at [795, 486] on span at bounding box center [789, 493] width 13 height 13
click at [117, 145] on button "Lead Finder" at bounding box center [135, 149] width 135 height 29
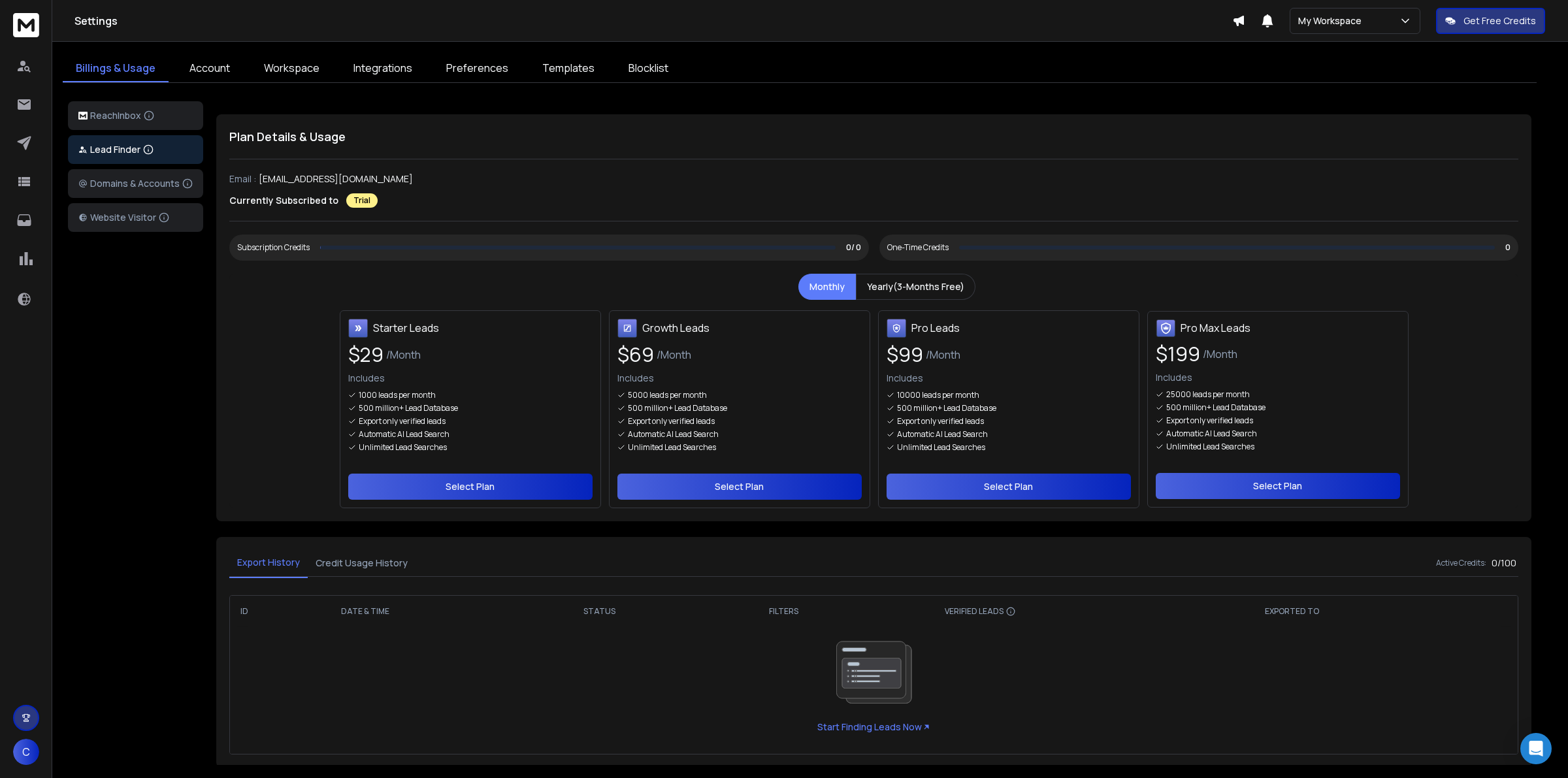
click at [1079, 249] on div "One-Time Credits 0" at bounding box center [1199, 247] width 640 height 26
click at [24, 71] on icon at bounding box center [24, 66] width 15 height 16
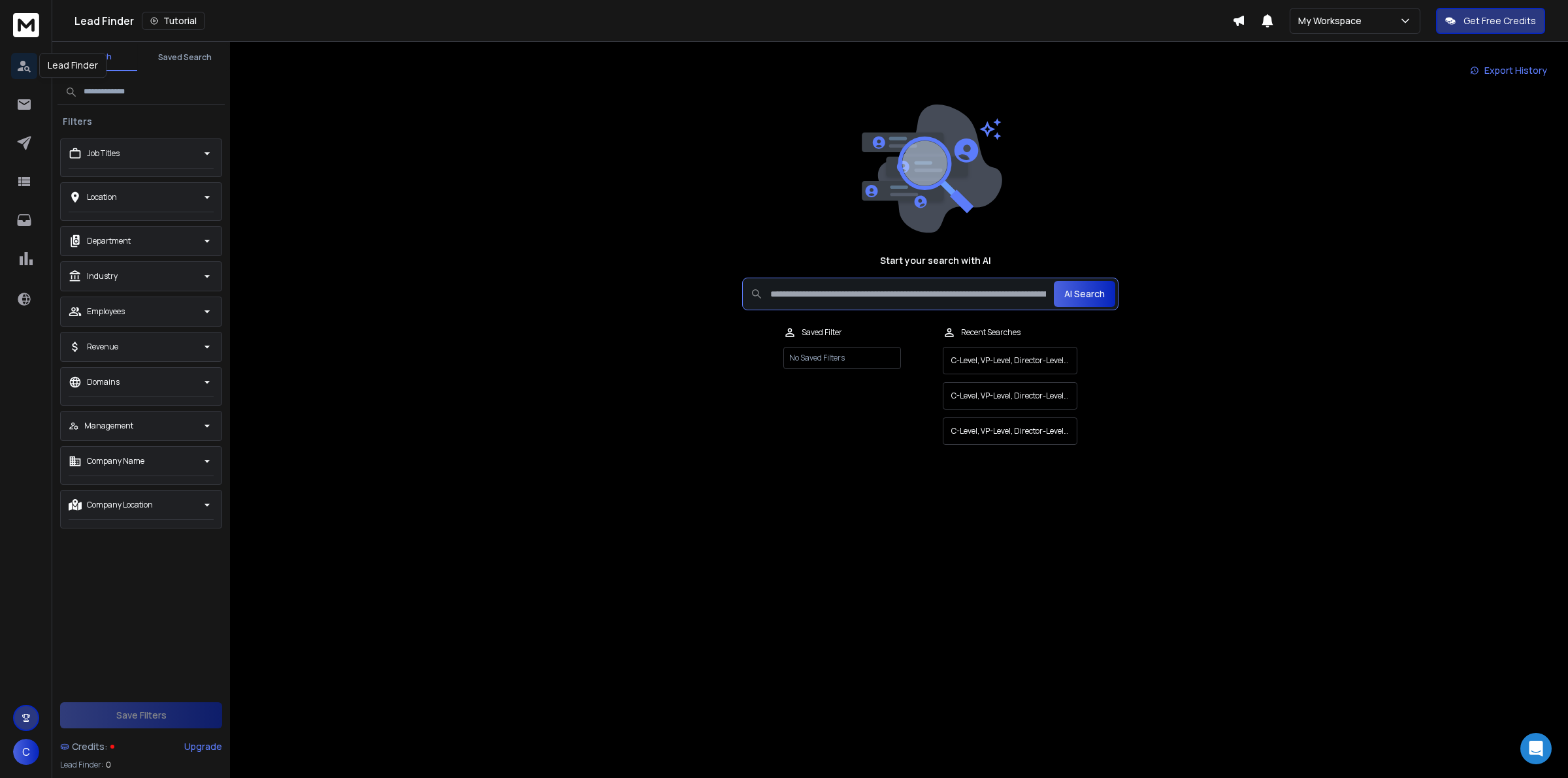
click at [171, 76] on div "Filters Job Titles Location Department Industry Employees Revenue Domains Manag…" at bounding box center [141, 343] width 178 height 535
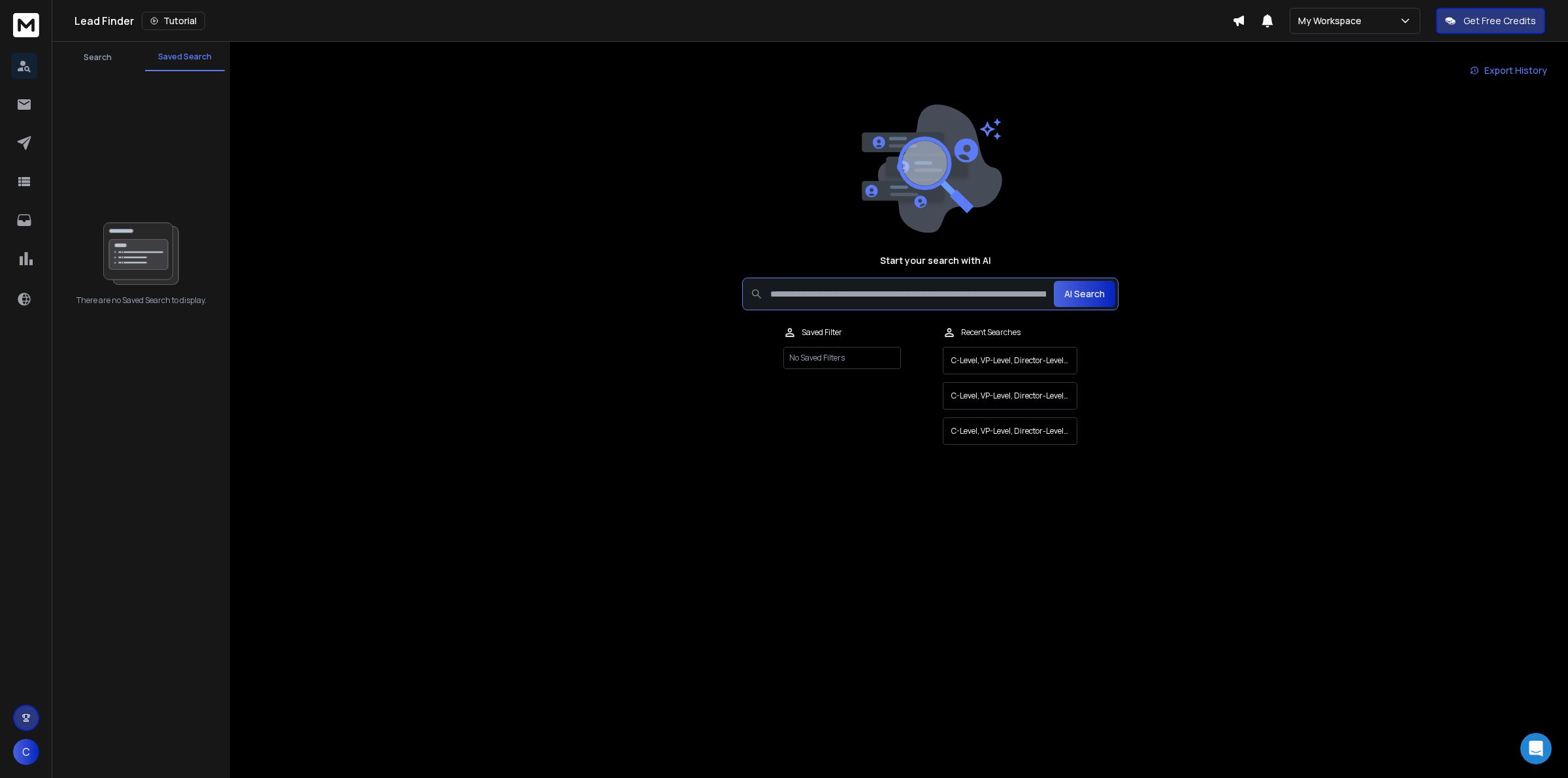
click at [209, 54] on button "Saved Search" at bounding box center [185, 57] width 80 height 27
click at [131, 94] on div "There are no Saved Search to display." at bounding box center [141, 264] width 162 height 350
click at [21, 743] on span "C" at bounding box center [26, 751] width 26 height 26
drag, startPoint x: 164, startPoint y: 627, endPoint x: 155, endPoint y: 639, distance: 15.0
click at [163, 628] on div "Light Mode" at bounding box center [119, 636] width 129 height 38
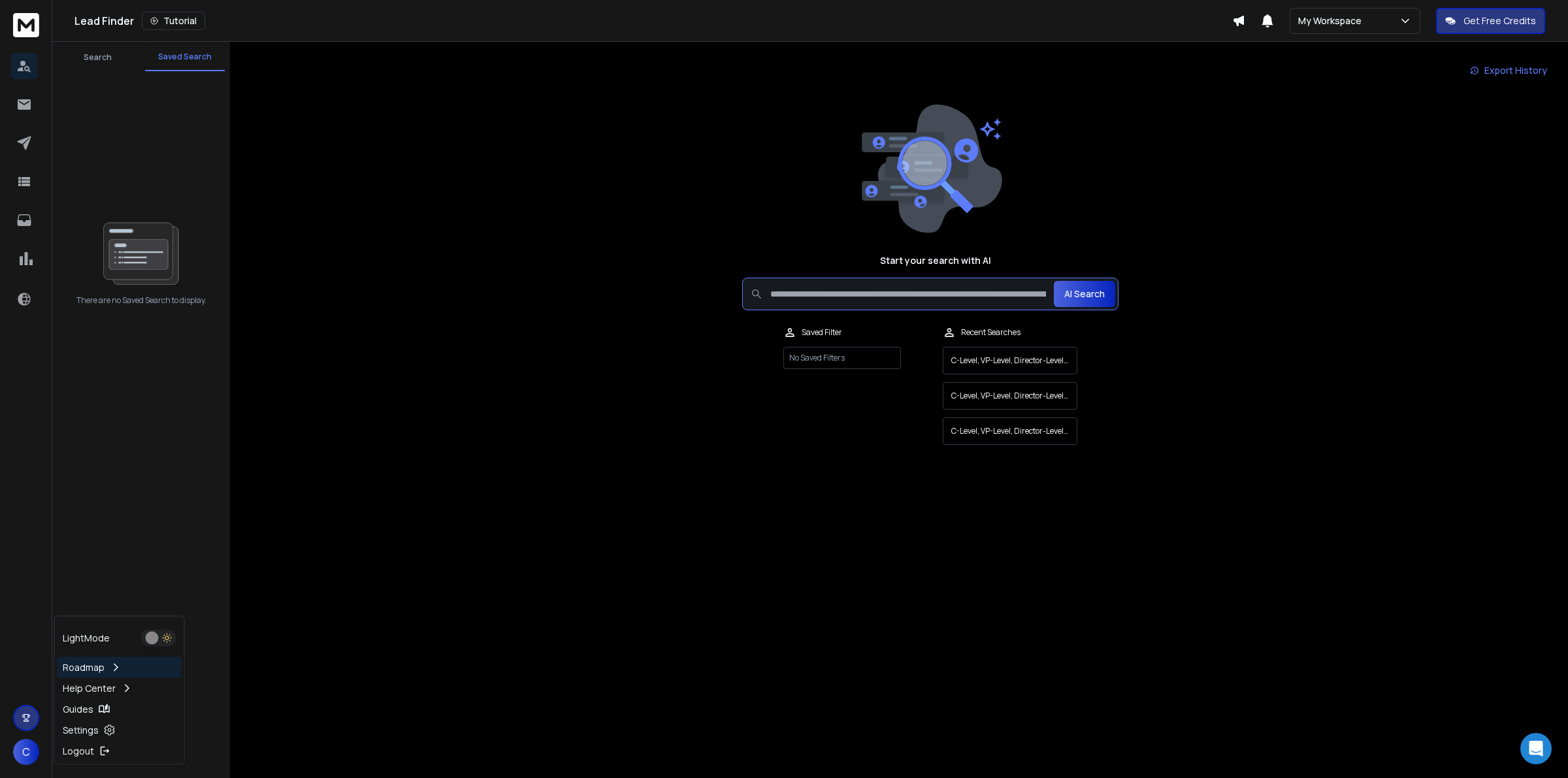
click at [153, 641] on button "button" at bounding box center [159, 638] width 35 height 17
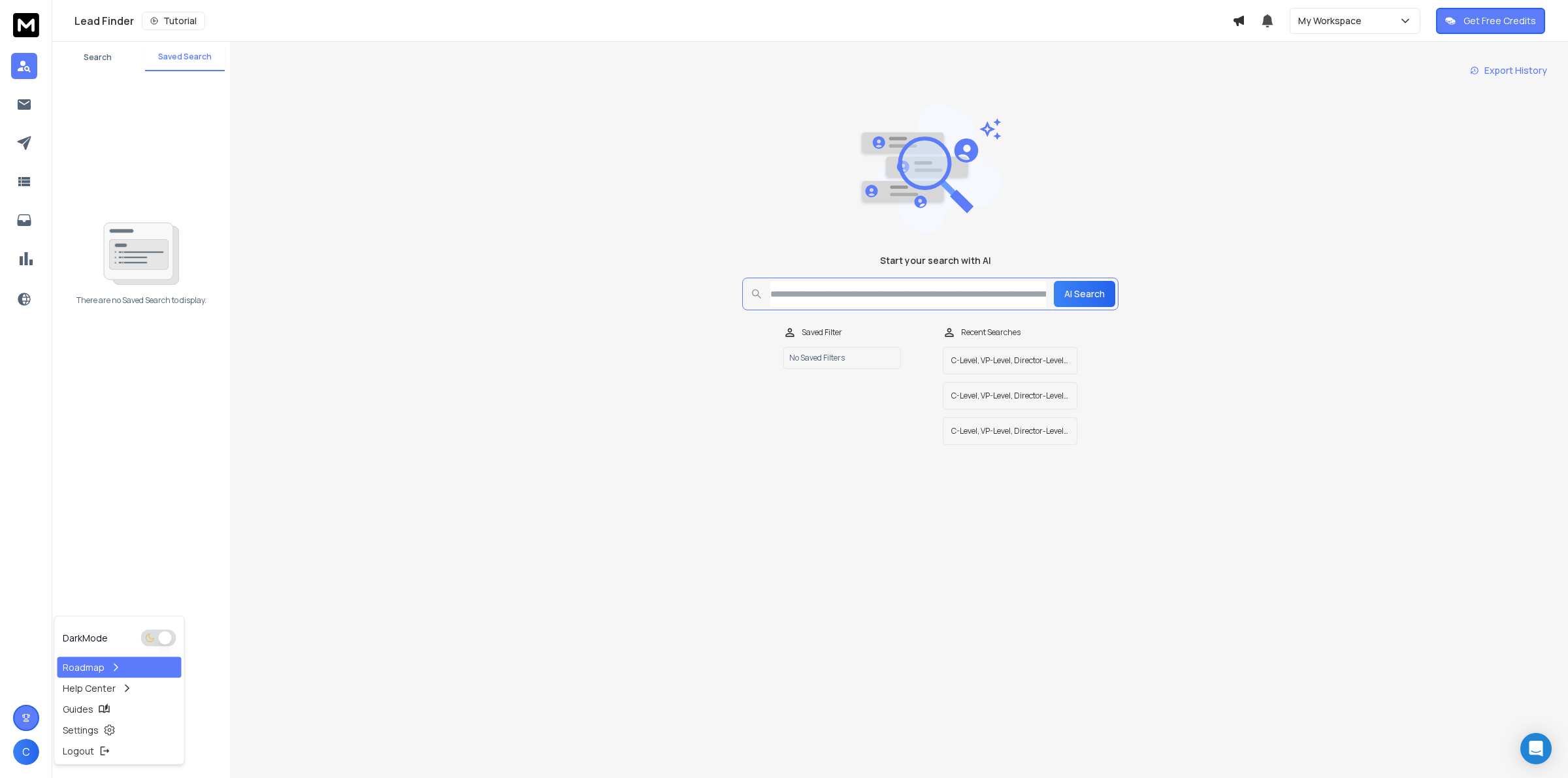
click at [153, 641] on icon at bounding box center [151, 638] width 10 height 10
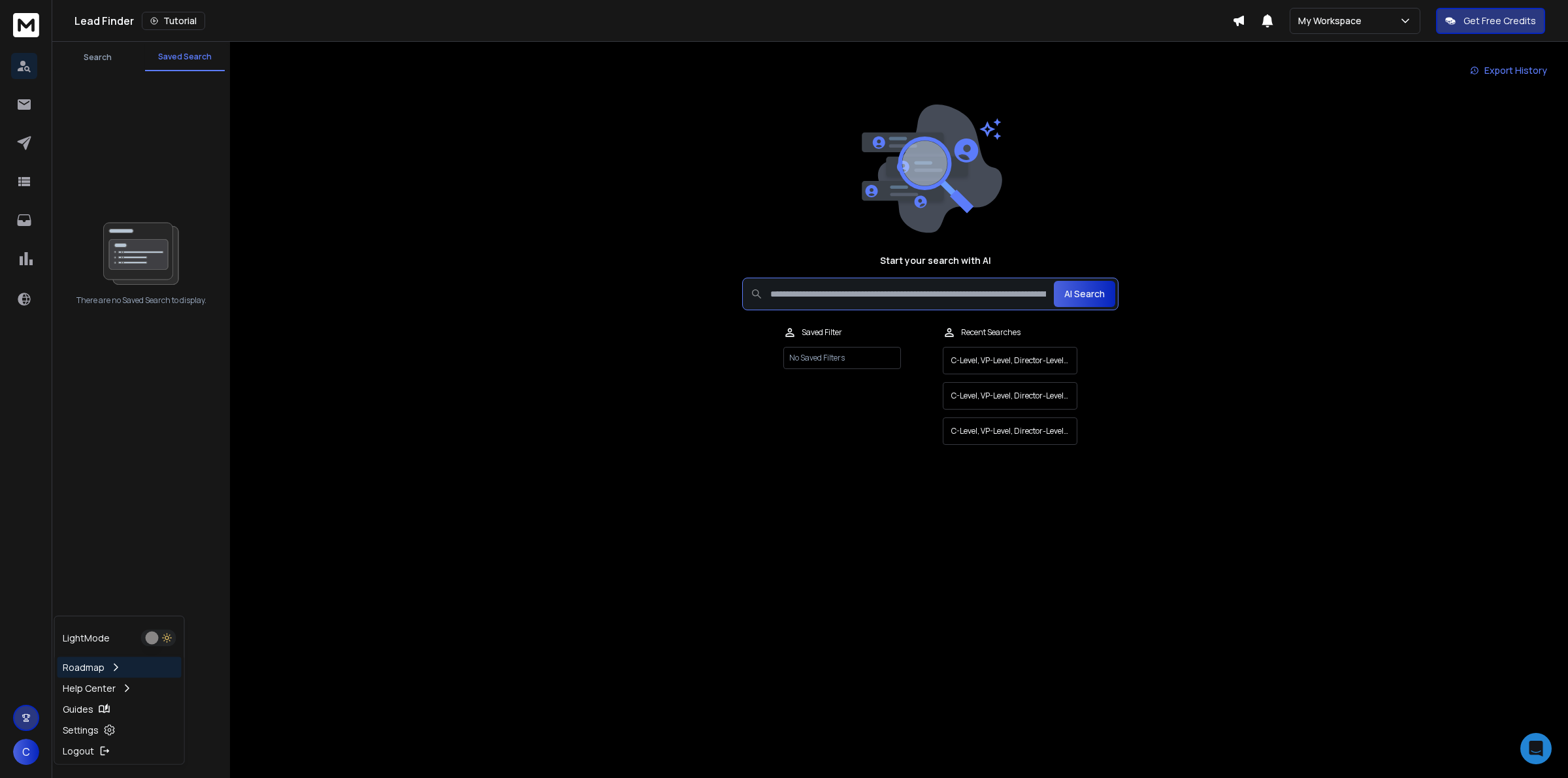
click at [153, 641] on button "button" at bounding box center [159, 638] width 35 height 17
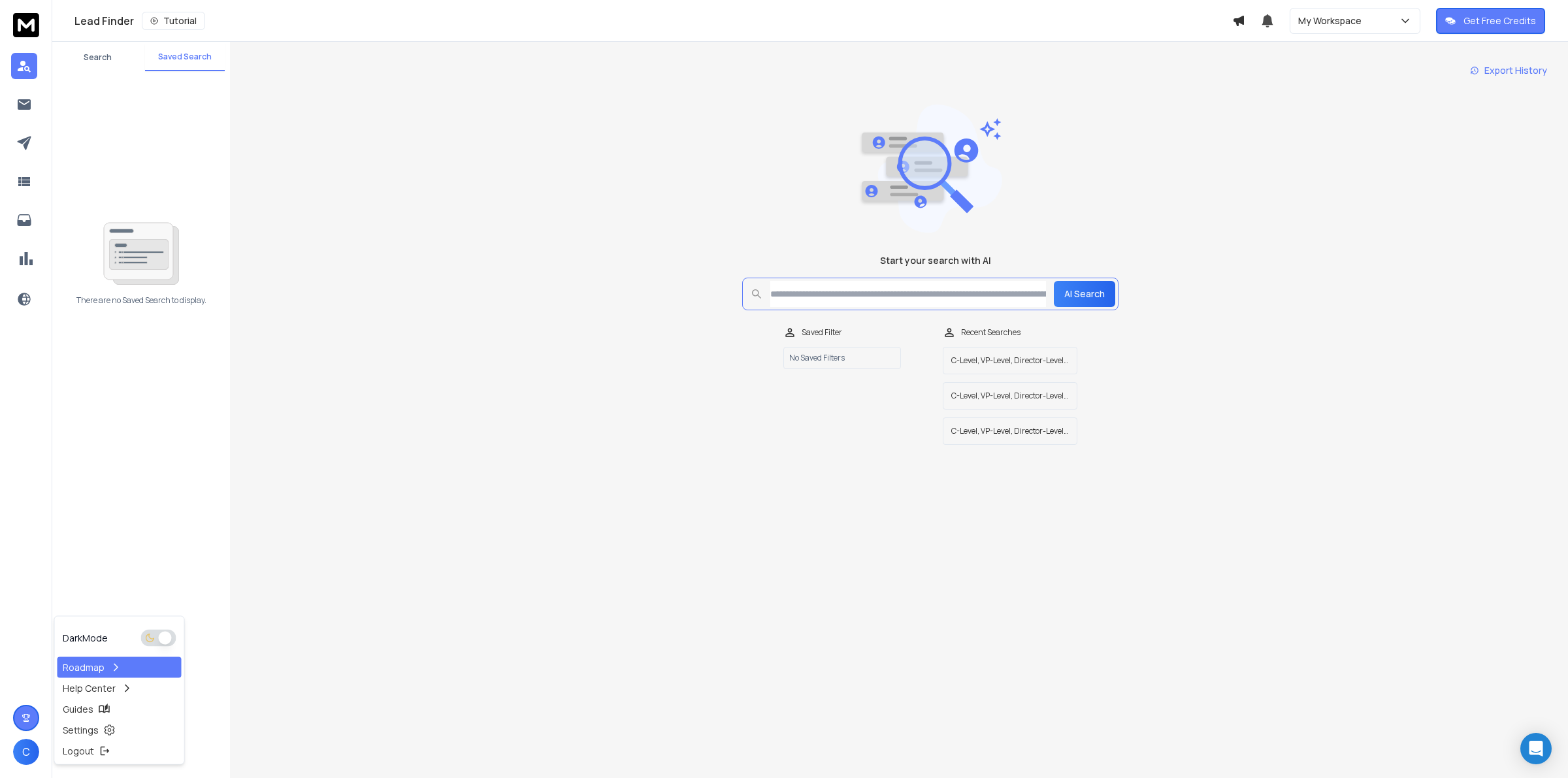
click at [153, 641] on icon at bounding box center [151, 638] width 10 height 10
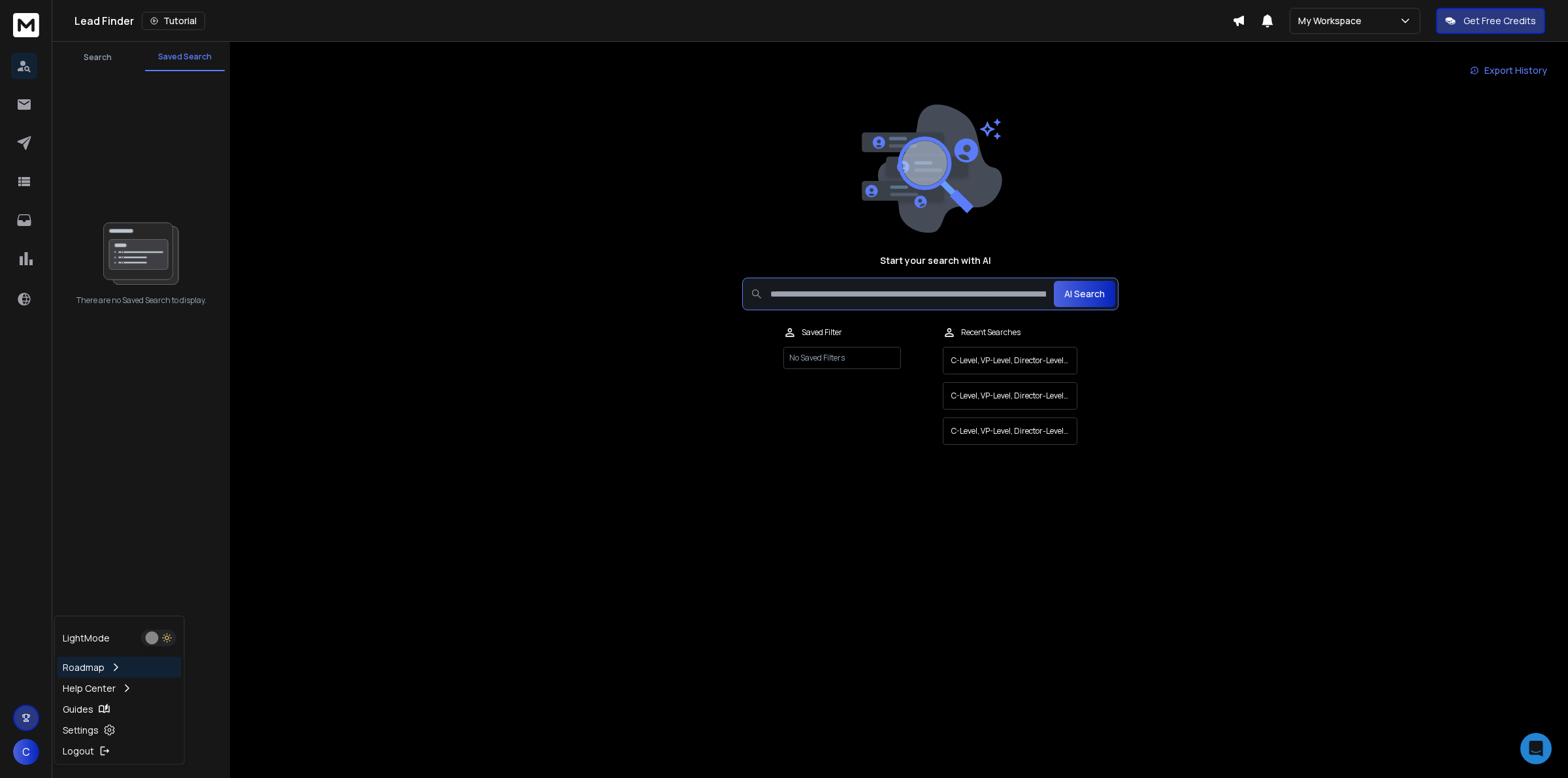
click at [153, 641] on button "button" at bounding box center [159, 638] width 35 height 17
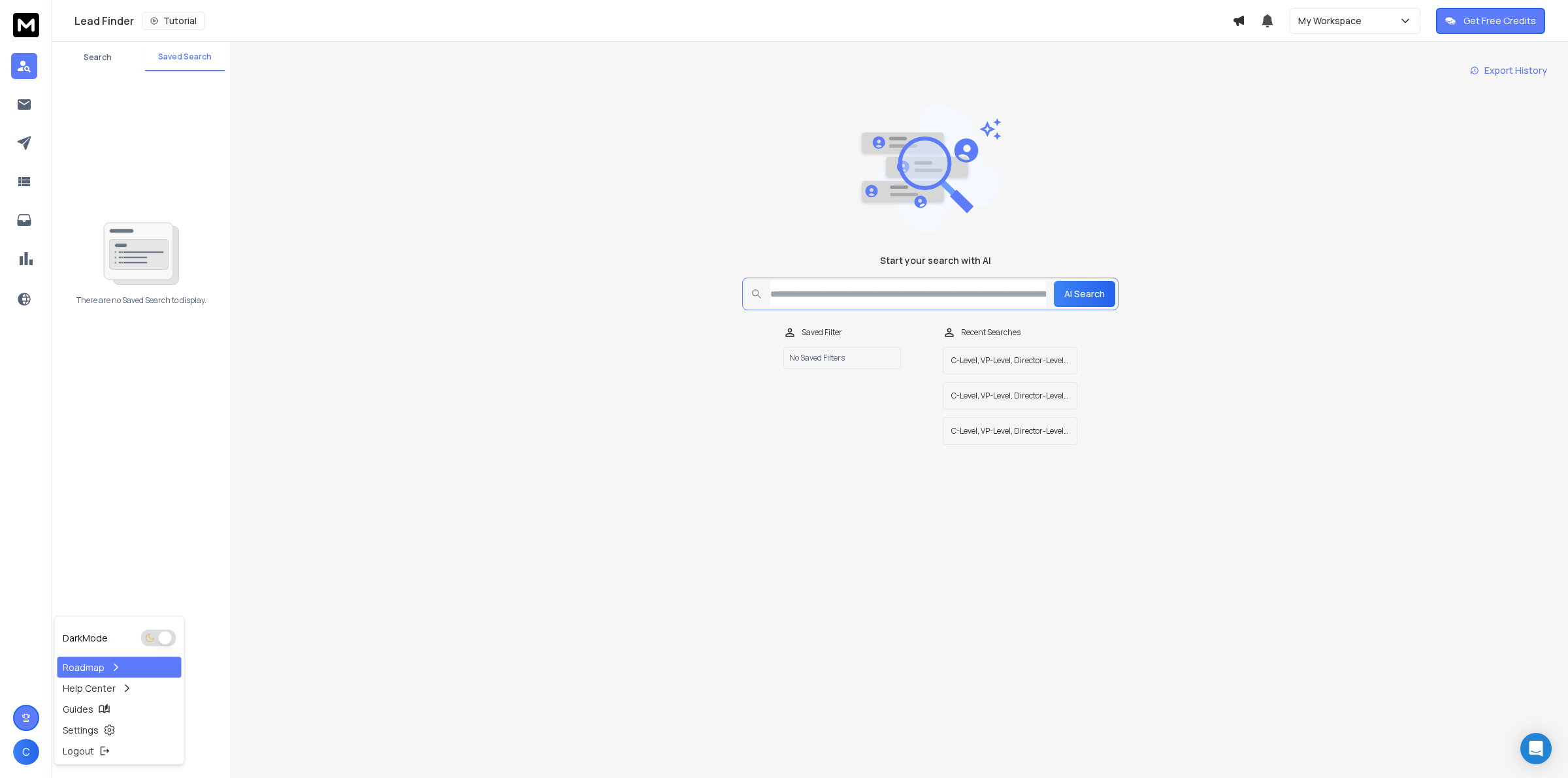
click at [153, 641] on icon at bounding box center [151, 638] width 10 height 10
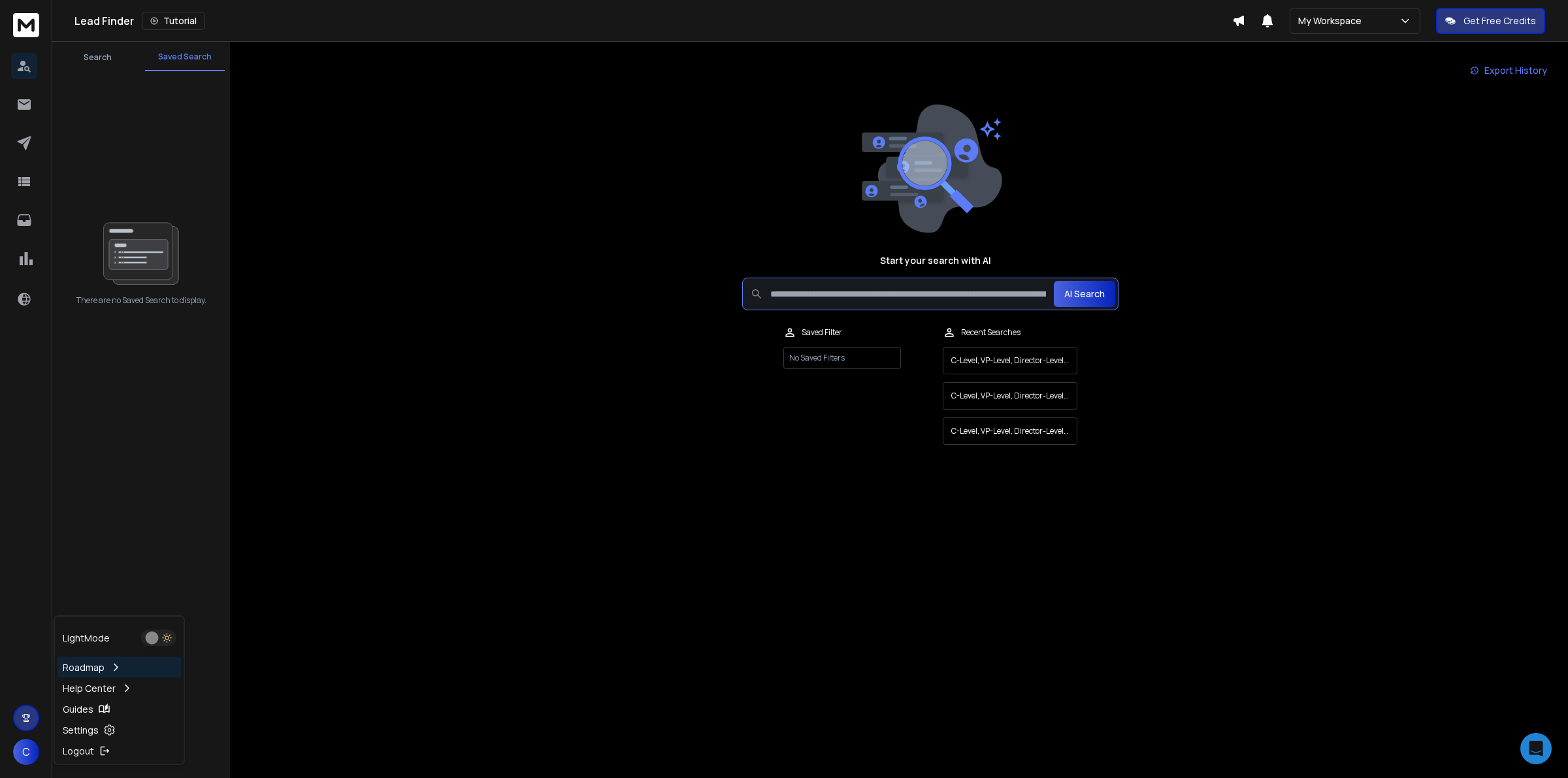
click at [21, 757] on span "C" at bounding box center [26, 751] width 26 height 26
click at [18, 752] on span "C" at bounding box center [26, 751] width 26 height 26
click at [93, 739] on div "Settings" at bounding box center [120, 731] width 124 height 21
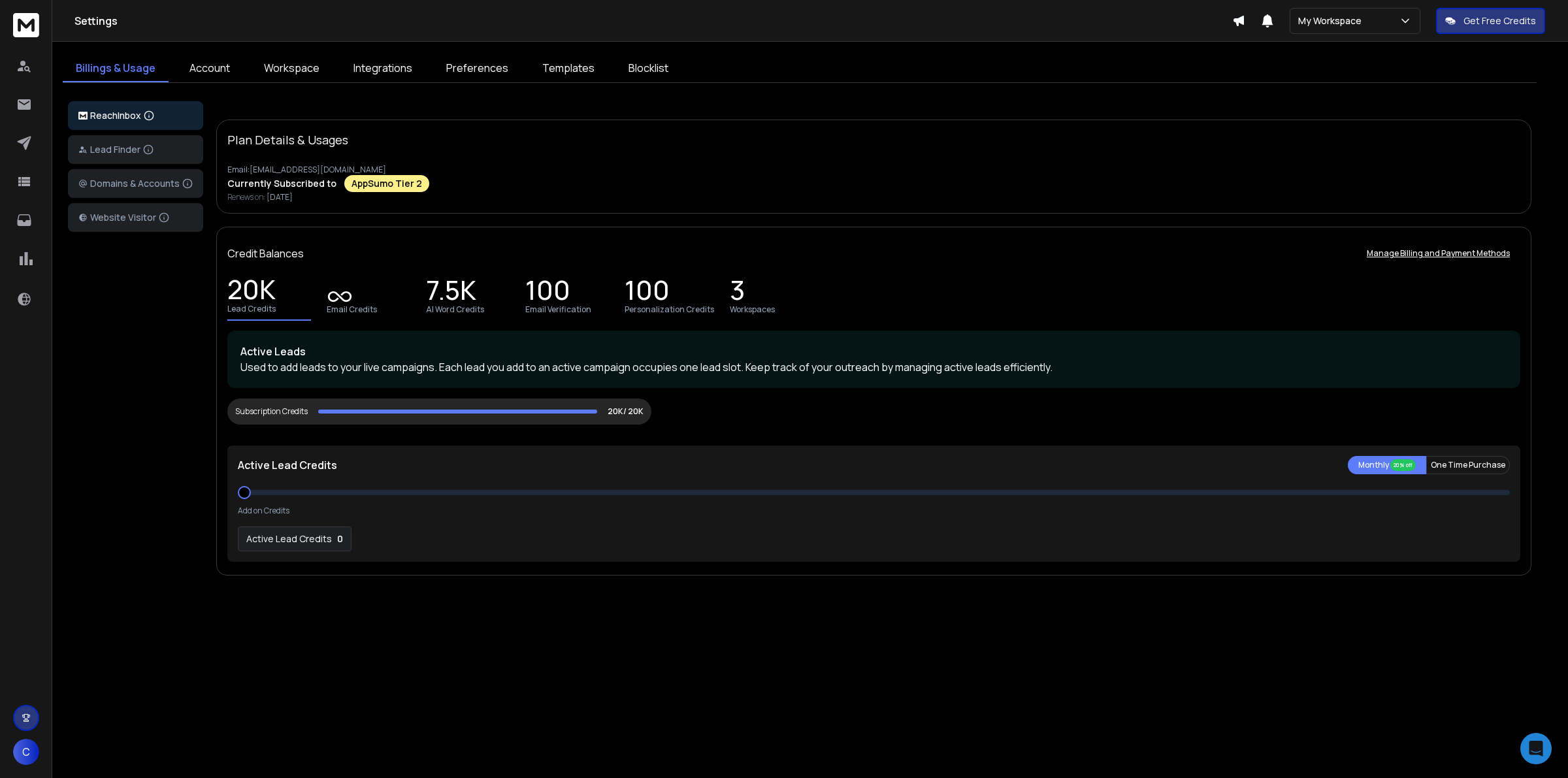
click at [108, 148] on button "Lead Finder" at bounding box center [135, 149] width 135 height 29
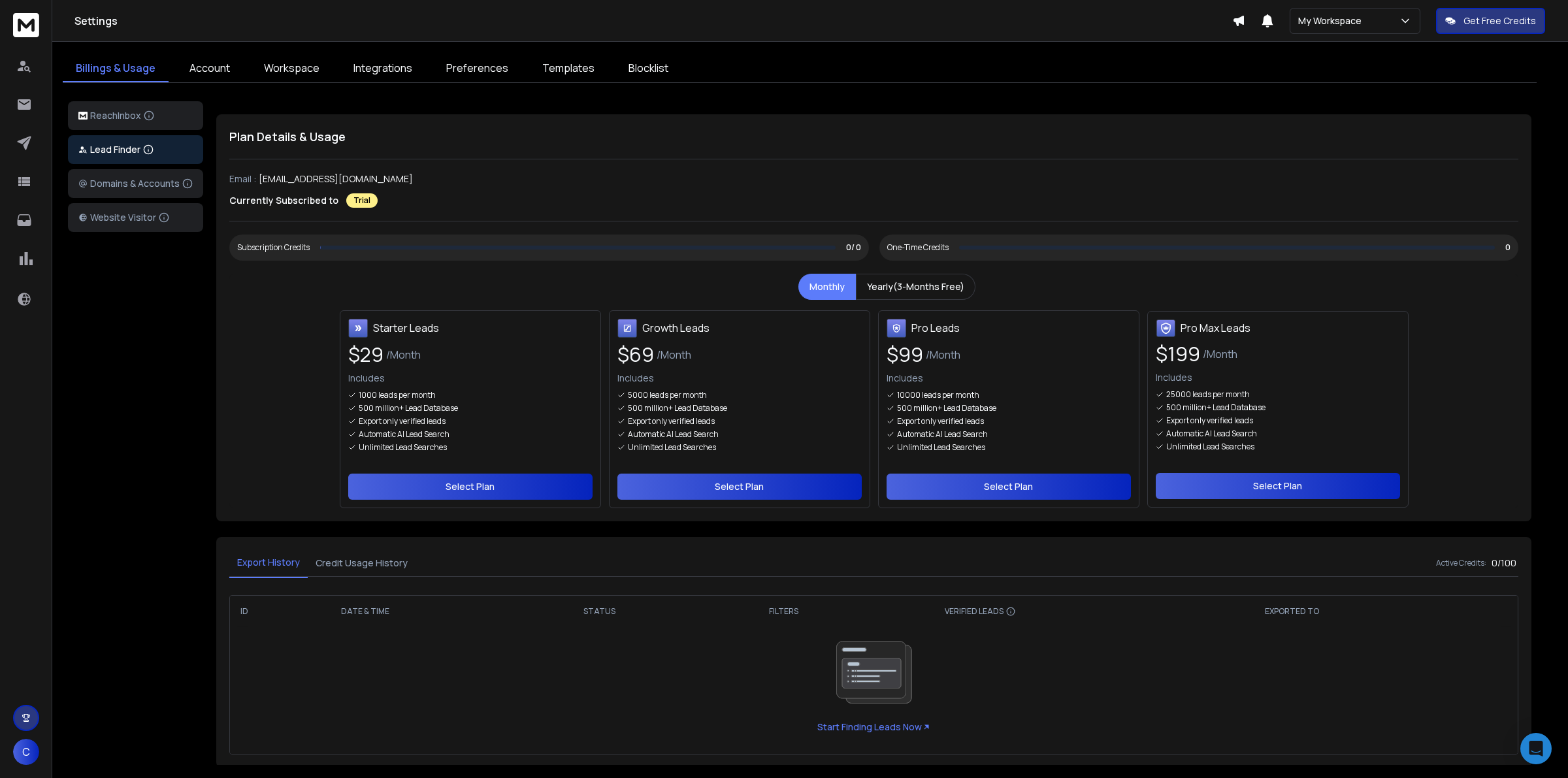
scroll to position [2, 0]
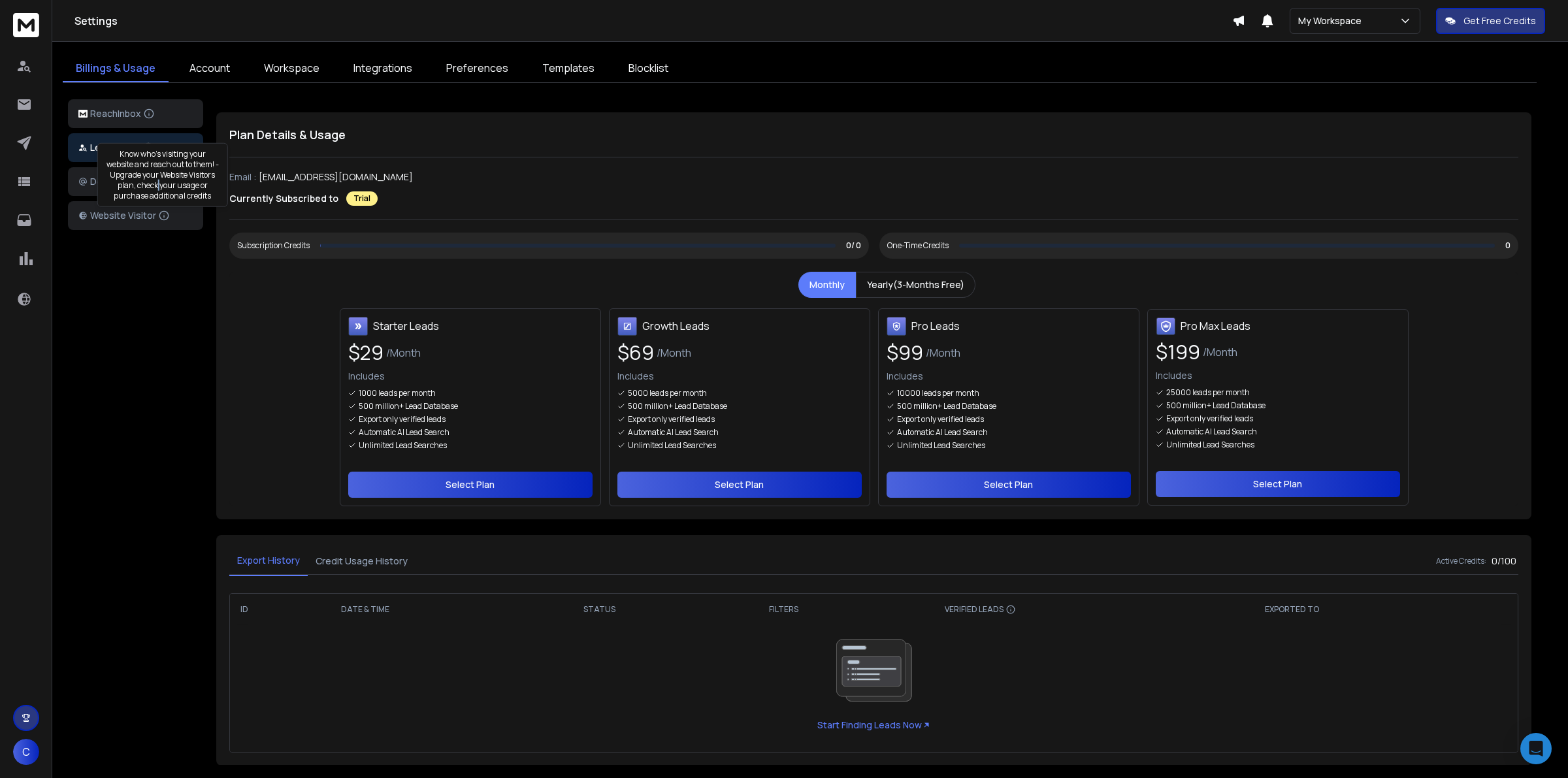
drag, startPoint x: 174, startPoint y: 207, endPoint x: 89, endPoint y: 187, distance: 87.3
click at [133, 185] on div "Know who's visiting your website and reach out to them! - Upgrade your Website …" at bounding box center [162, 175] width 131 height 64
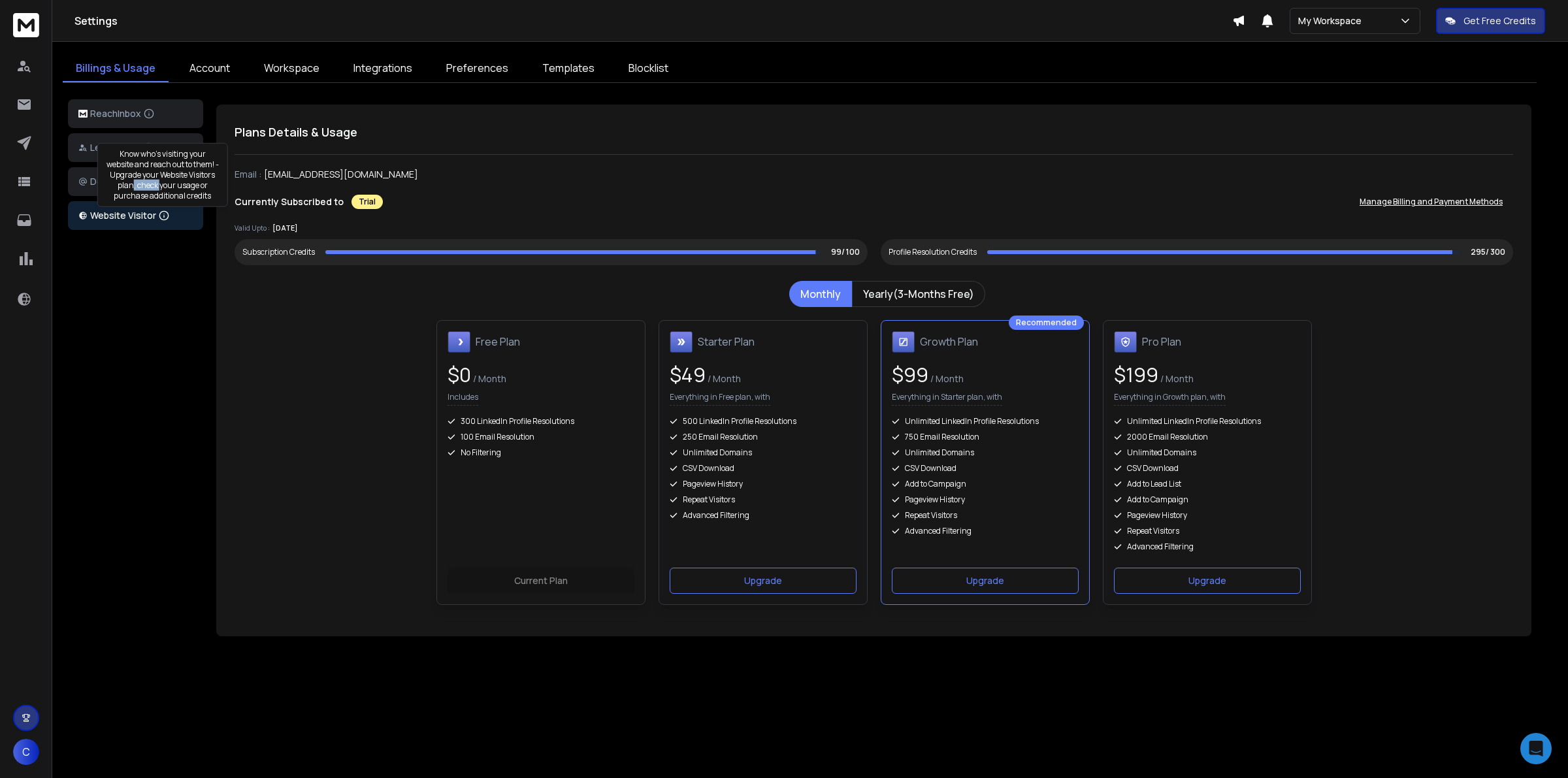
click at [89, 178] on button "Domains & Accounts" at bounding box center [135, 182] width 135 height 29
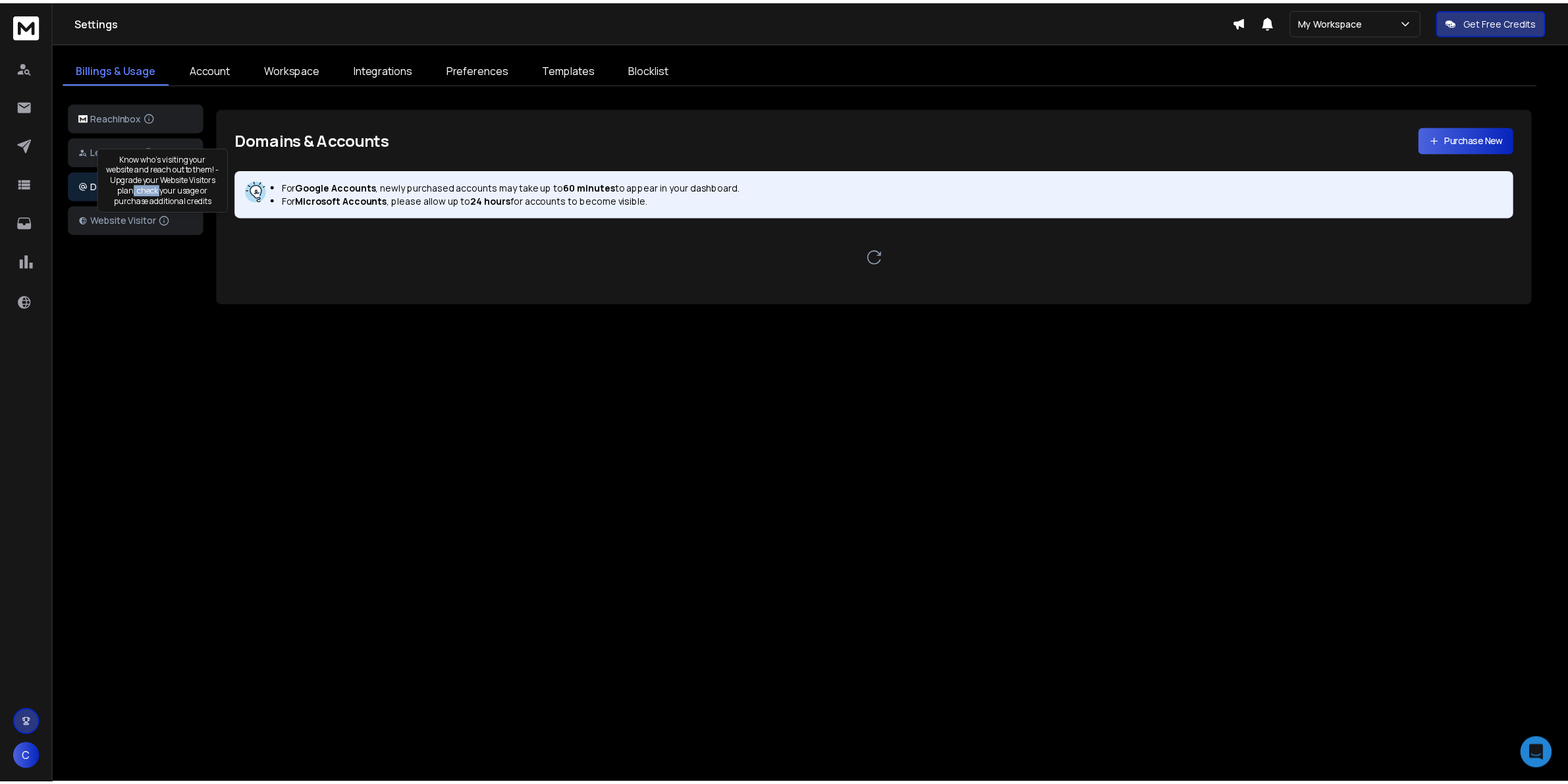
scroll to position [0, 0]
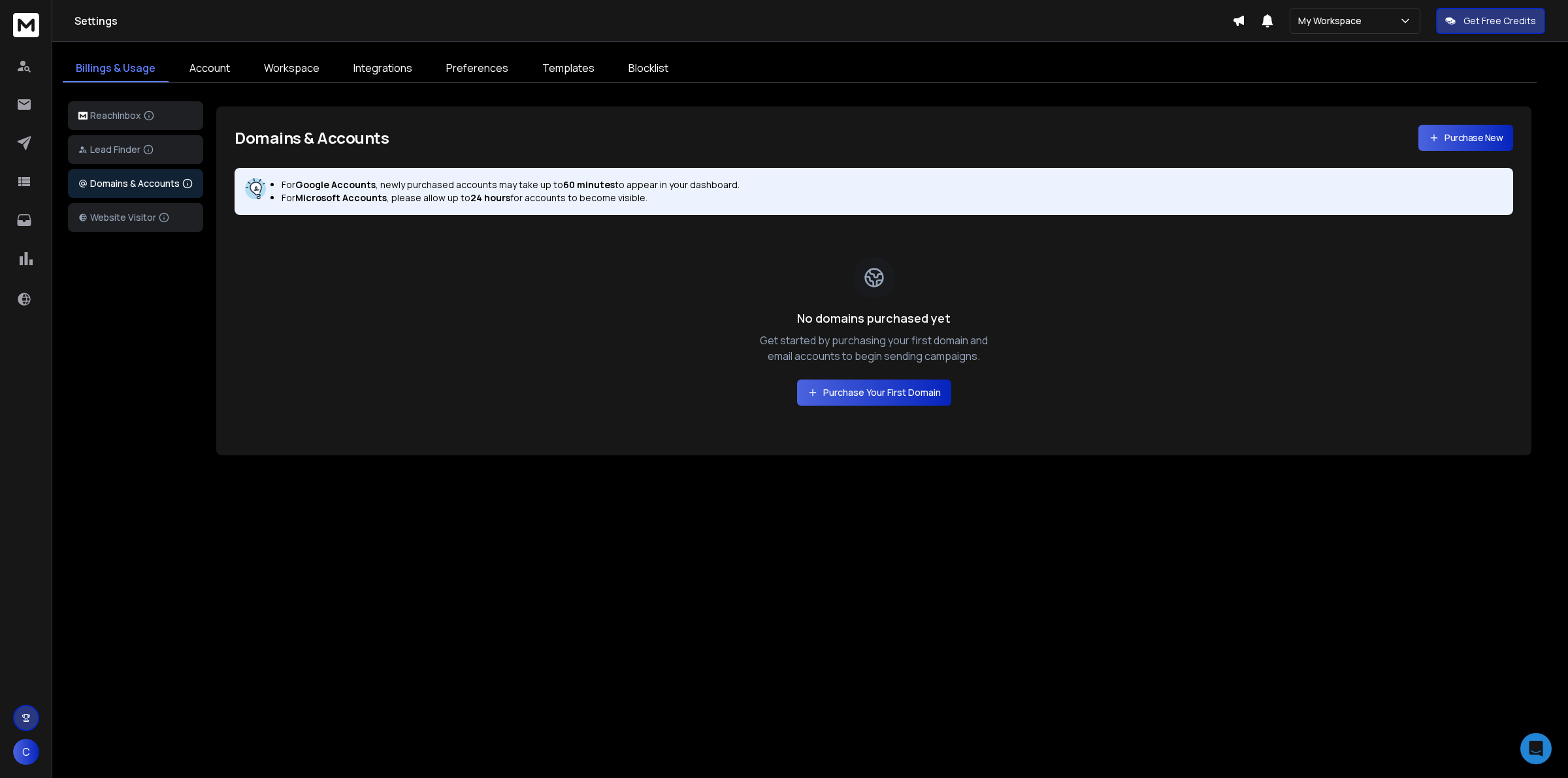
click at [898, 401] on link "Purchase Your First Domain" at bounding box center [874, 392] width 154 height 26
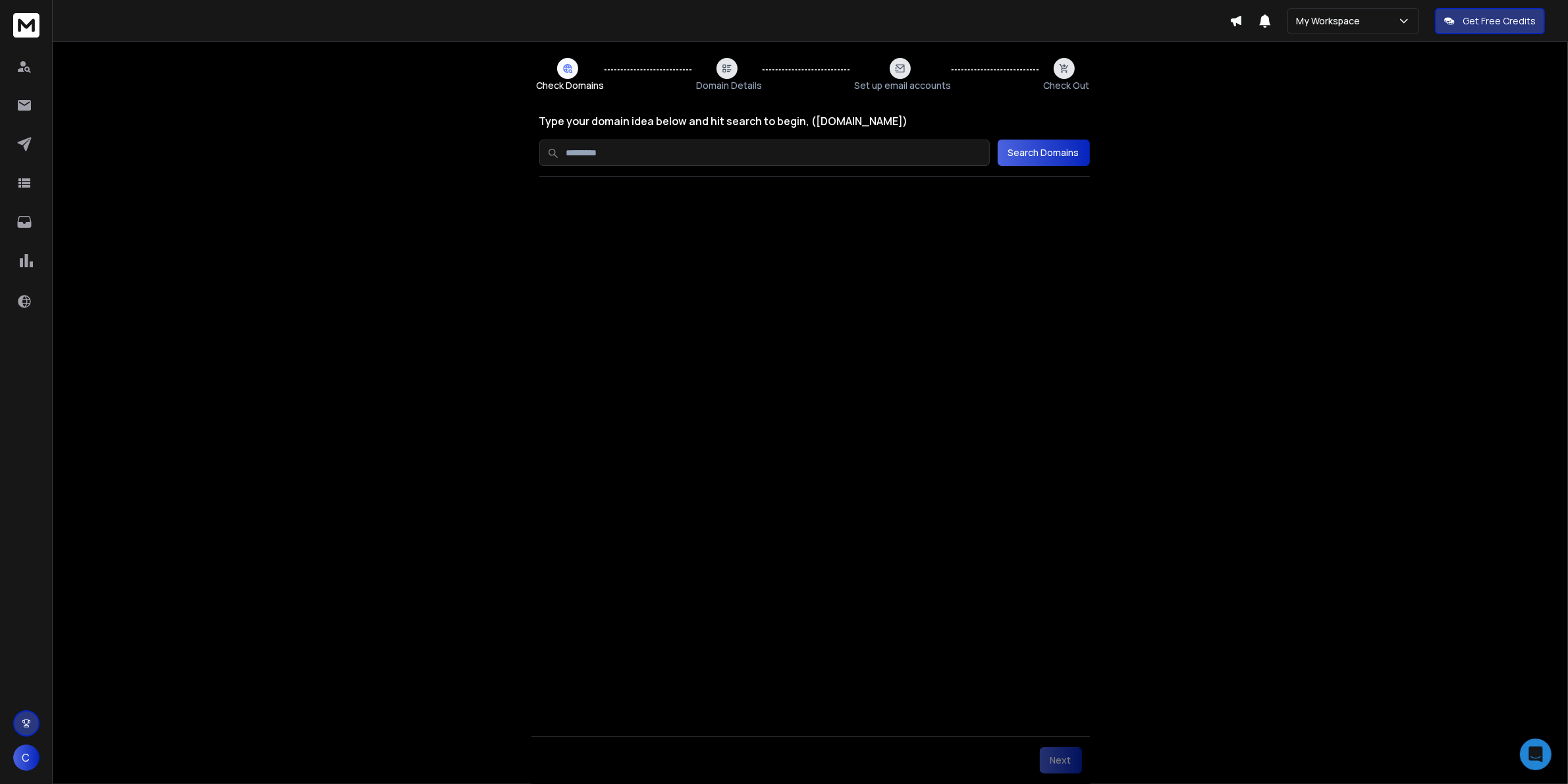
click at [608, 156] on input at bounding box center [765, 152] width 451 height 26
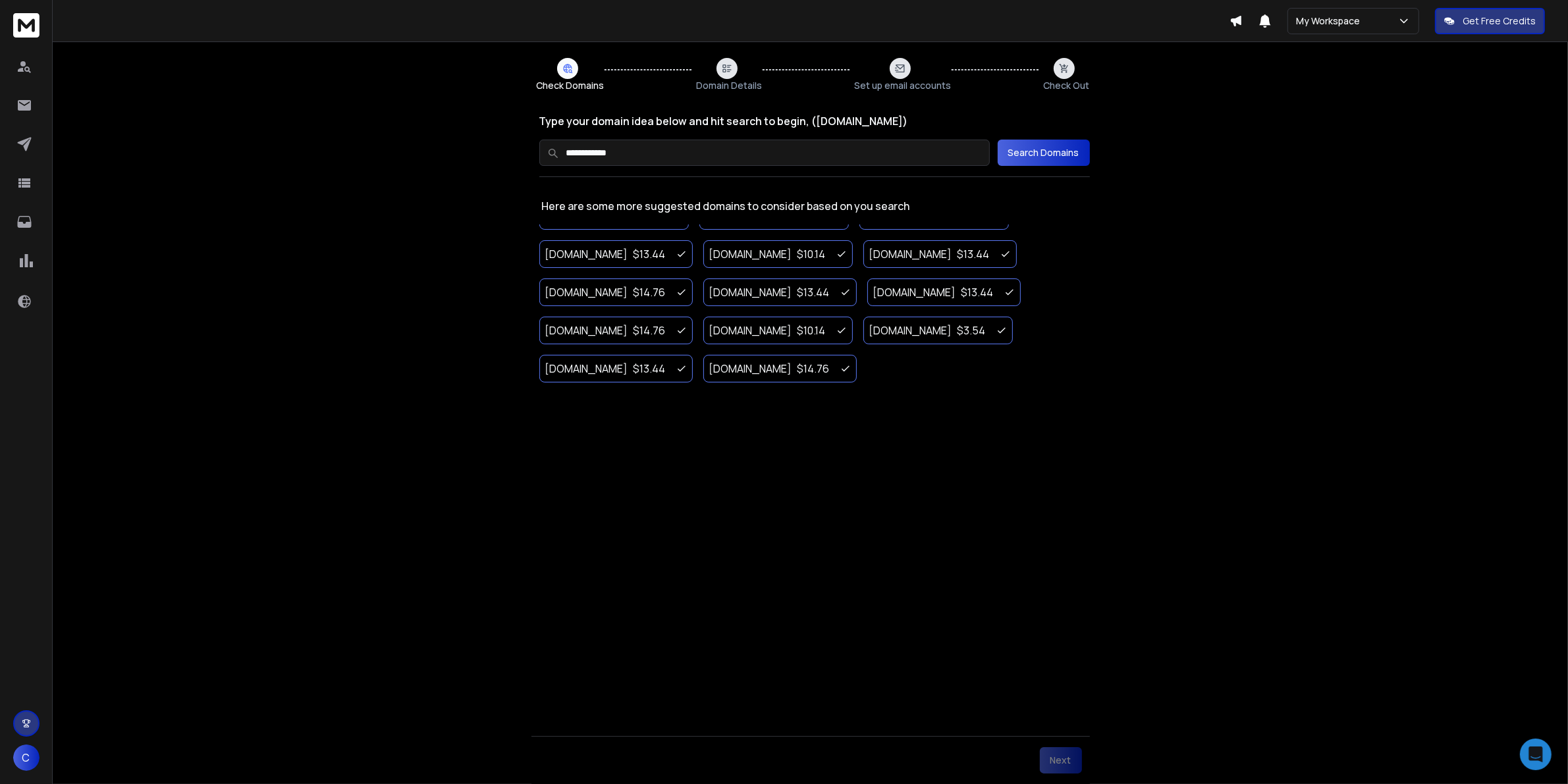
scroll to position [42, 0]
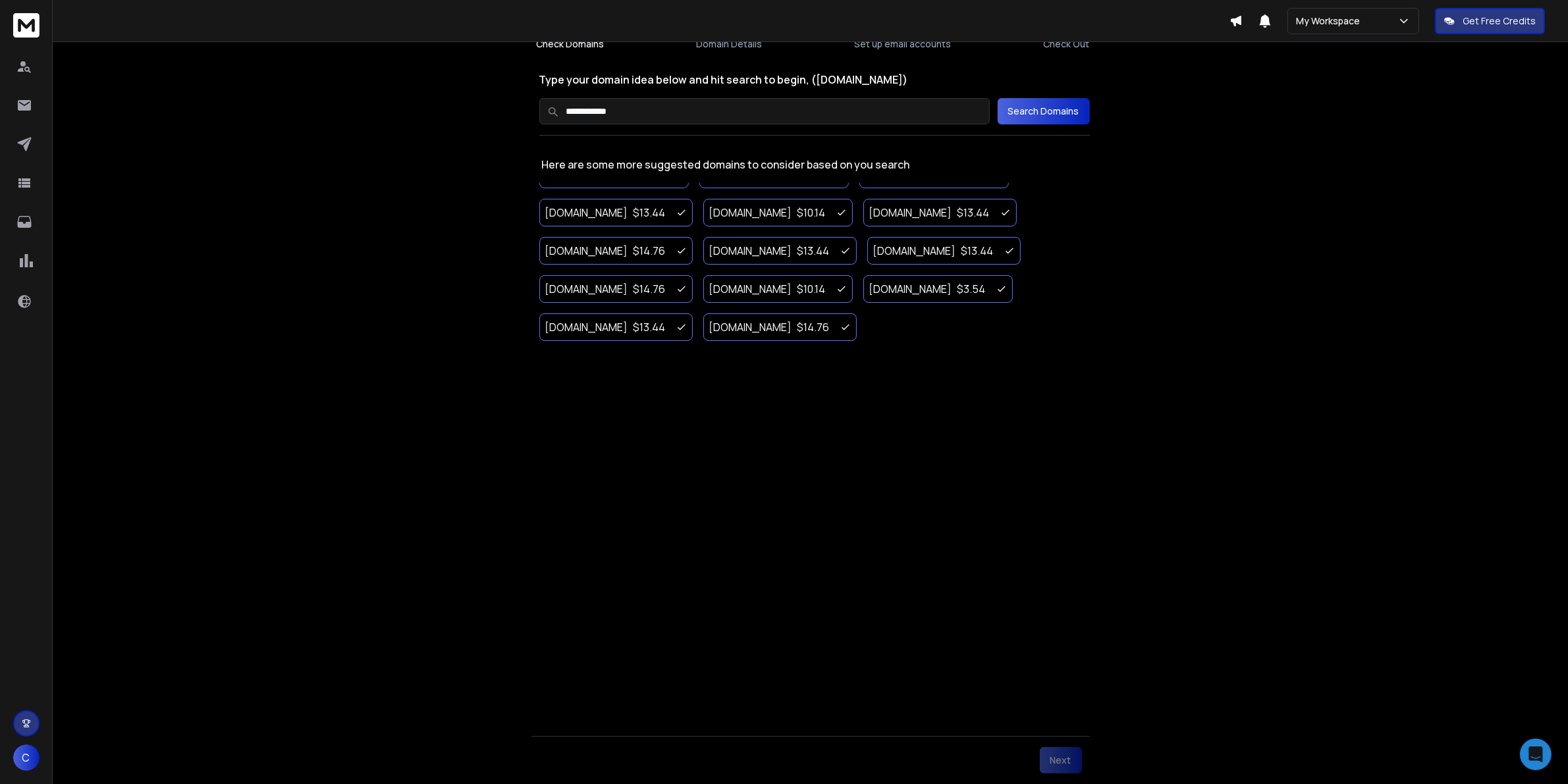
click at [624, 238] on div "[DOMAIN_NAME] $ 14.76" at bounding box center [616, 251] width 153 height 28
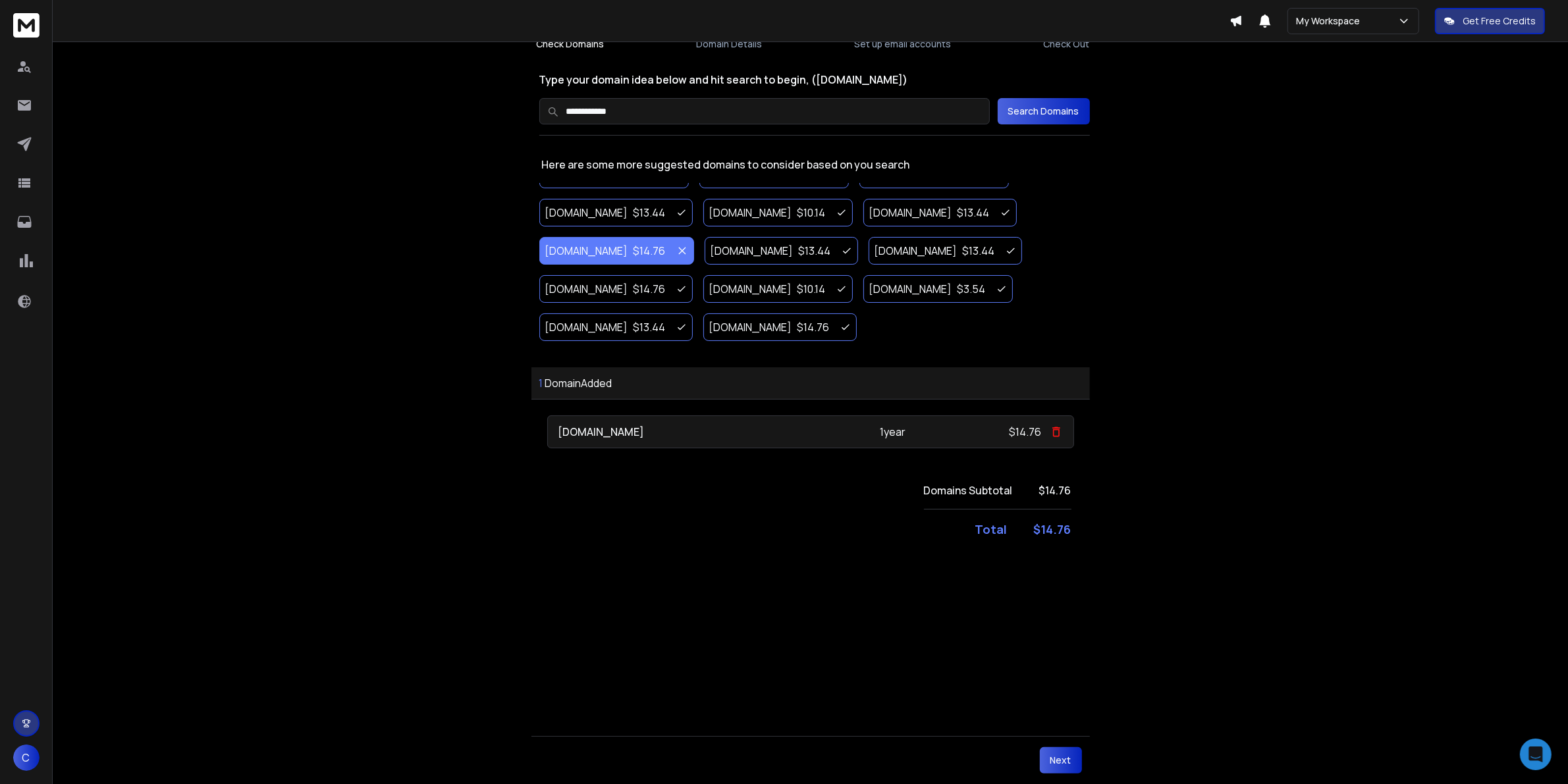
click at [646, 243] on h4 "$ 14.76" at bounding box center [649, 251] width 32 height 16
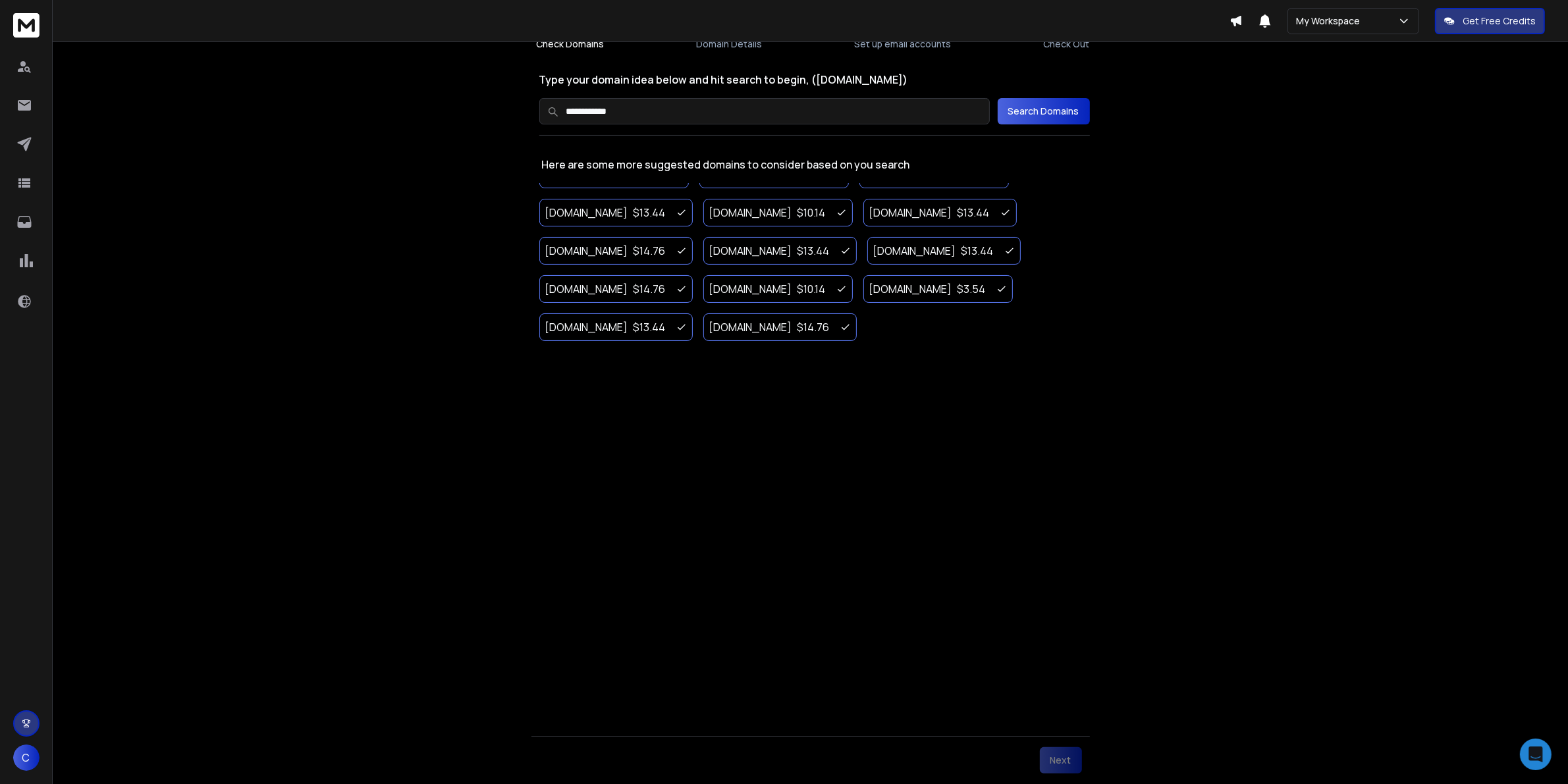
scroll to position [0, 0]
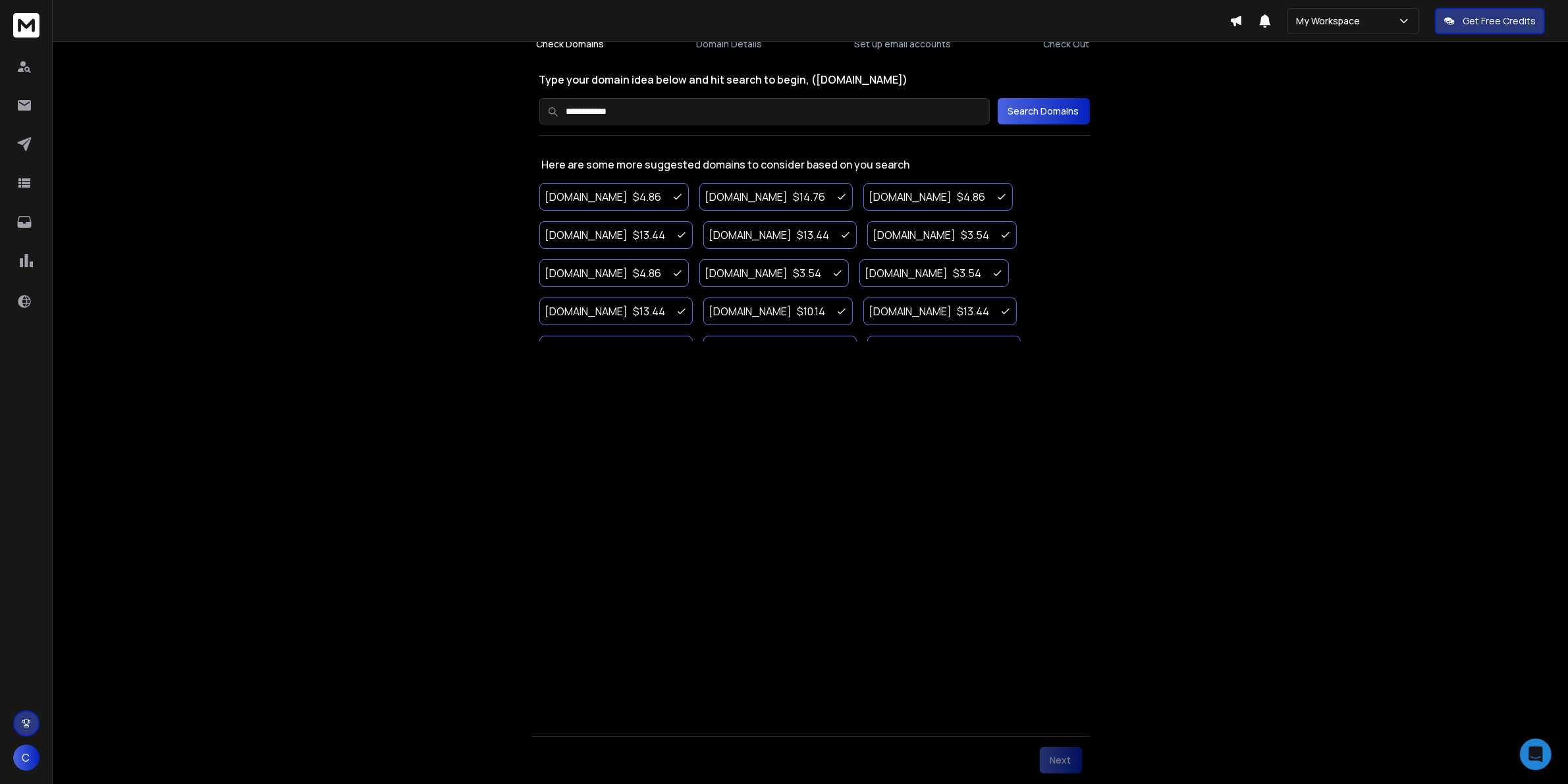
click at [650, 208] on div "[DOMAIN_NAME] $ 4.86" at bounding box center [614, 196] width 150 height 28
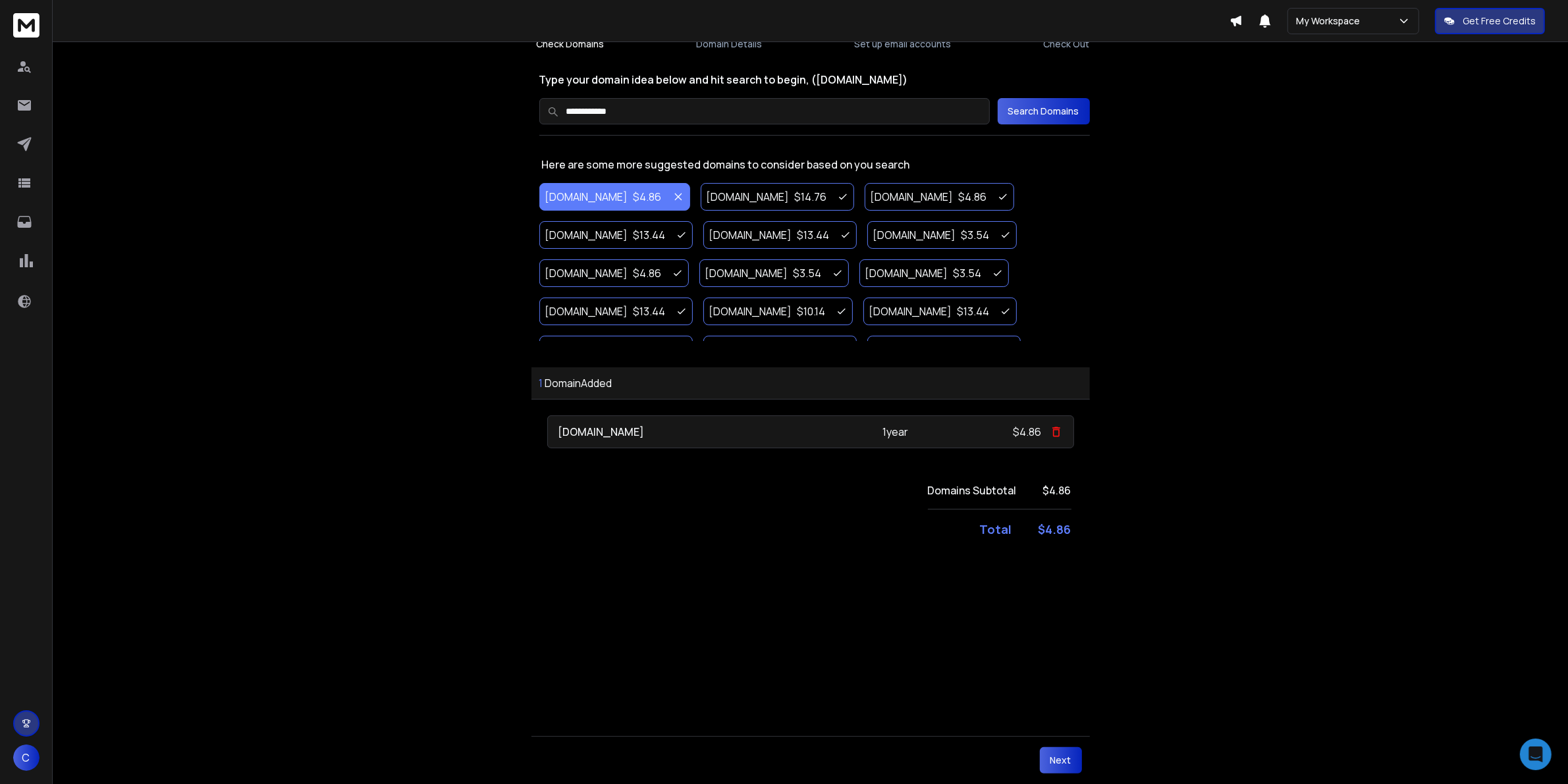
click at [917, 208] on div "[DOMAIN_NAME] $ 4.86" at bounding box center [939, 196] width 150 height 28
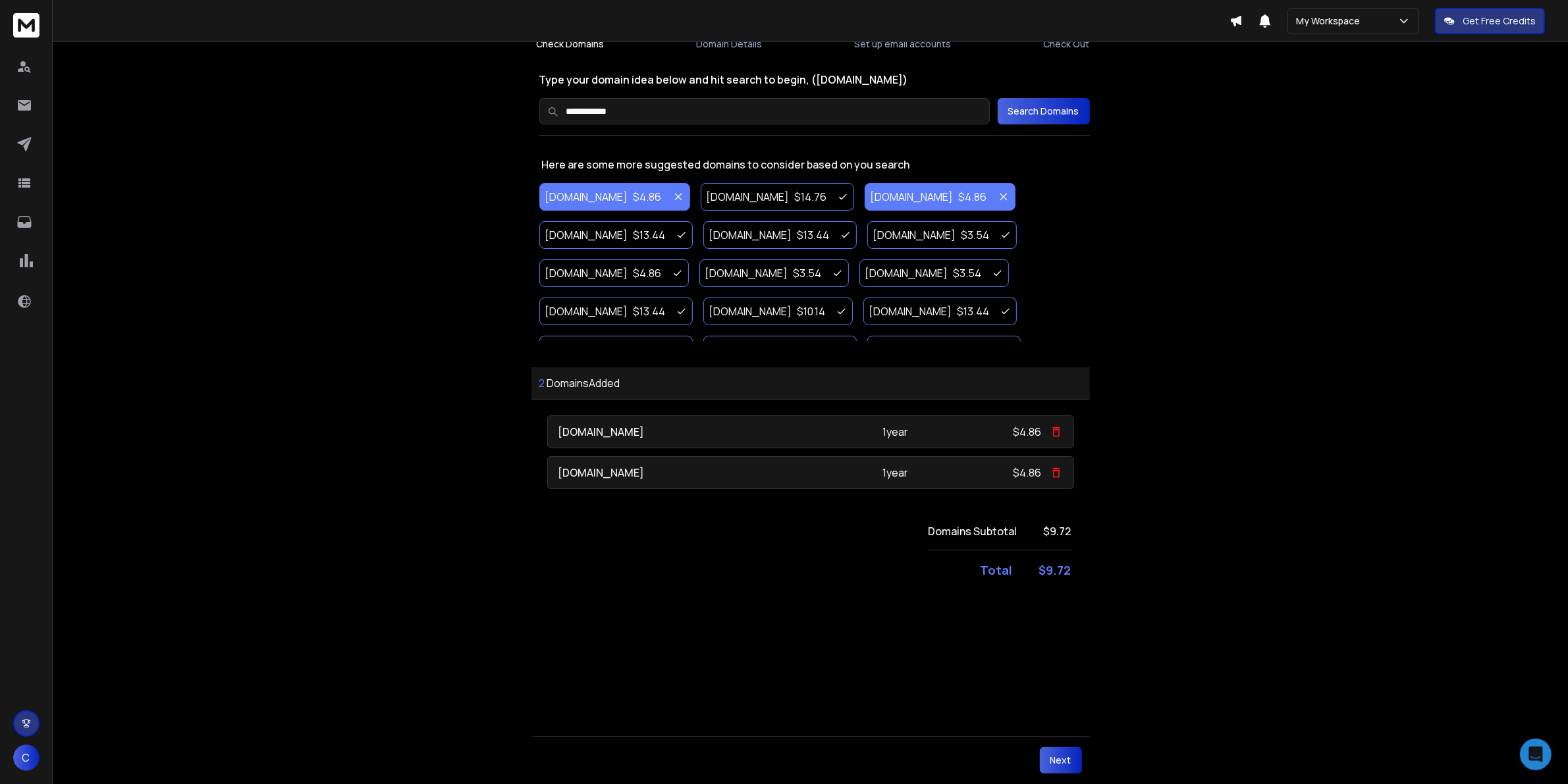
click at [956, 234] on h3 "[DOMAIN_NAME]" at bounding box center [915, 234] width 83 height 16
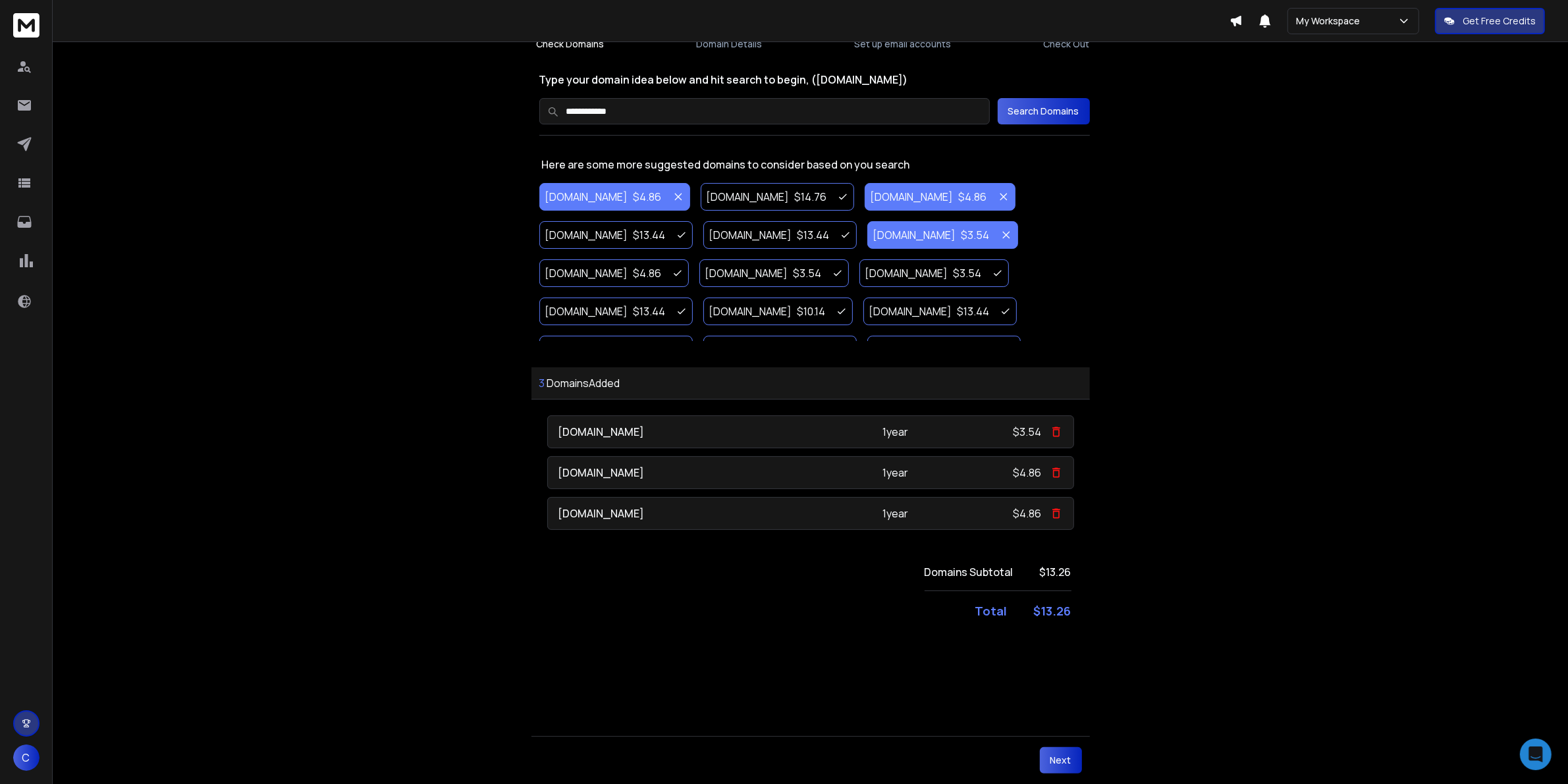
click at [619, 282] on div "[DOMAIN_NAME] $ 4.86" at bounding box center [614, 273] width 150 height 28
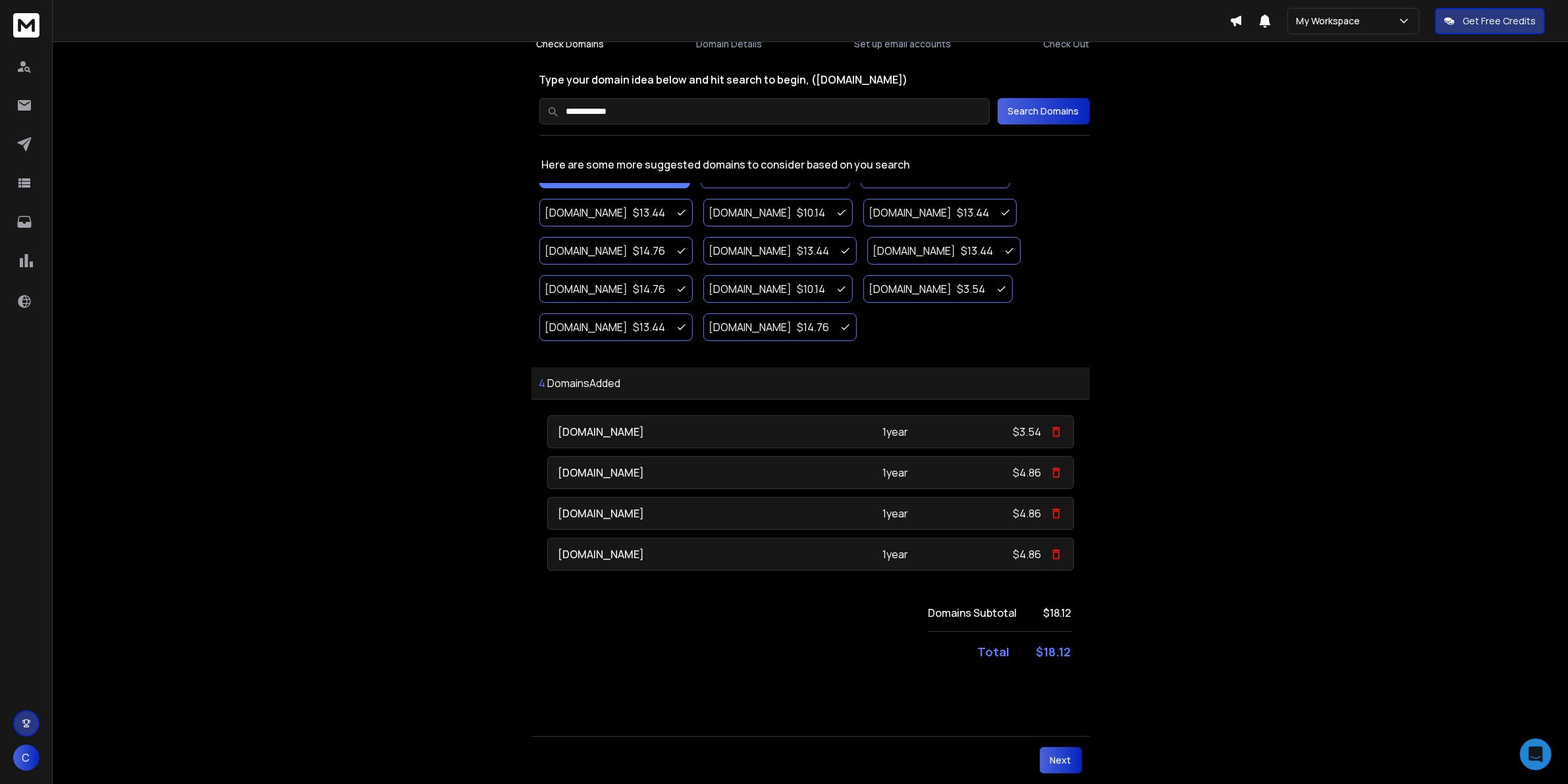
scroll to position [112, 0]
click at [681, 120] on input "**********" at bounding box center [765, 111] width 451 height 26
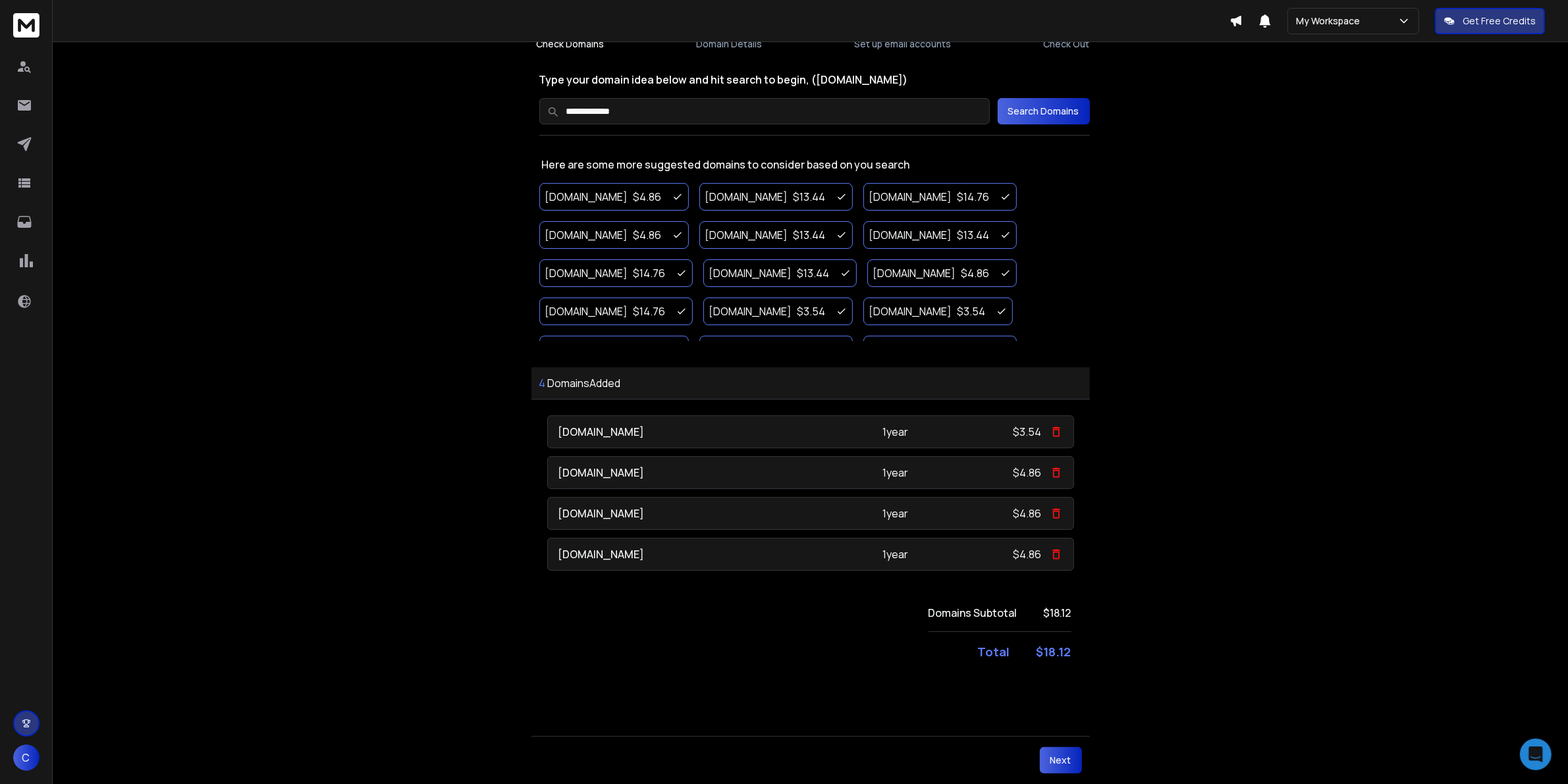
scroll to position [152, 0]
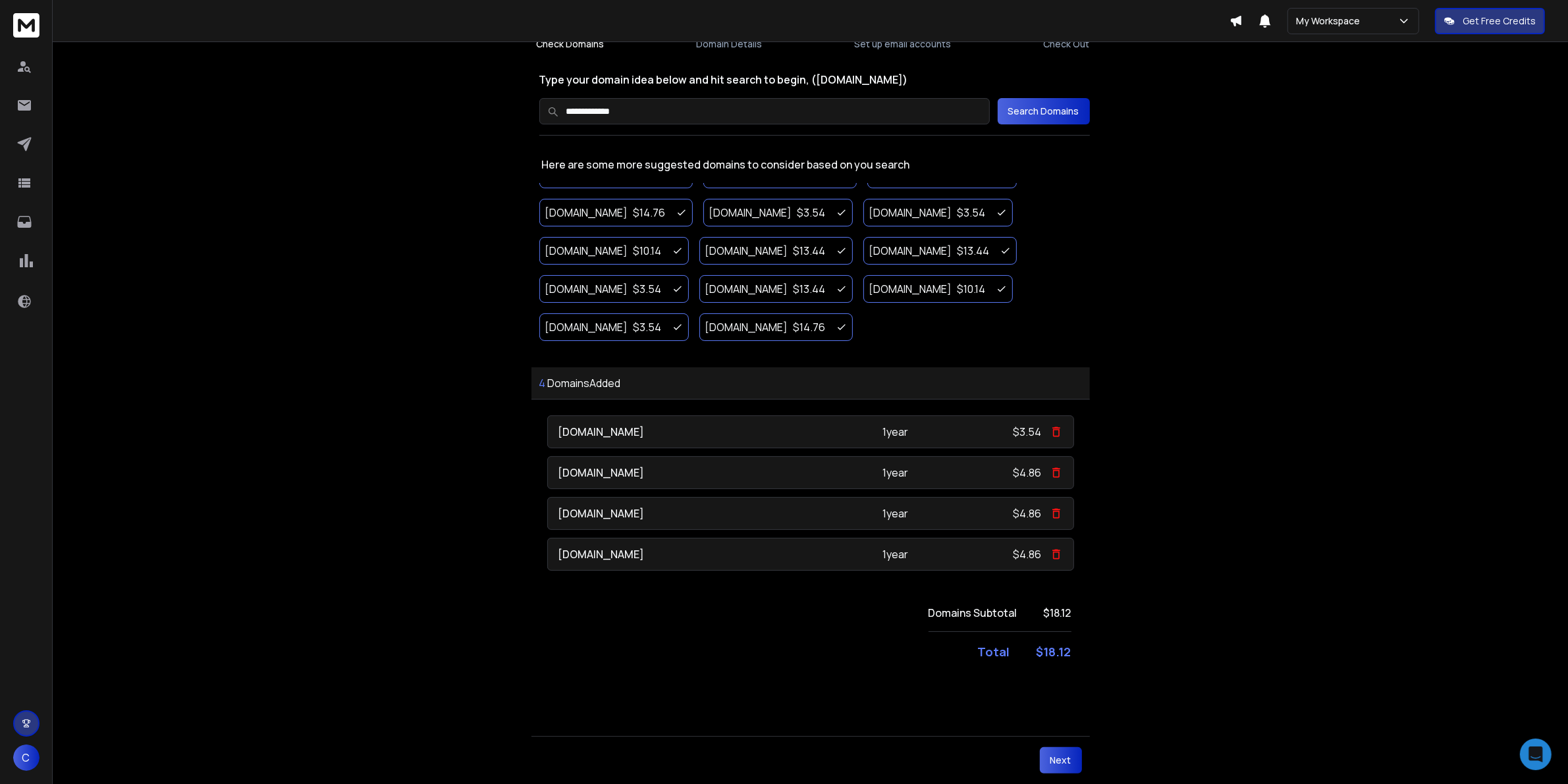
type input "**********"
click at [676, 275] on div "[DOMAIN_NAME] $ 3.54" at bounding box center [614, 289] width 150 height 28
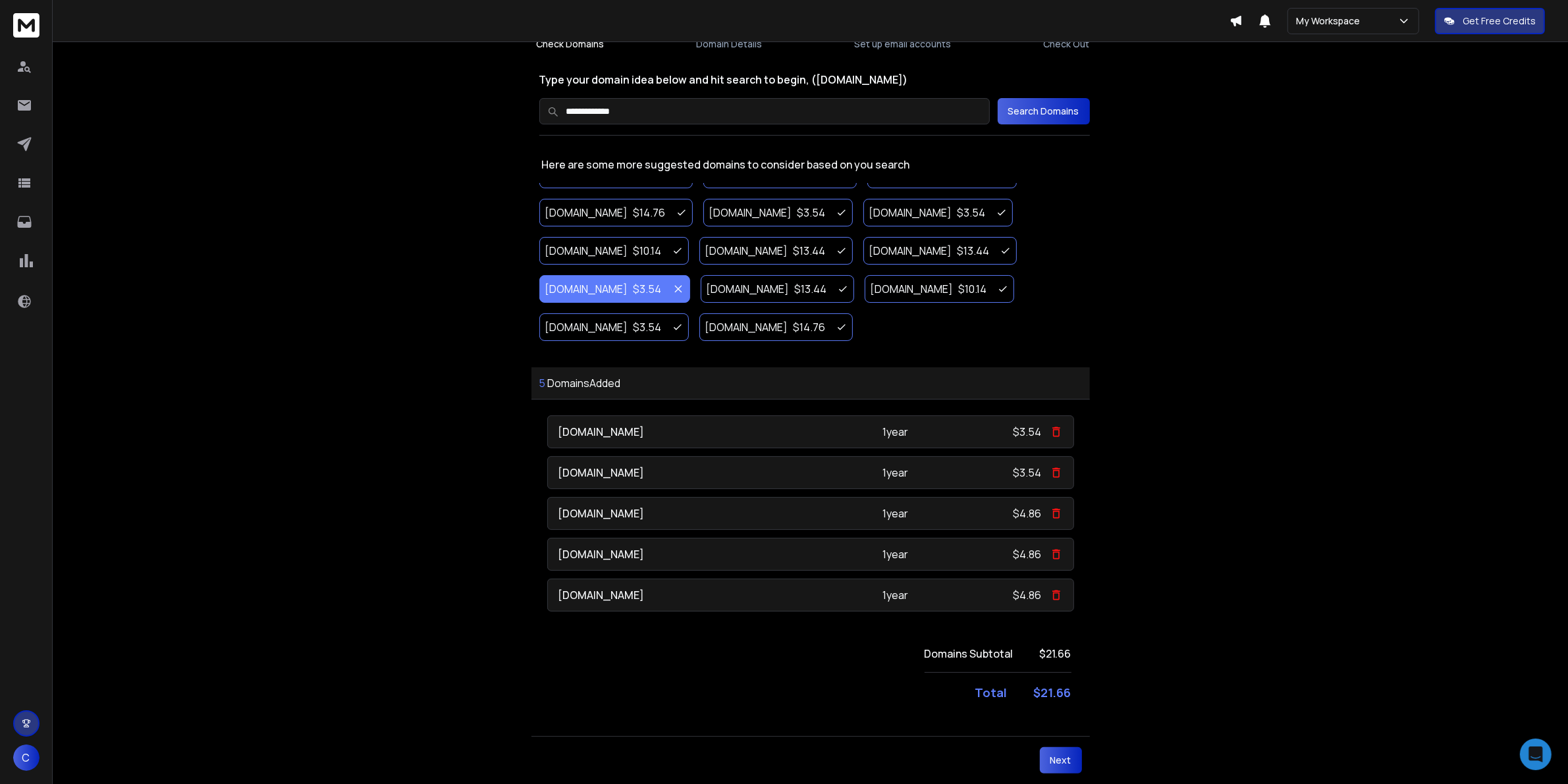
click at [663, 284] on div "[DOMAIN_NAME] $ 3.54" at bounding box center [614, 289] width 151 height 28
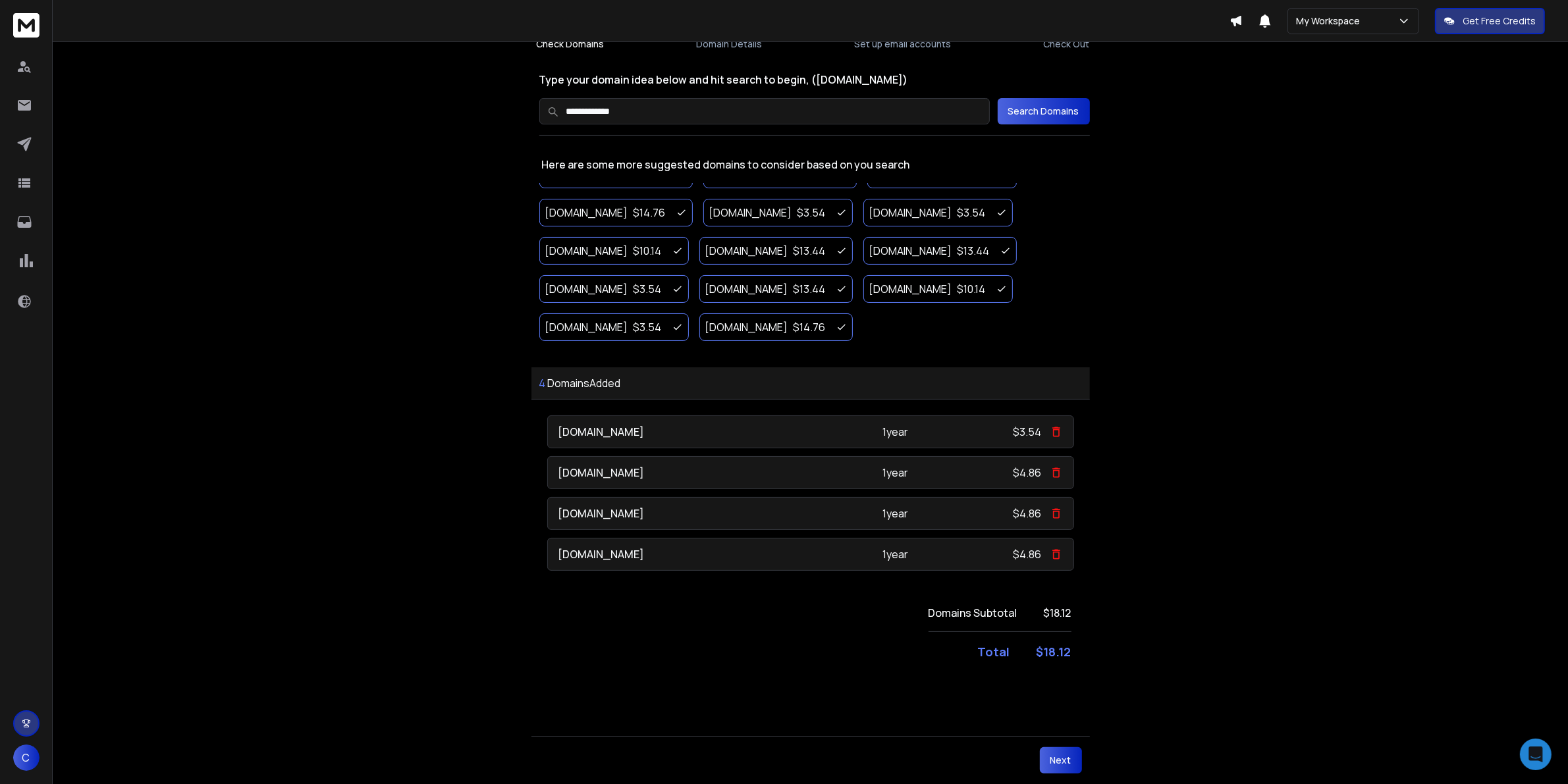
click at [689, 323] on div "[DOMAIN_NAME] $ 3.54" at bounding box center [614, 327] width 150 height 28
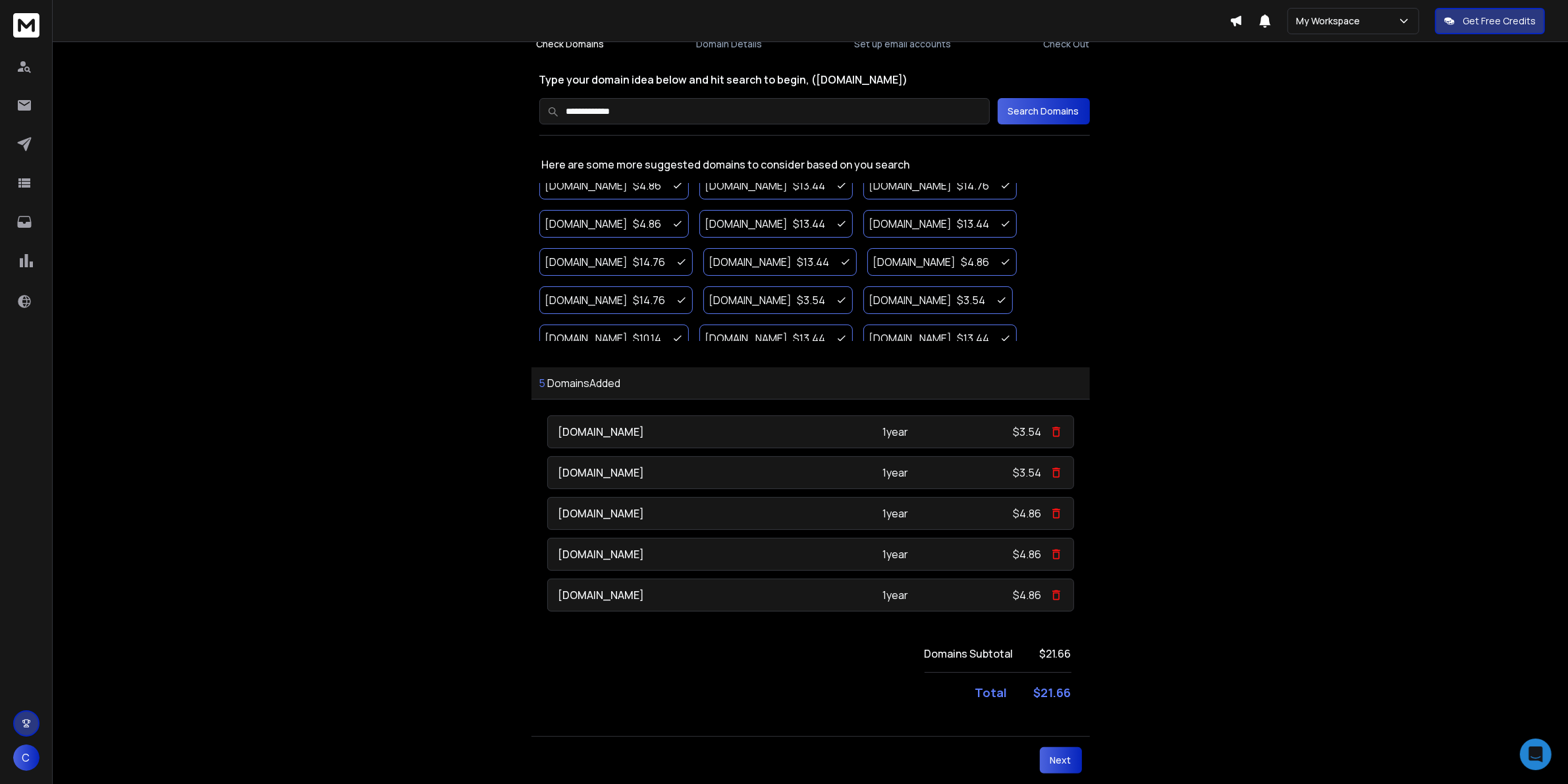
scroll to position [0, 0]
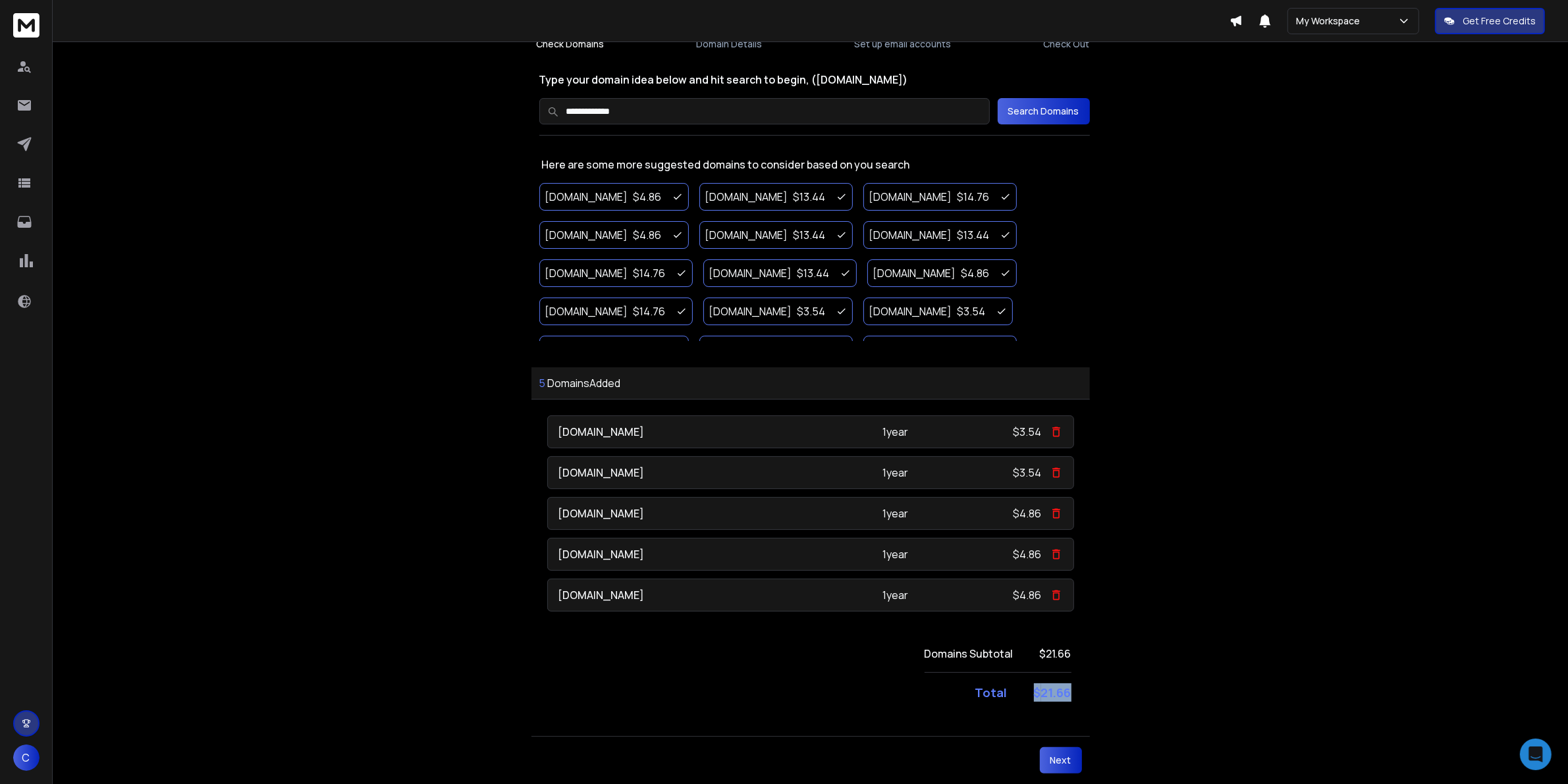
drag, startPoint x: 1078, startPoint y: 686, endPoint x: 1028, endPoint y: 686, distance: 50.0
click at [1026, 686] on div "Domains Subtotal $ 21.66 Total $ 21.66" at bounding box center [810, 674] width 559 height 77
